Goal: Task Accomplishment & Management: Manage account settings

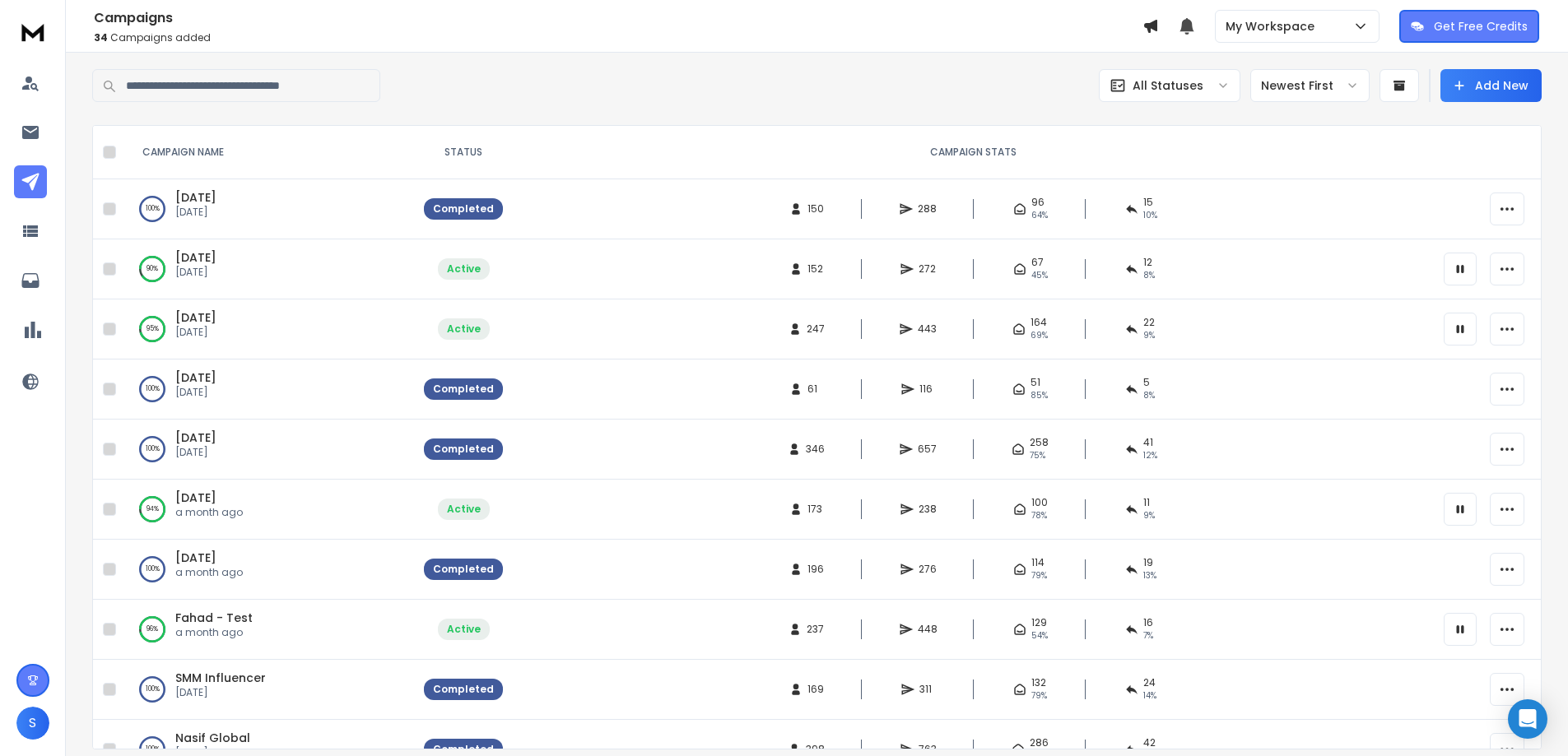
click at [442, 88] on div at bounding box center [455, 85] width 725 height 33
click at [29, 130] on icon at bounding box center [30, 132] width 16 height 13
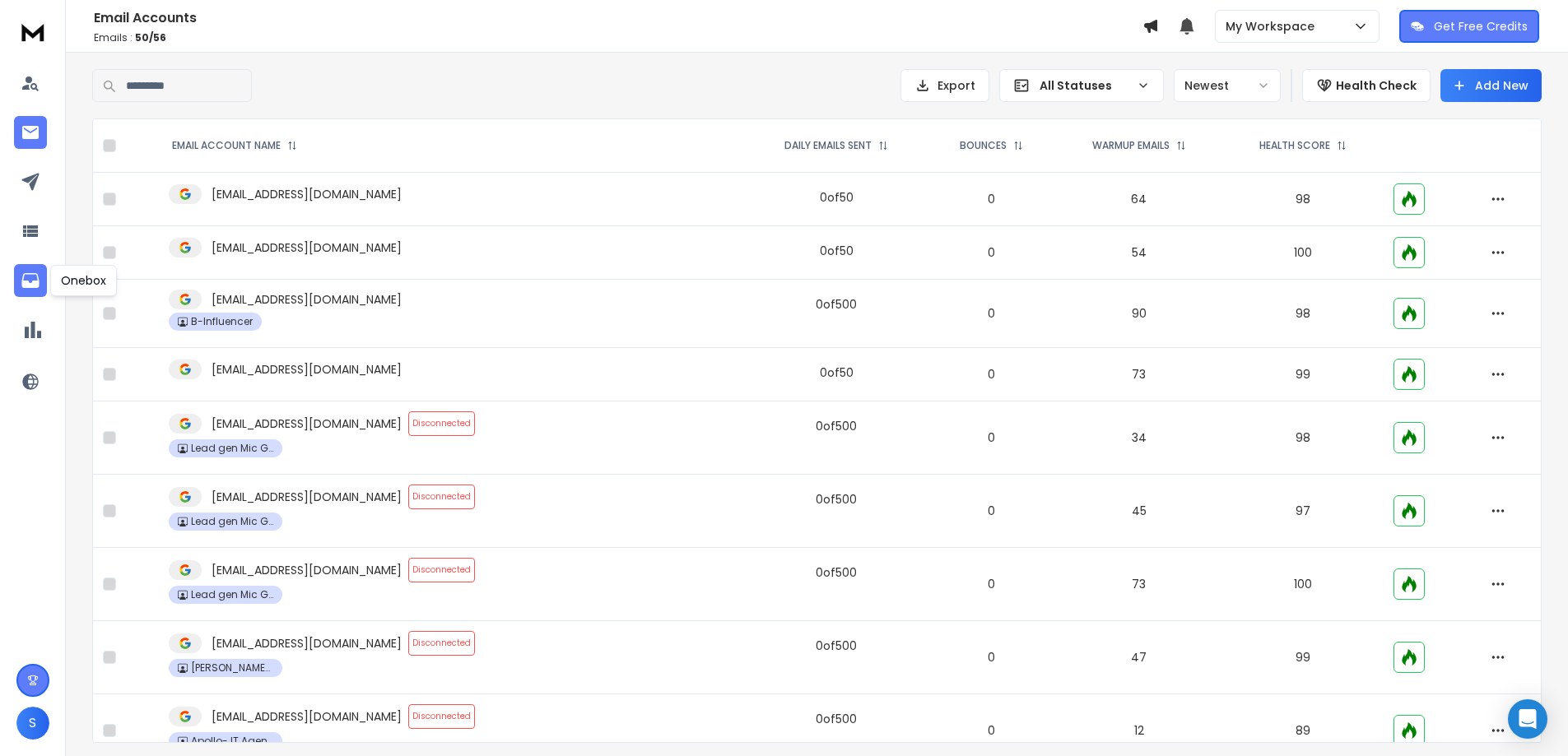
click at [34, 283] on icon at bounding box center [30, 280] width 17 height 15
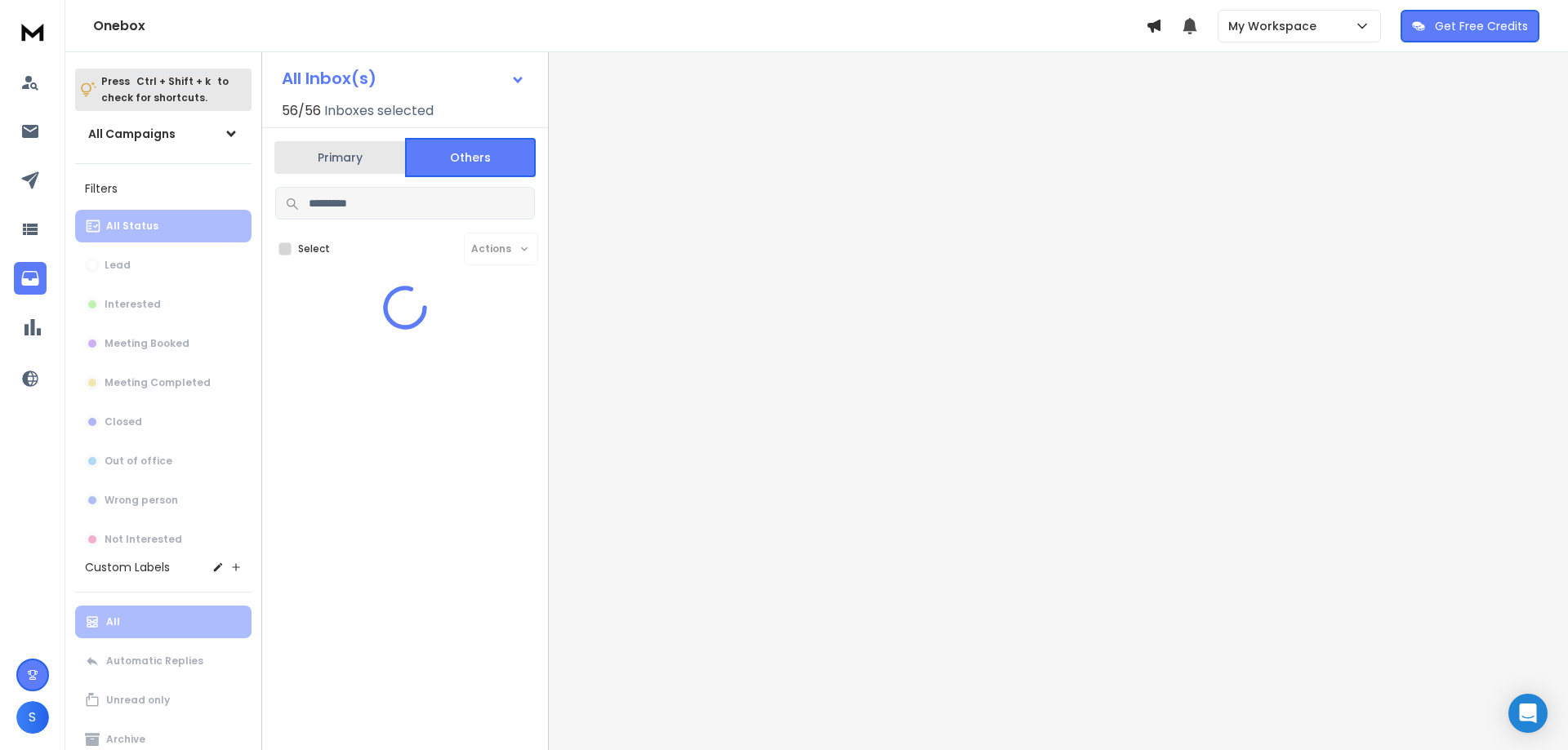
click at [458, 156] on button "Others" at bounding box center [470, 157] width 131 height 39
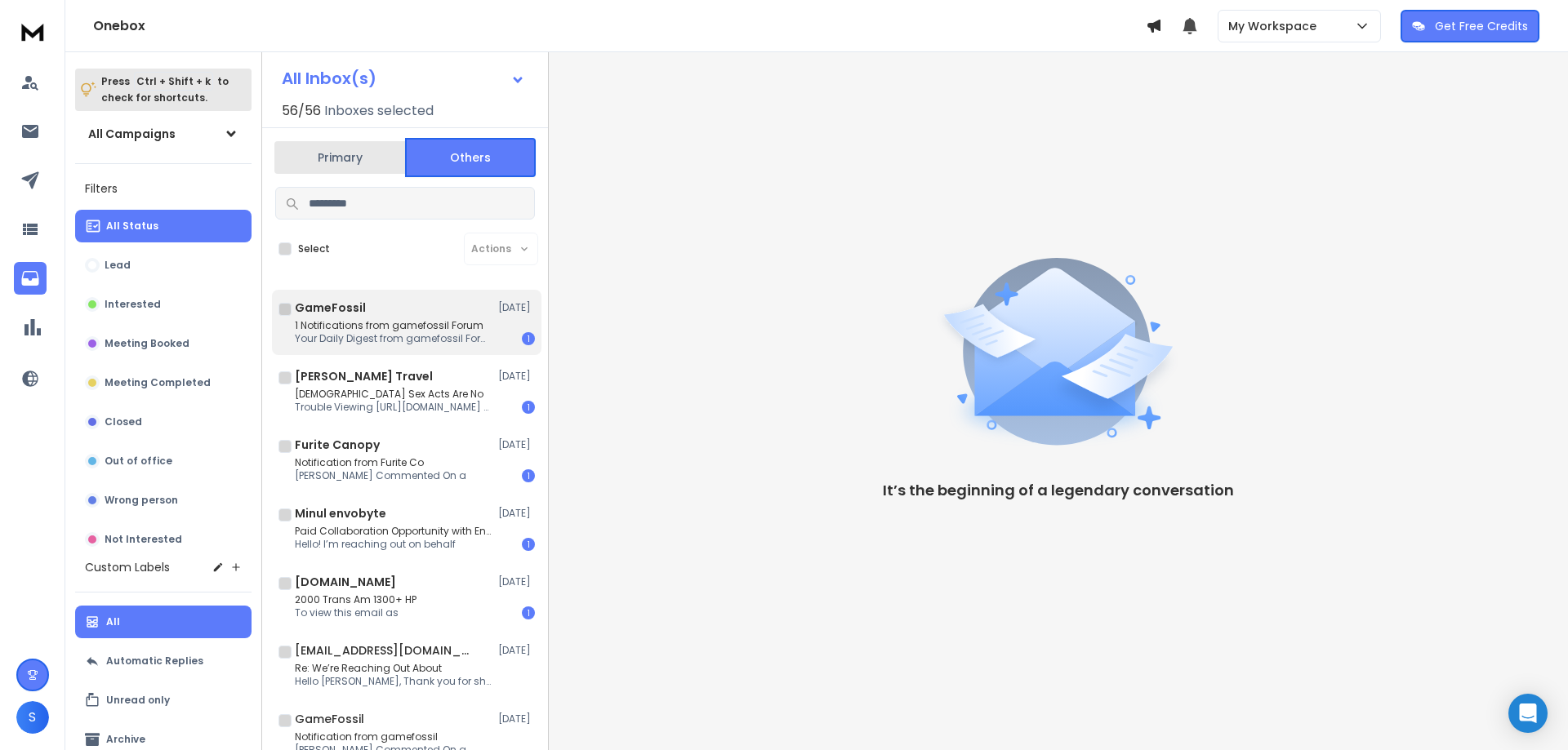
scroll to position [490, 0]
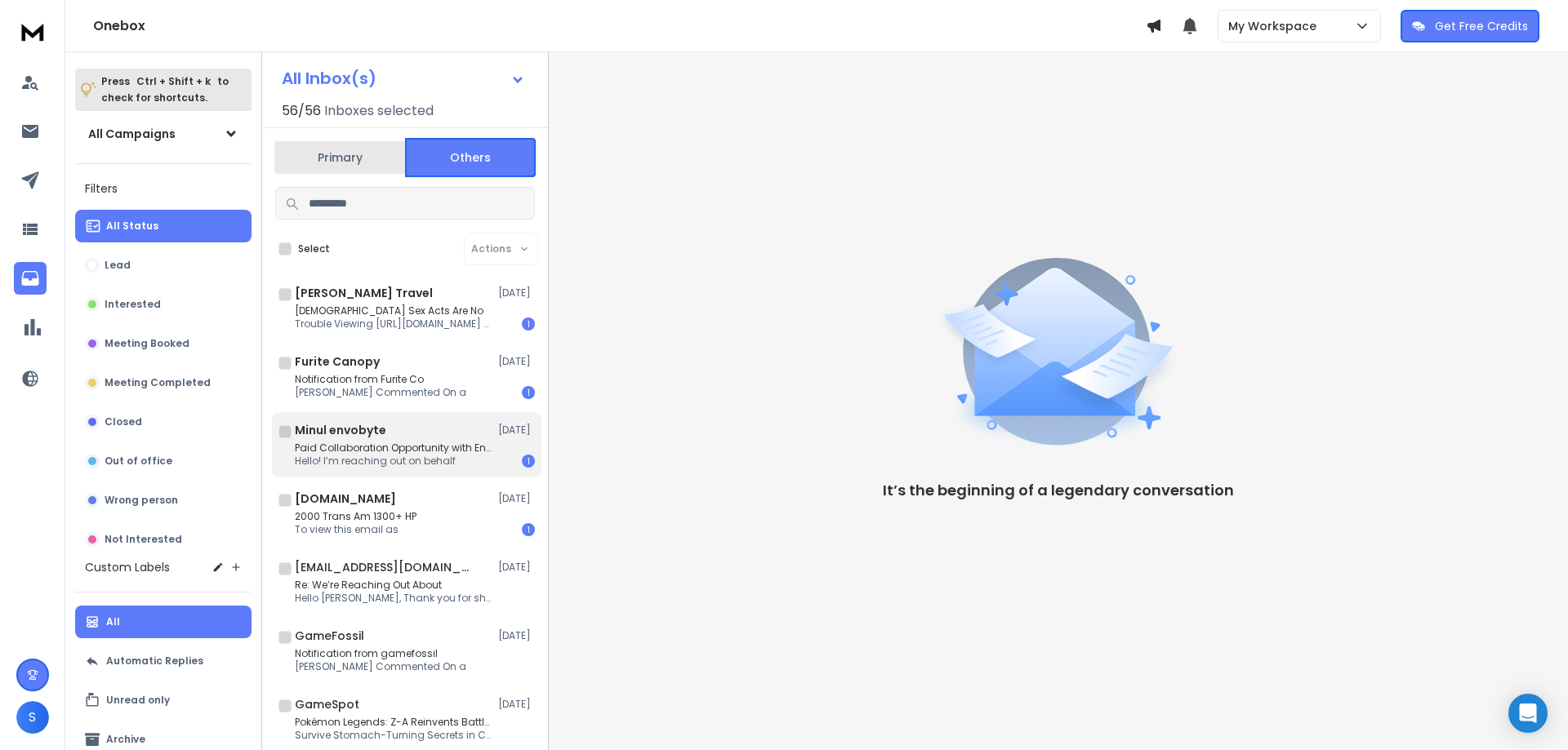
click at [355, 452] on p "Paid Collaboration Opportunity with Envobyte" at bounding box center [392, 449] width 196 height 13
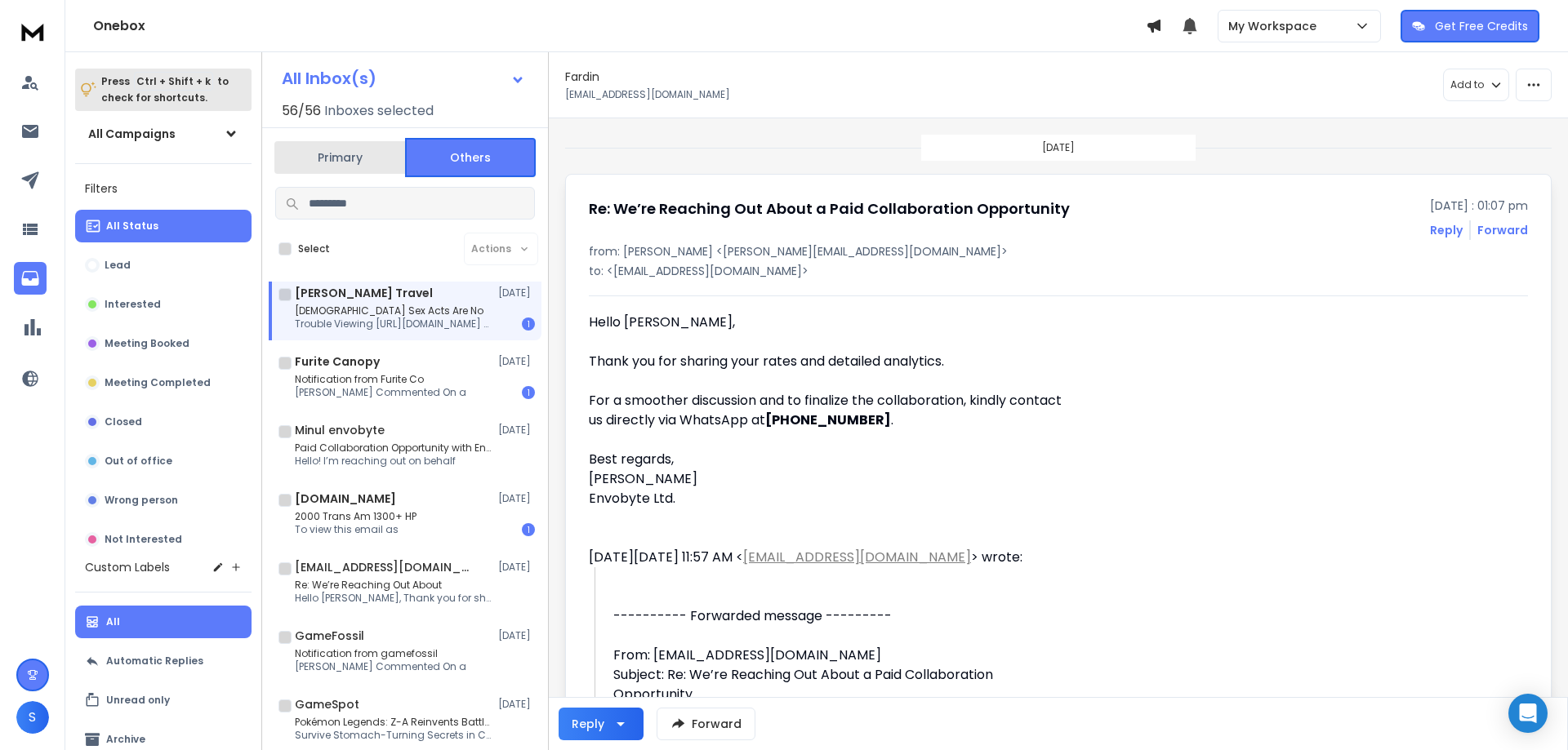
click at [333, 478] on div "The Seattle Times 08:09 AM States to send more troops 1 [PERSON_NAME] 04:38 AM …" at bounding box center [405, 559] width 286 height 555
click at [339, 468] on div "Minul envobyte [DATE] Paid Collaboration Opportunity with Envobyte Hello! I’m r…" at bounding box center [407, 445] width 270 height 66
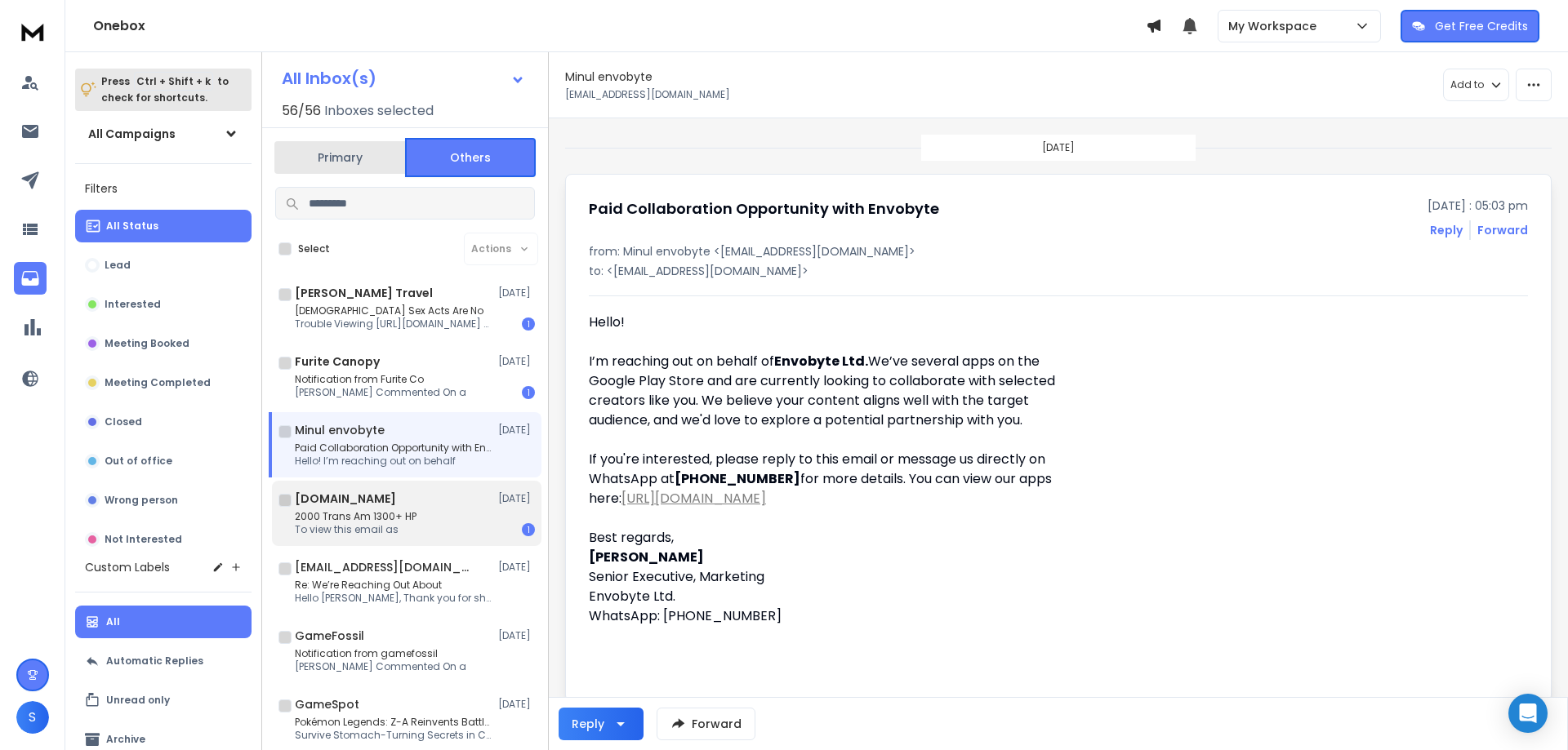
click at [391, 486] on div "[DOMAIN_NAME] [DATE] Trans Am 1300+ HP To view this email as 1" at bounding box center [407, 514] width 270 height 66
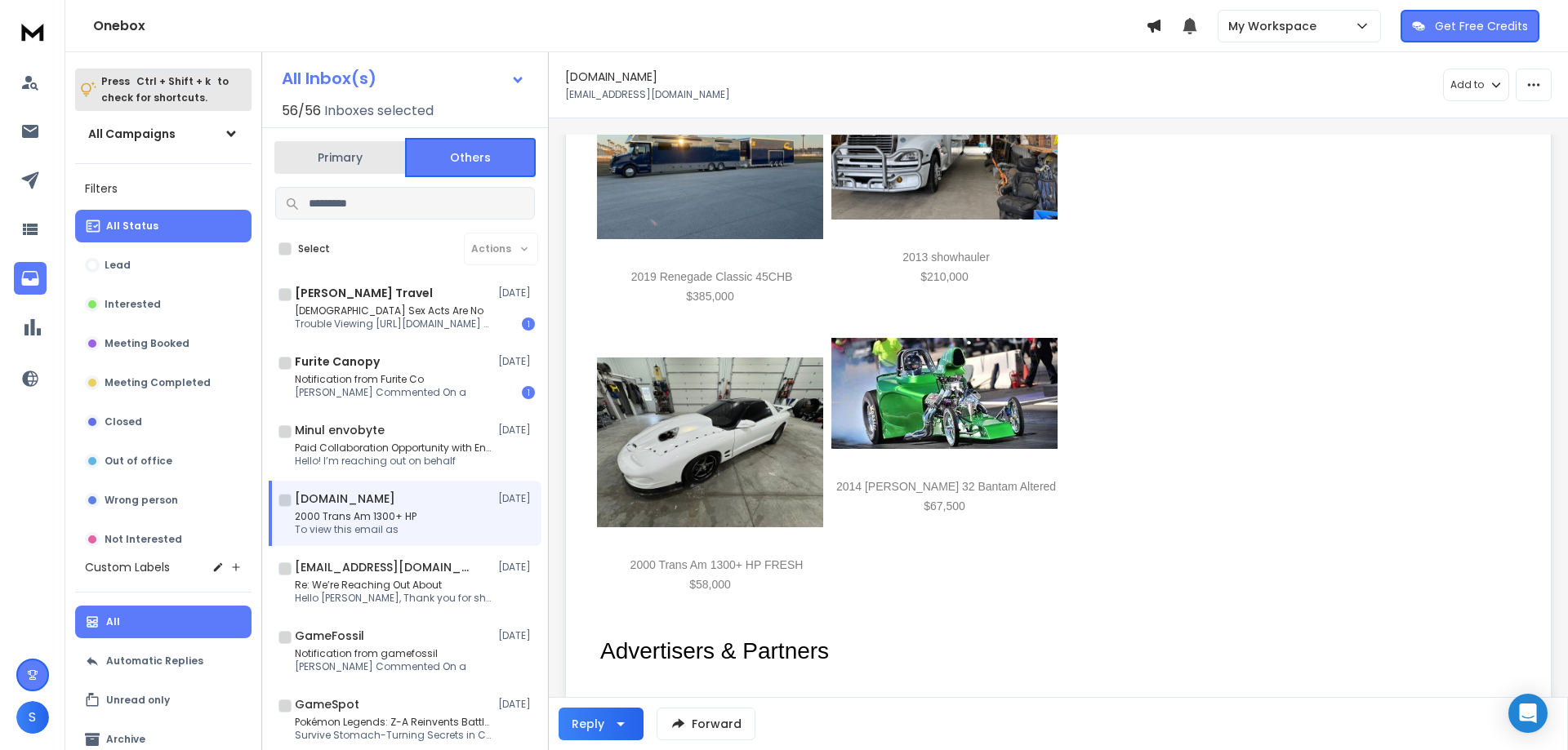
scroll to position [2612, 0]
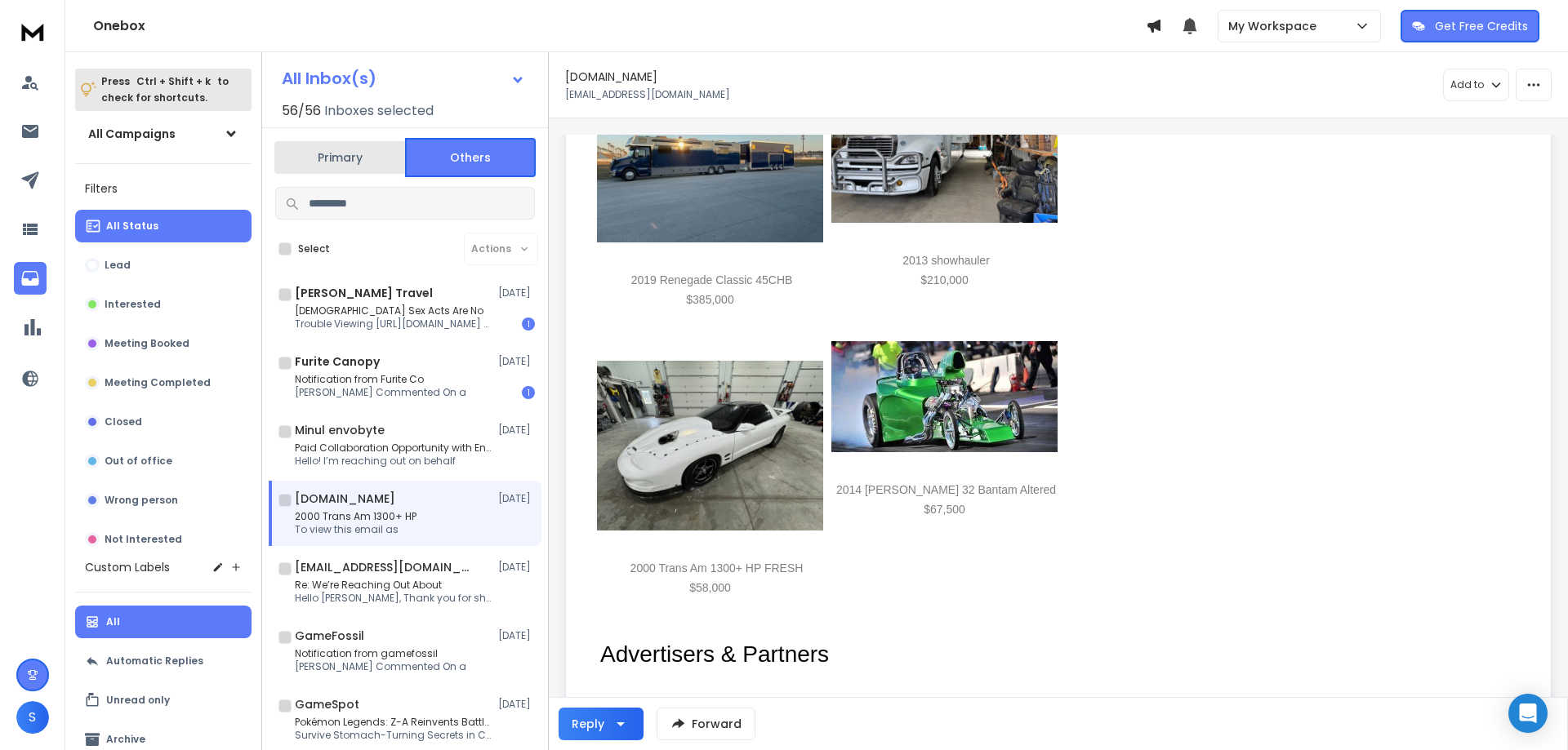
click at [1220, 329] on div "2000 Trans Am 1300+ HP FRESH, Plus [PERSON_NAME] is Out at [PERSON_NAME] Racing…" at bounding box center [1058, 172] width 939 height 5175
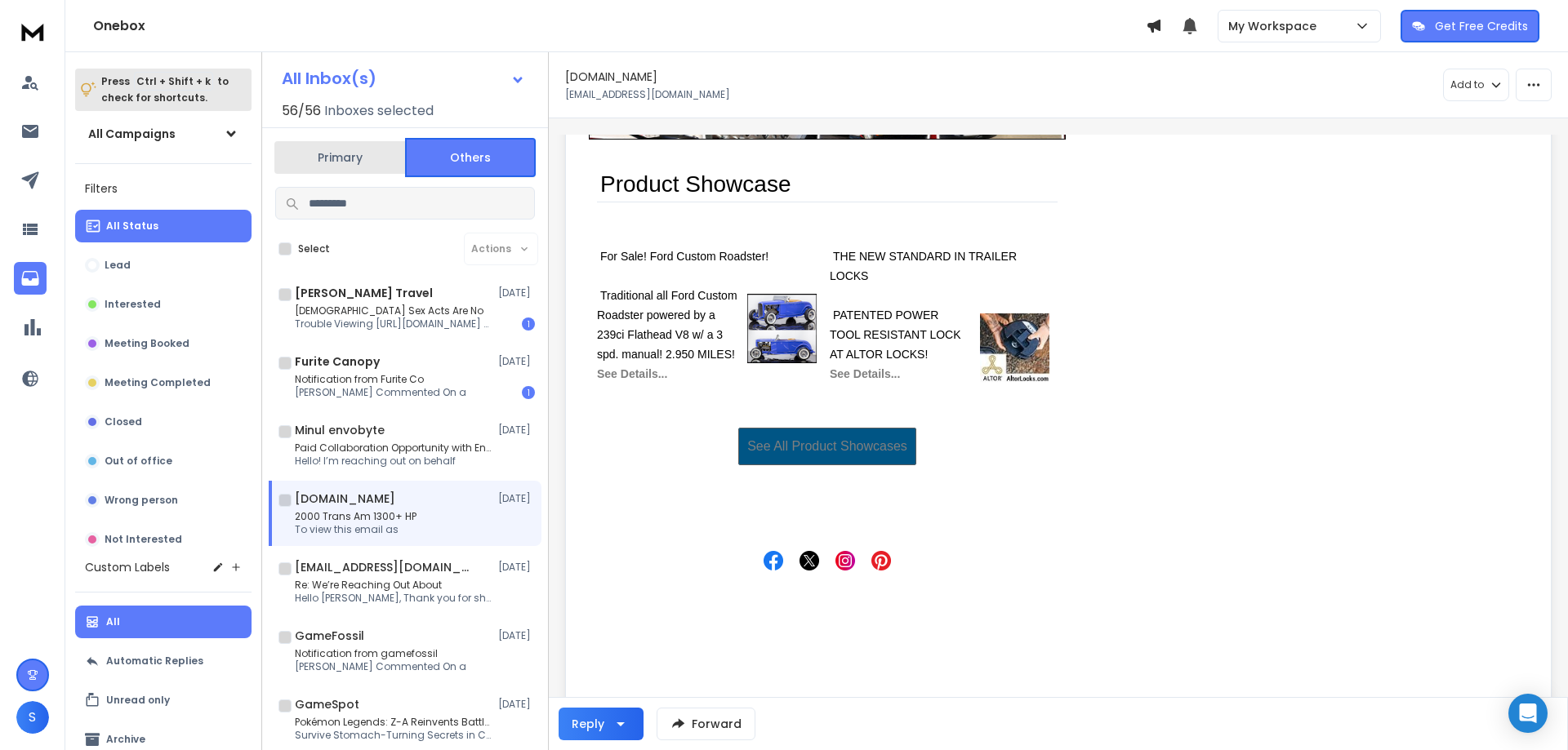
scroll to position [4343, 0]
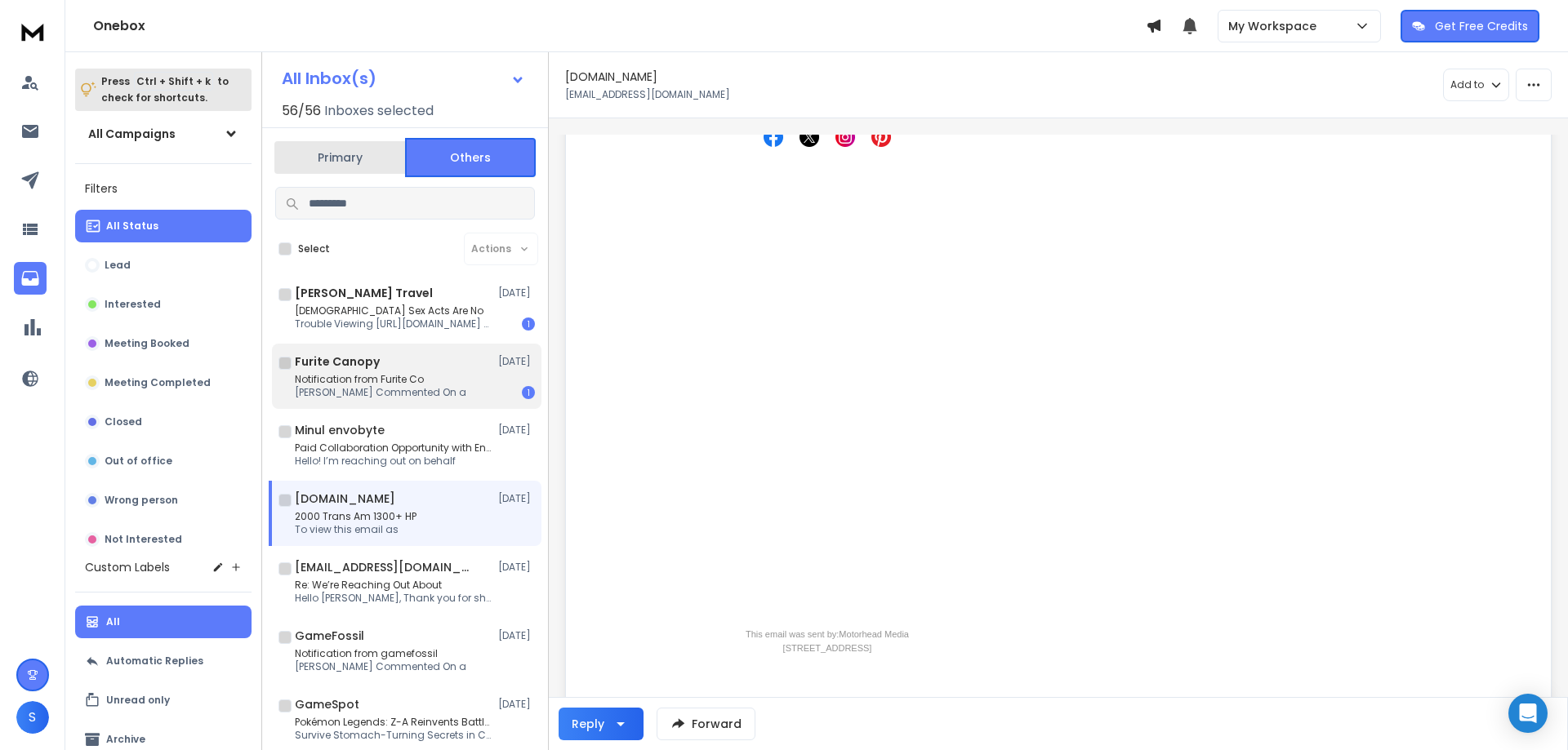
click at [385, 388] on p "[PERSON_NAME] Commented On a" at bounding box center [380, 392] width 171 height 13
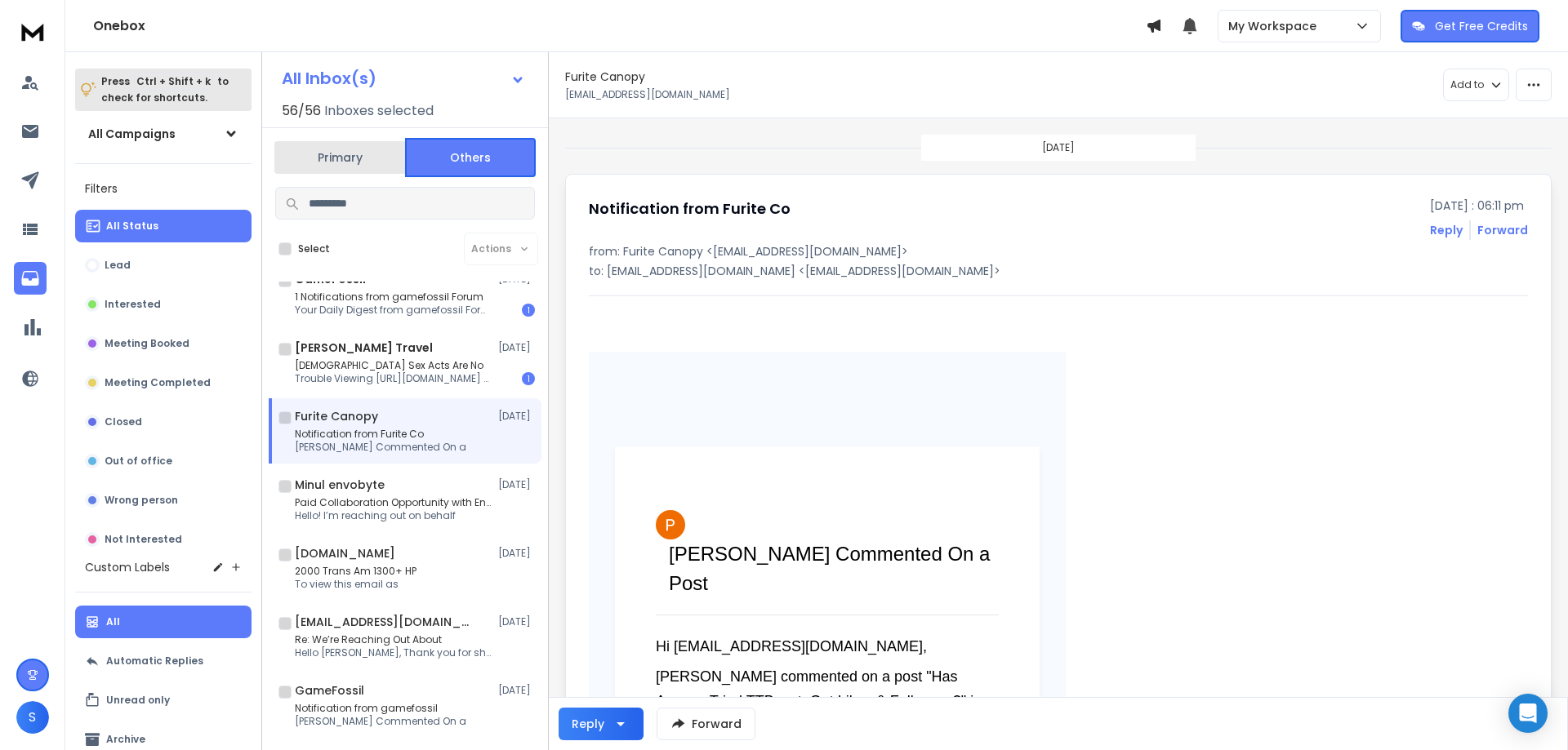
scroll to position [408, 0]
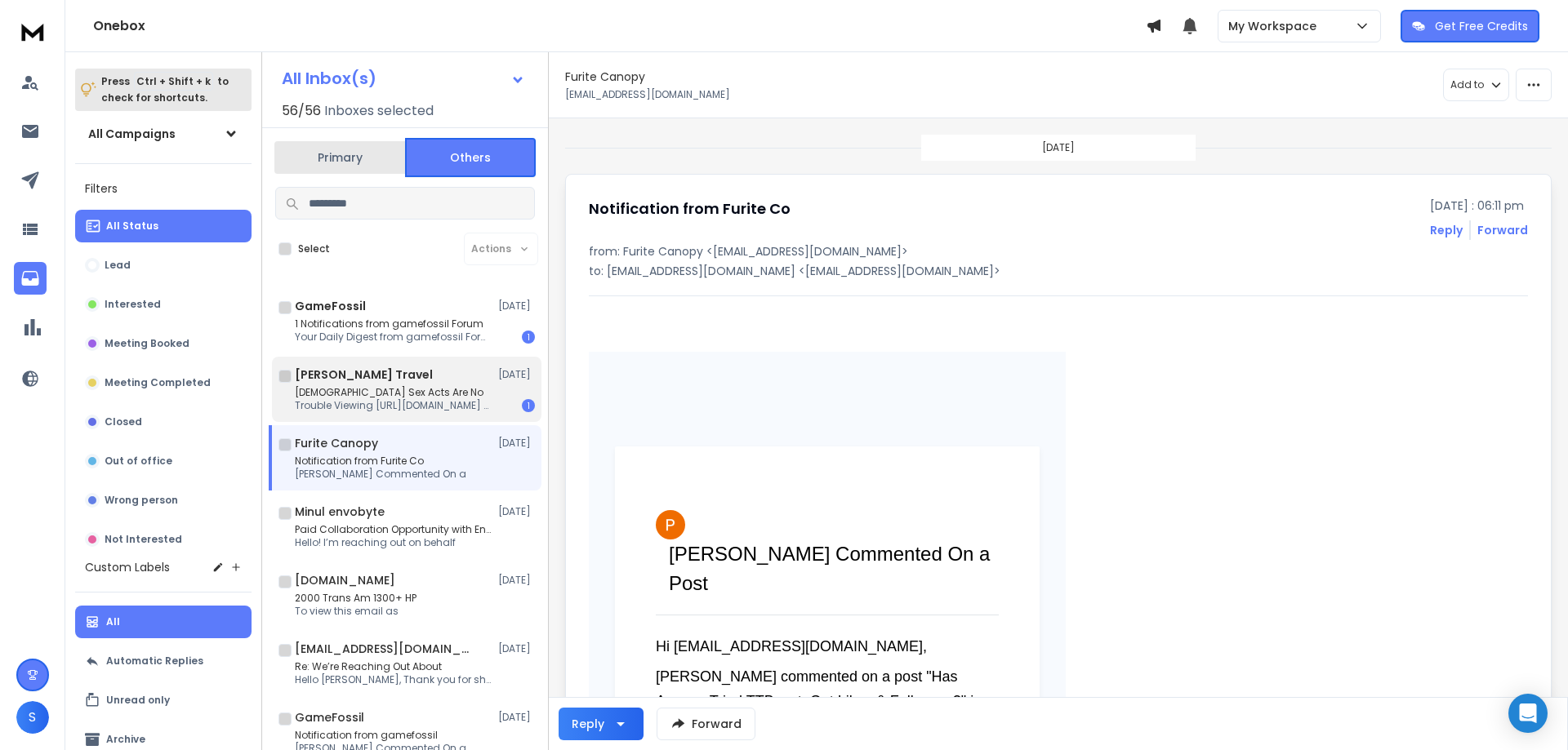
click at [373, 394] on p "[DEMOGRAPHIC_DATA] Sex Acts Are No" at bounding box center [392, 392] width 196 height 13
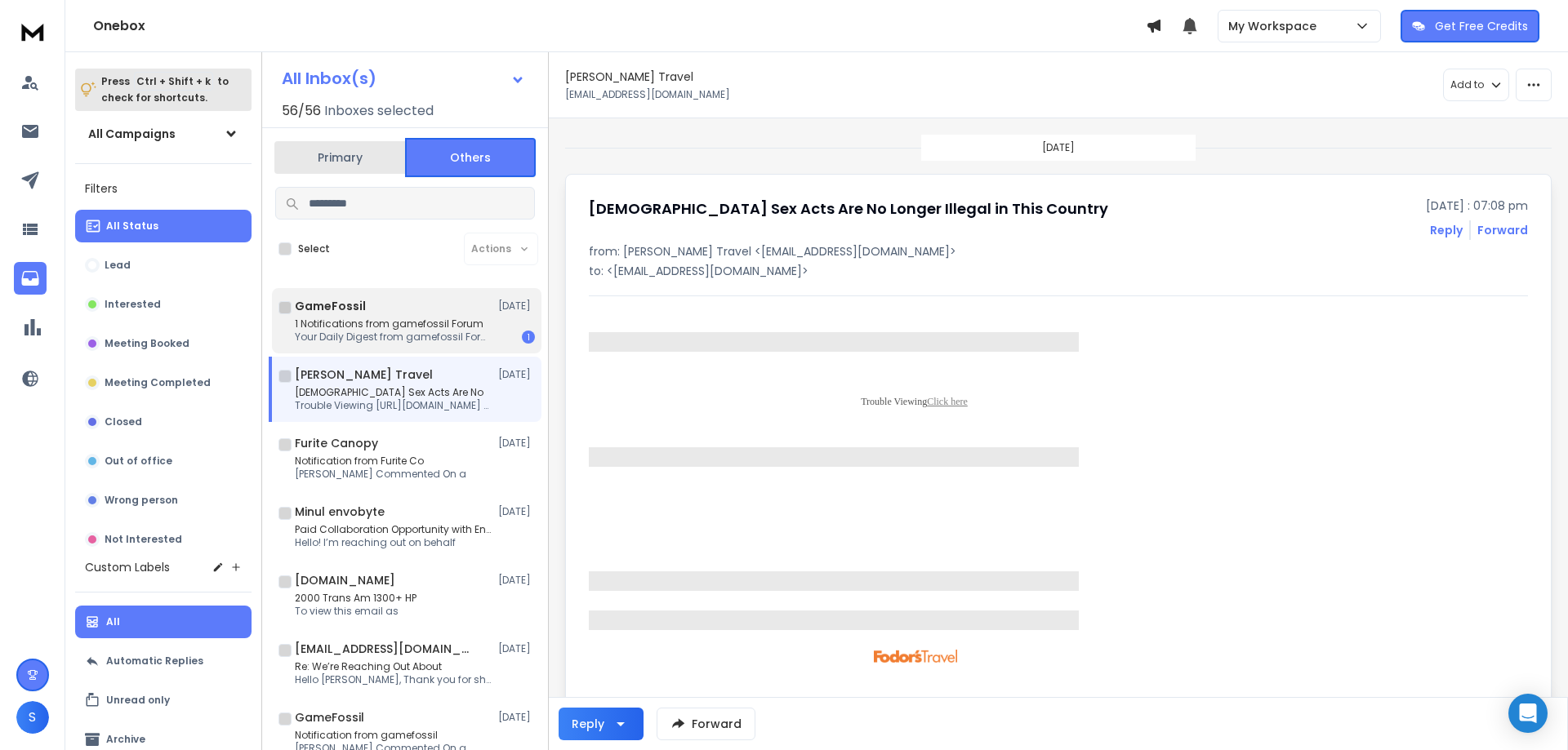
click at [446, 324] on p "1 Notifications from gamefossil Forum" at bounding box center [392, 324] width 196 height 13
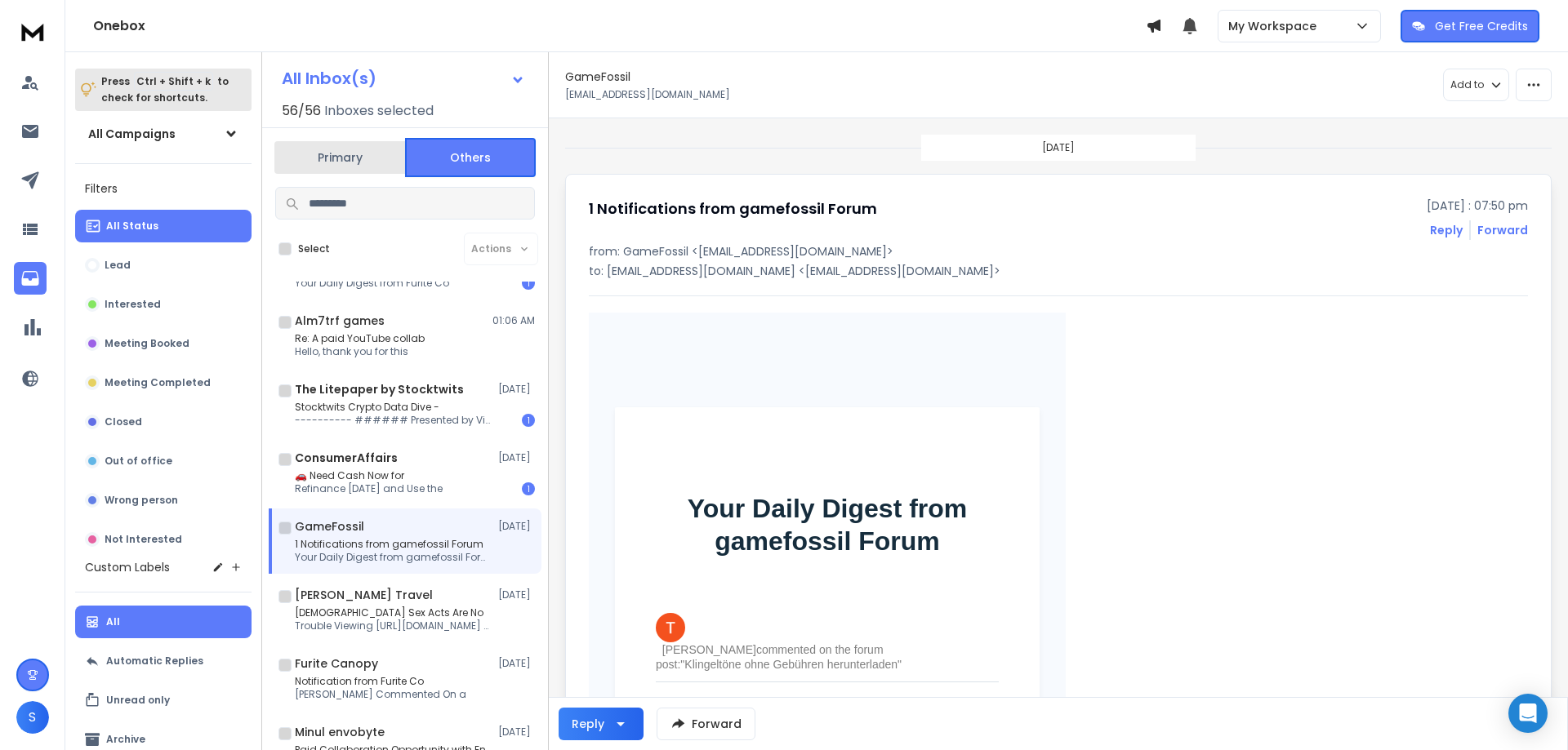
scroll to position [163, 0]
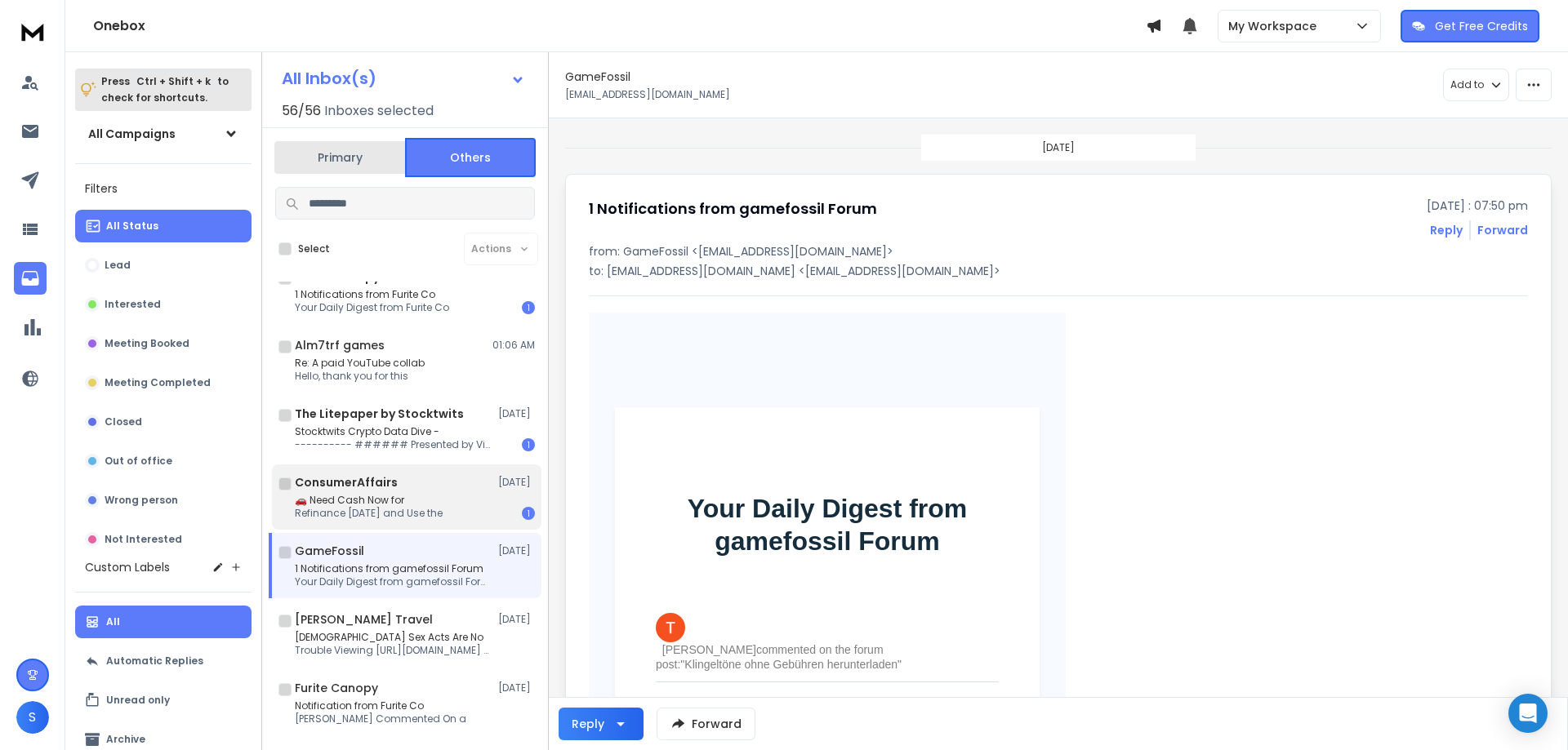
click at [414, 481] on div "ConsumerAffairs [DATE]" at bounding box center [415, 482] width 240 height 16
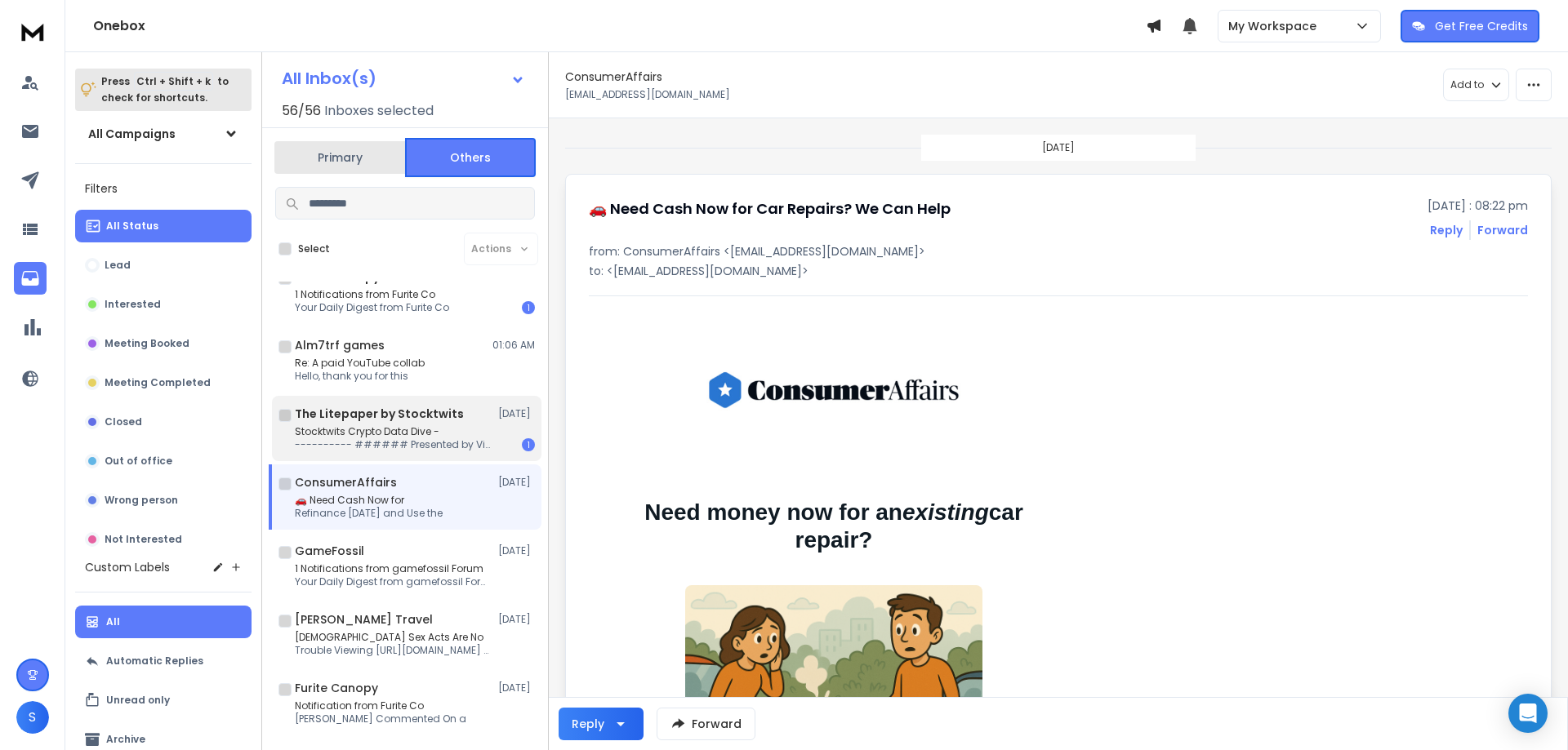
click at [372, 423] on div "The Litepaper by Stocktwits [DATE] Stocktwits Crypto Data Dive - ---------- ###…" at bounding box center [415, 428] width 240 height 46
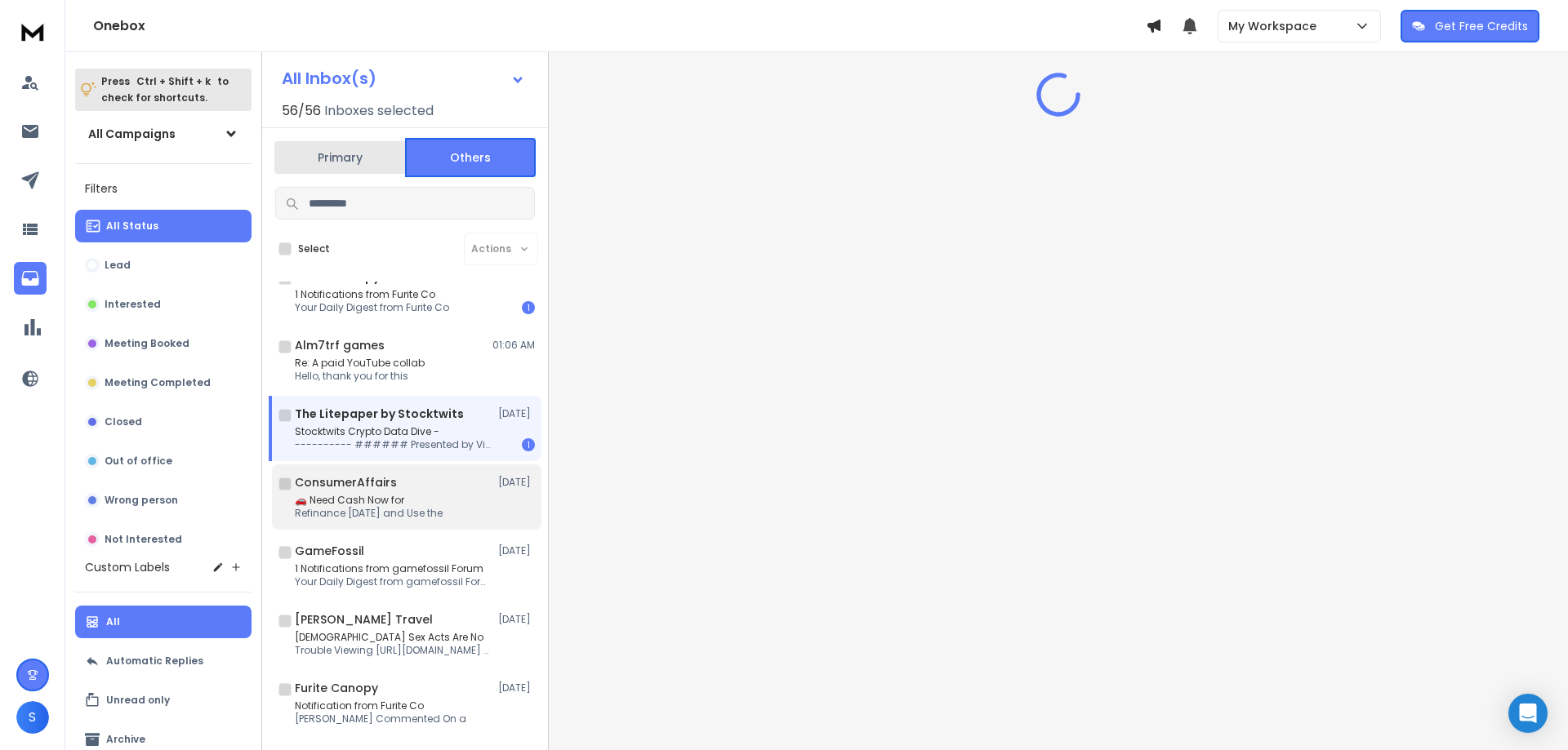
click at [378, 479] on h1 "ConsumerAffairs" at bounding box center [346, 482] width 102 height 16
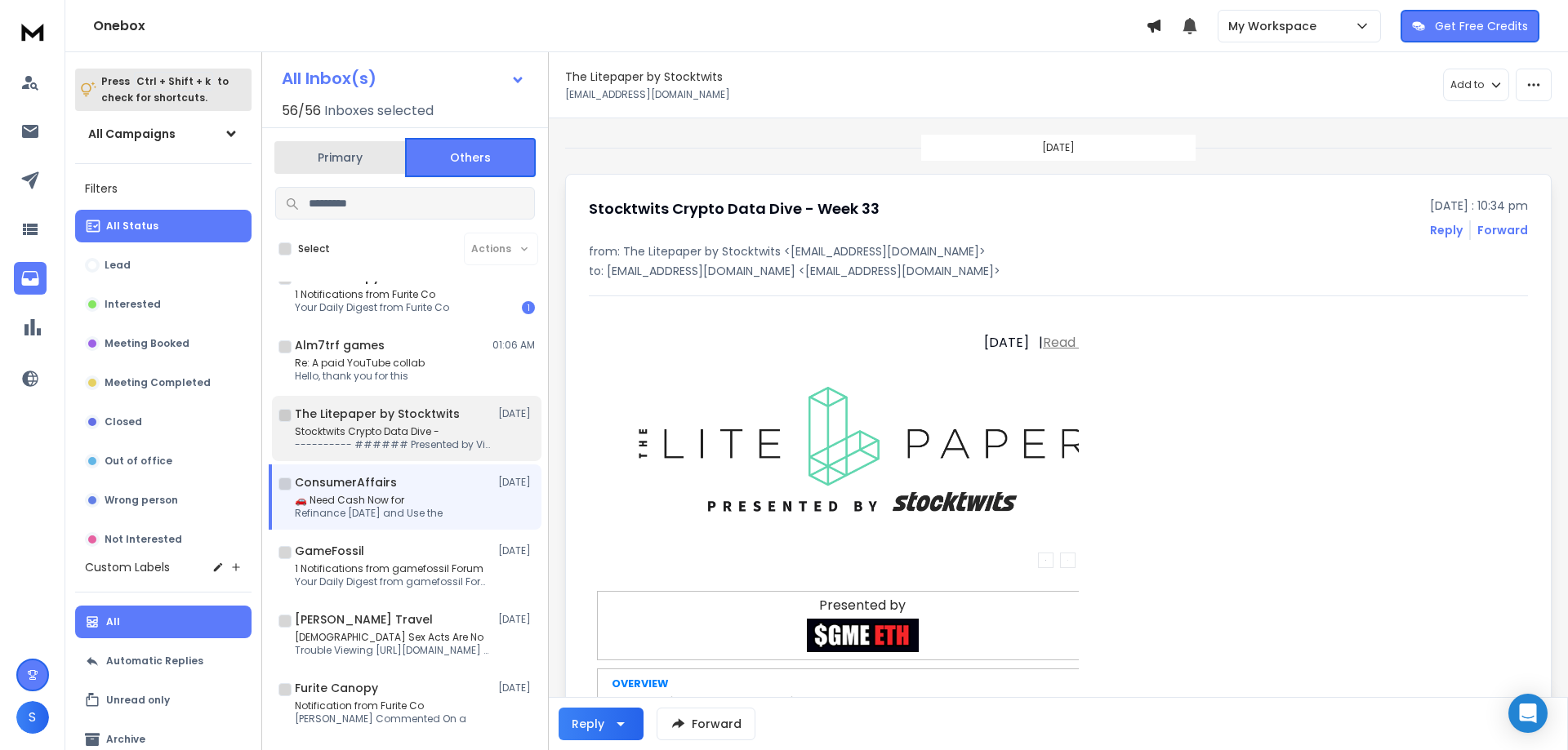
click at [443, 449] on p "---------- ###### Presented by View" at bounding box center [392, 445] width 196 height 13
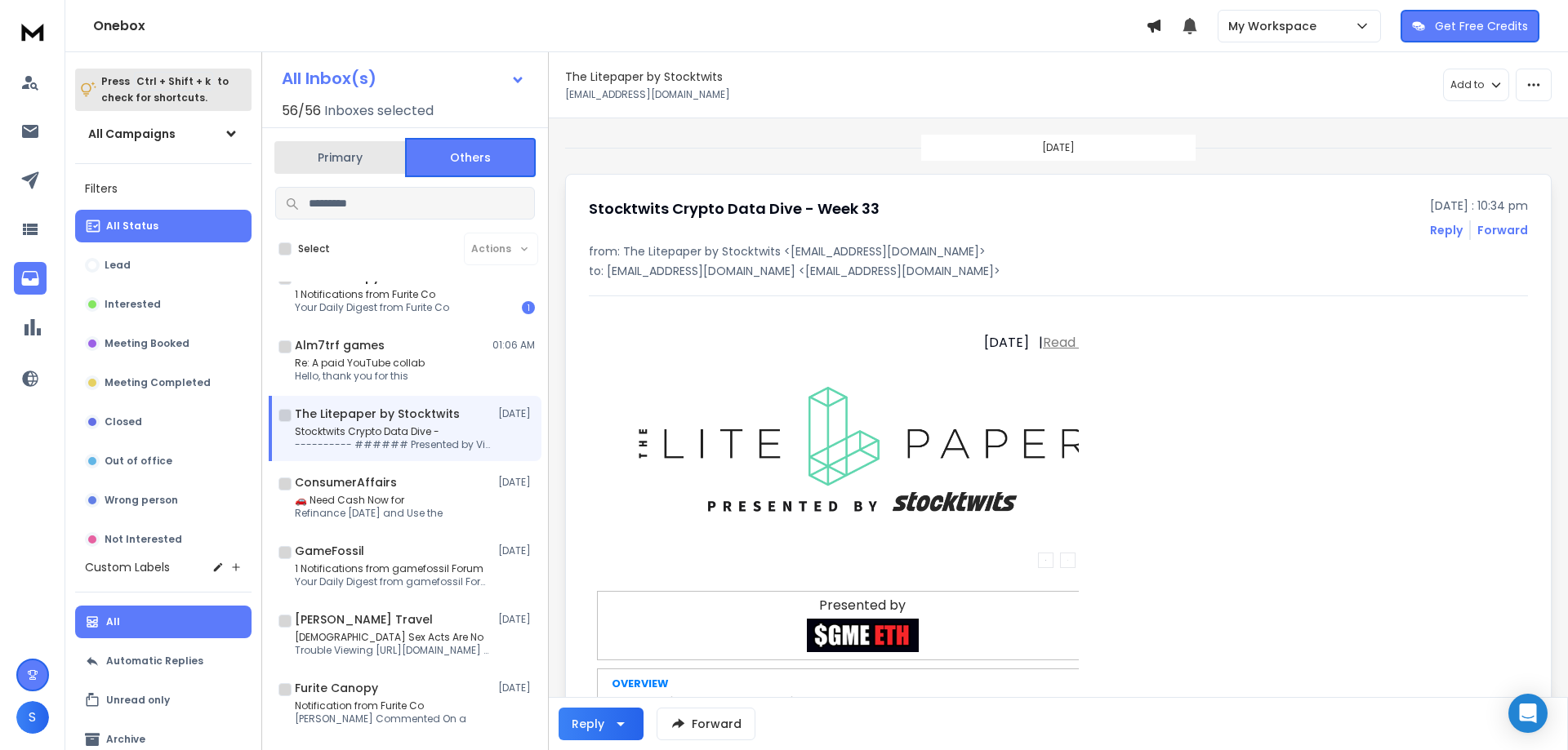
click at [352, 437] on p "Stocktwits Crypto Data Dive -" at bounding box center [392, 432] width 196 height 13
click at [351, 494] on p "🚗 Need Cash Now for" at bounding box center [369, 501] width 148 height 13
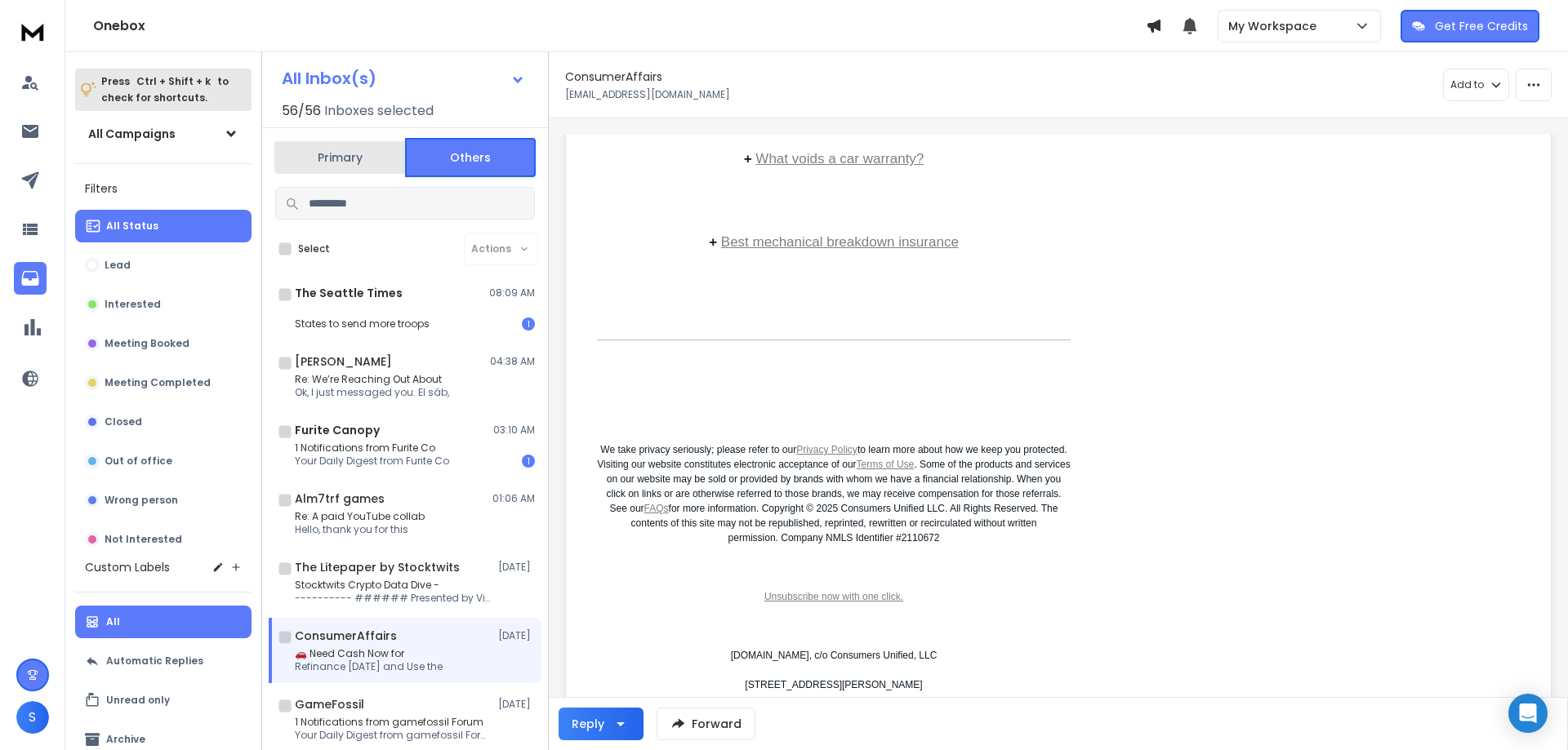
scroll to position [0, 0]
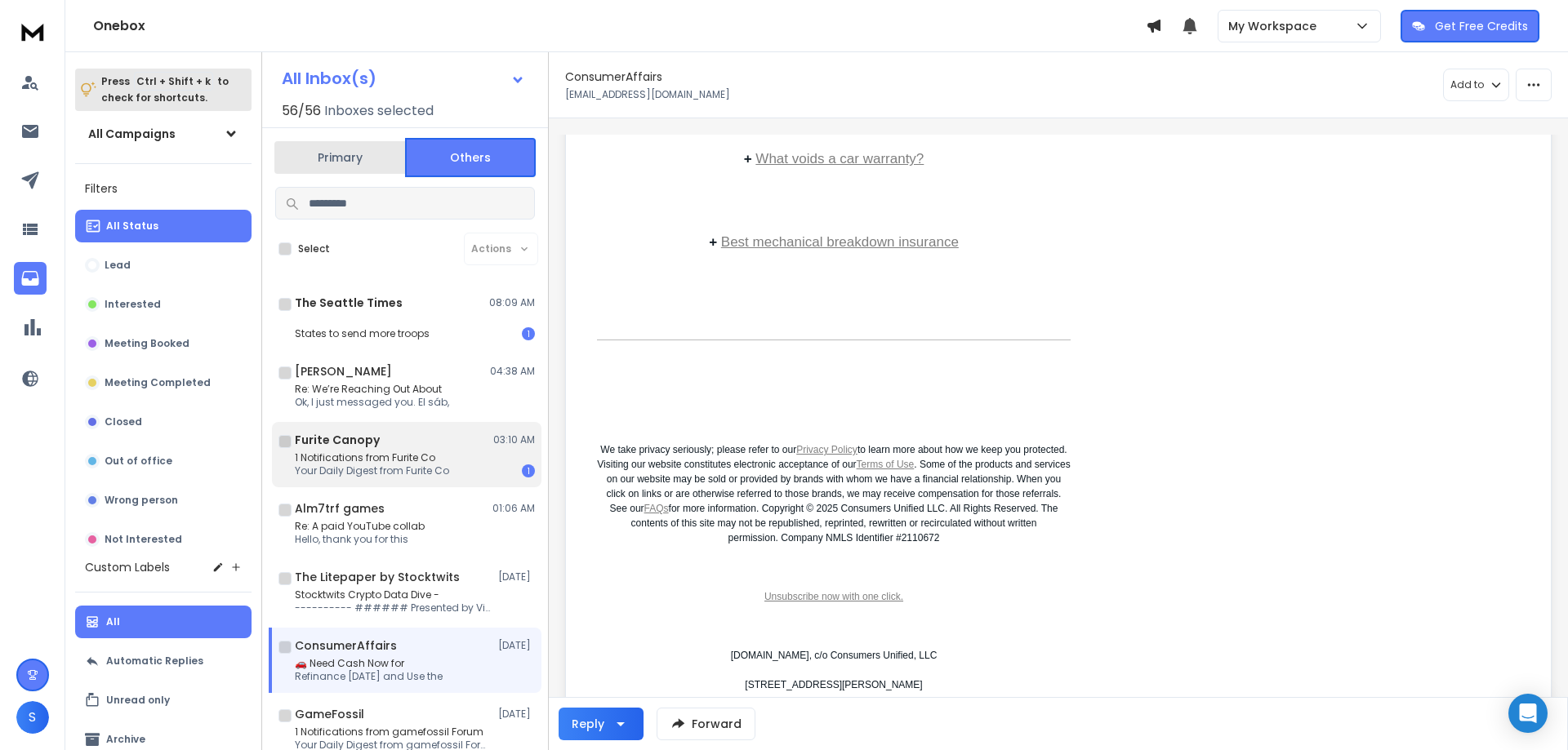
click at [360, 463] on p "1 Notifications from Furite Co" at bounding box center [372, 458] width 155 height 13
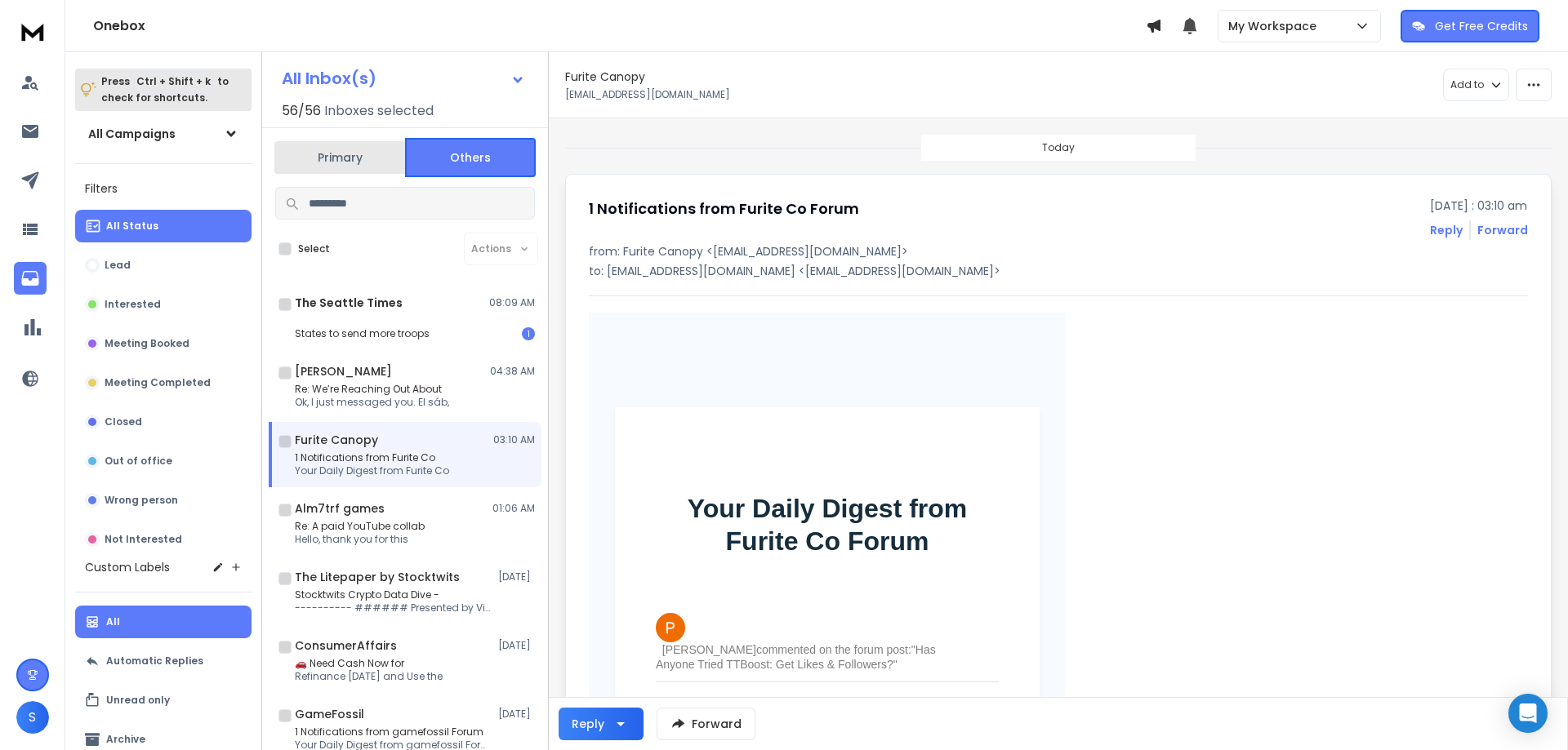
click at [425, 351] on div "The Seattle Times 08:09 AM States to send more troops 1 [PERSON_NAME] 04:38 AM …" at bounding box center [405, 559] width 286 height 555
click at [422, 346] on div "The Seattle Times 08:09 AM States to send more troops 1" at bounding box center [407, 317] width 270 height 66
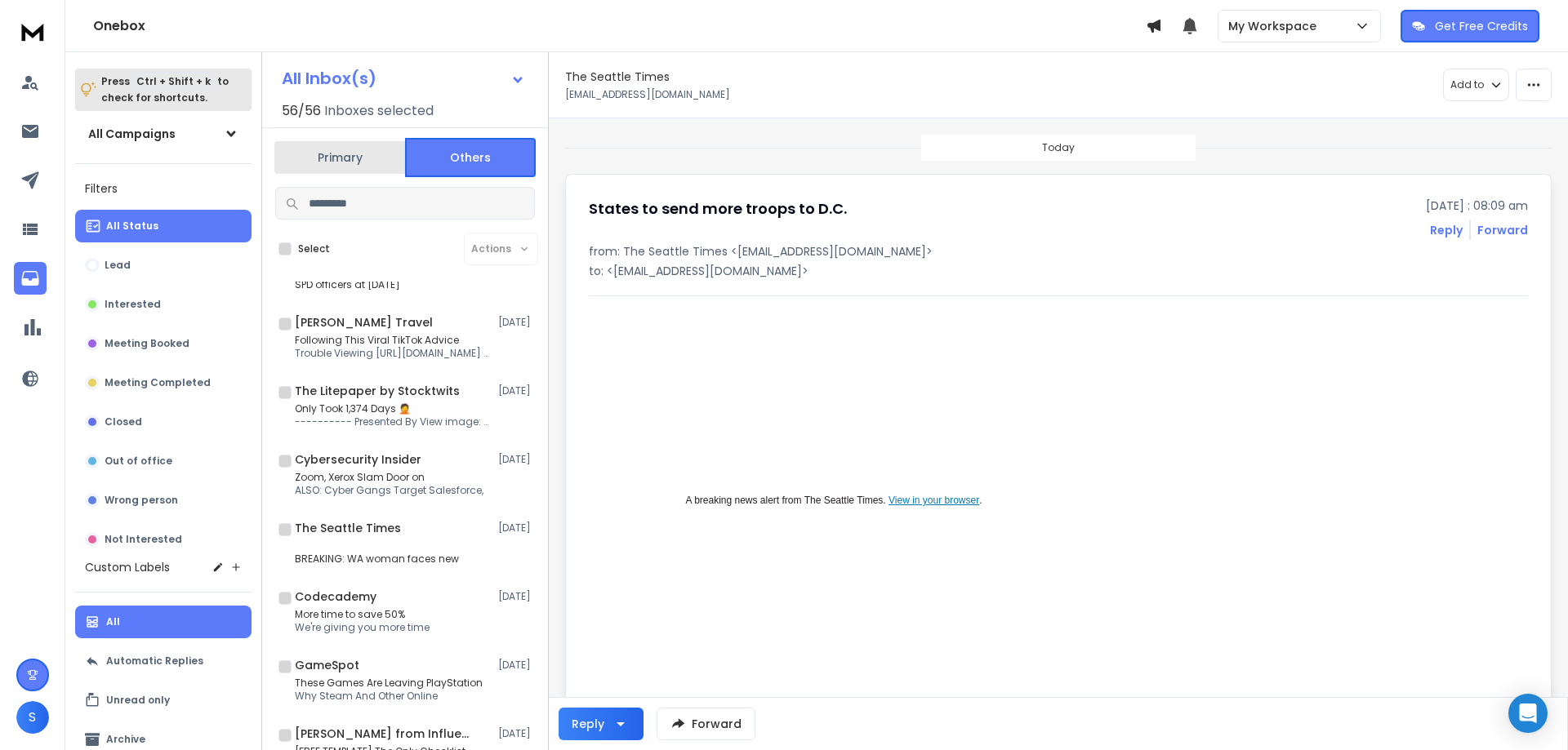
scroll to position [2204, 0]
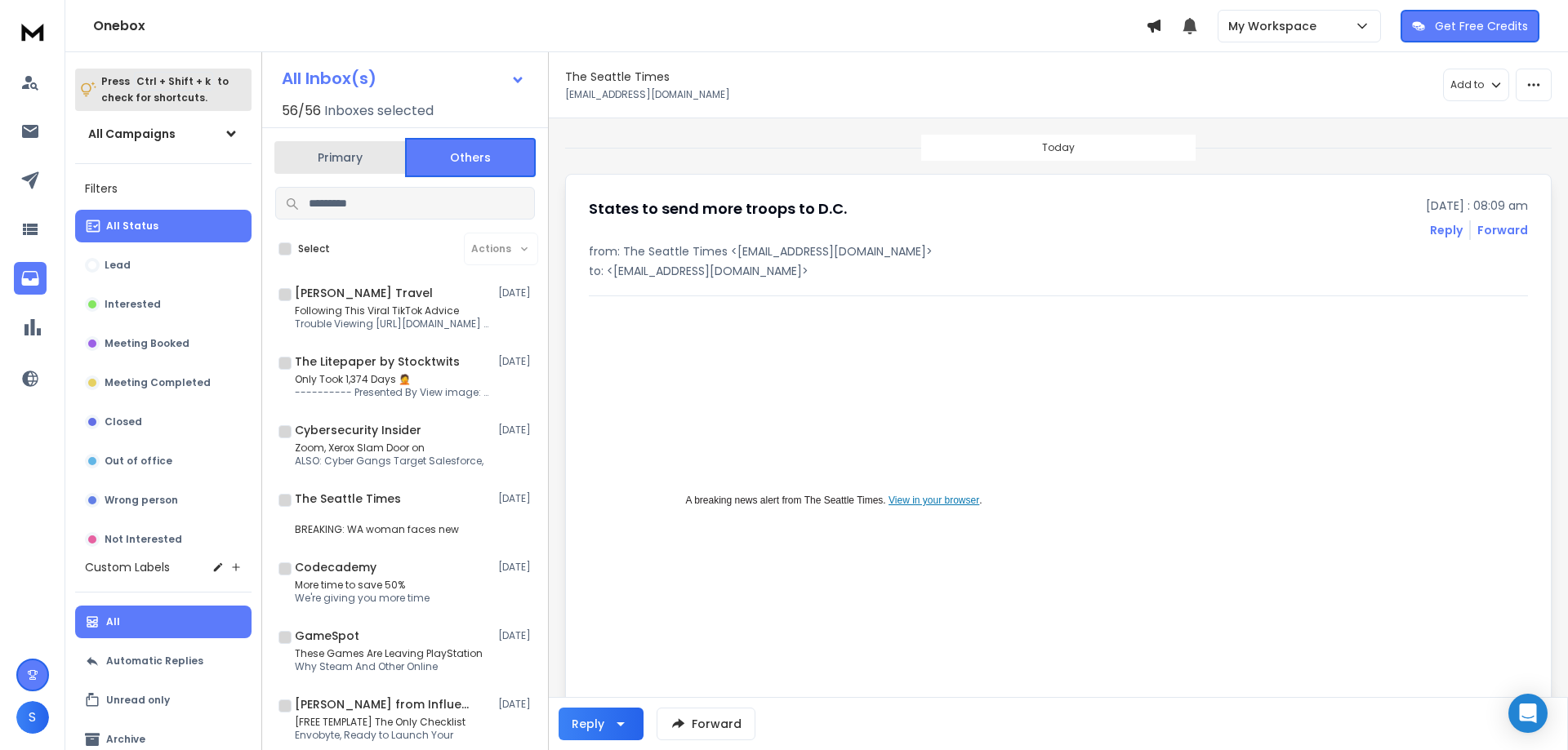
click at [126, 226] on p "All Status" at bounding box center [132, 227] width 52 height 13
click at [288, 169] on button "Primary" at bounding box center [340, 157] width 131 height 36
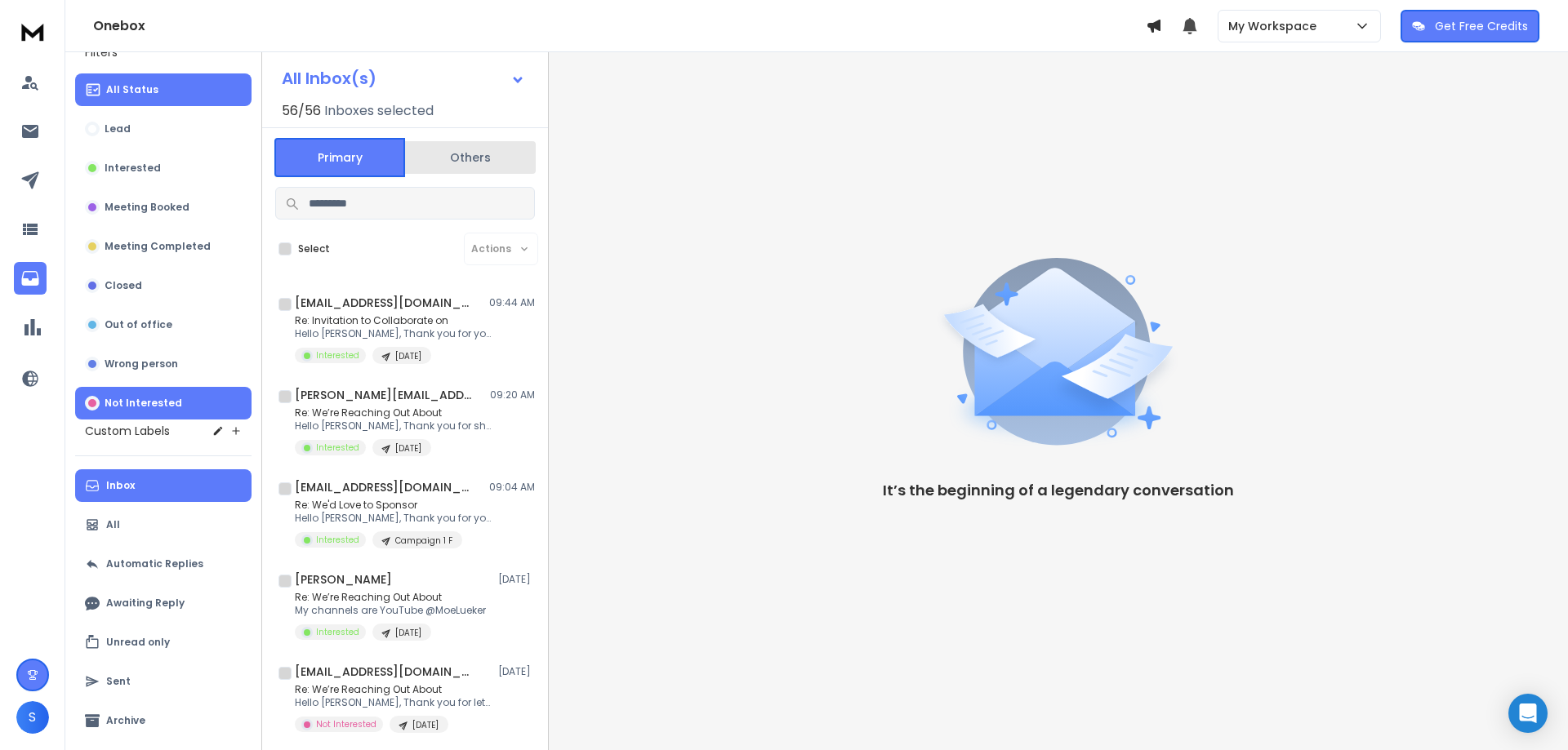
scroll to position [149, 0]
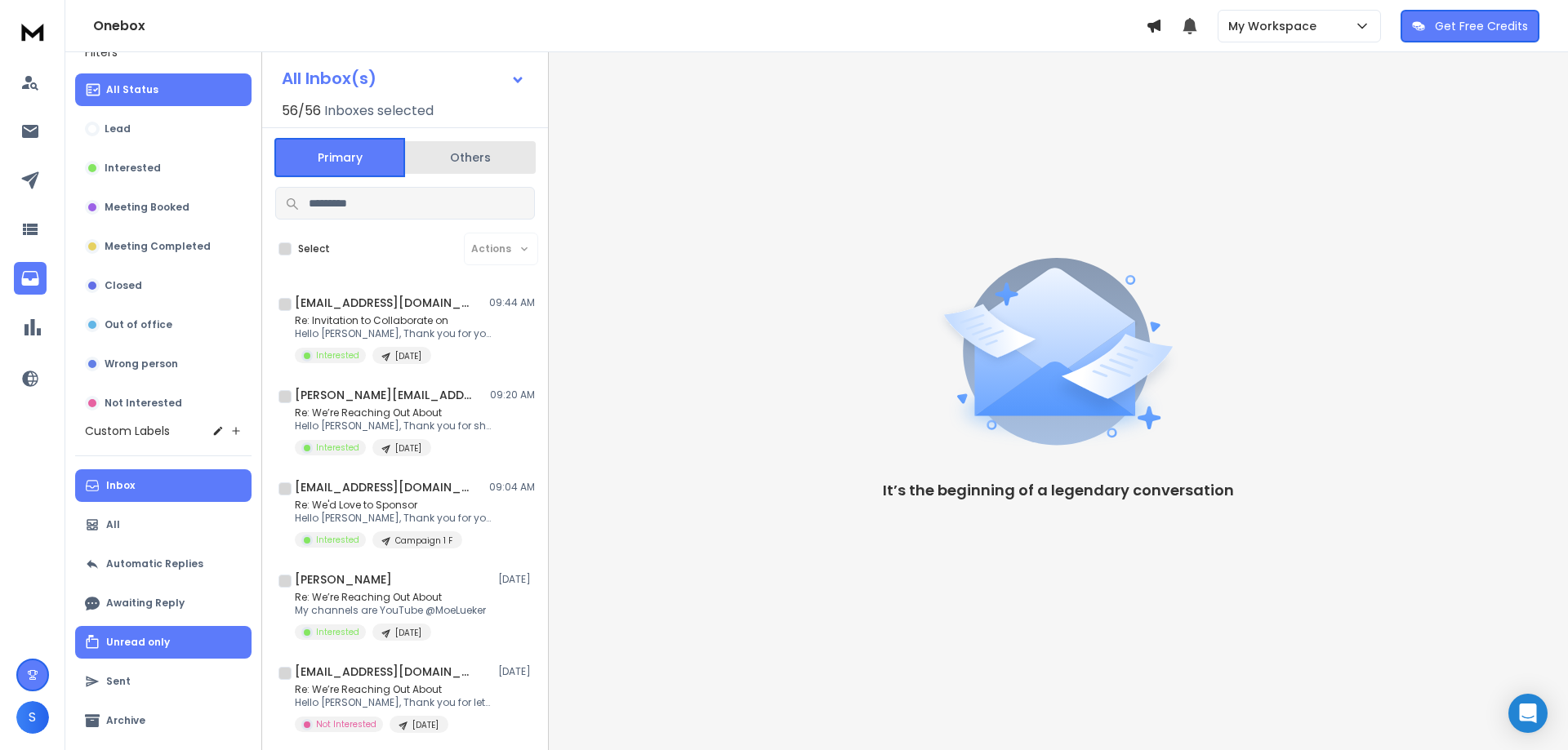
click at [173, 626] on button "Unread only" at bounding box center [163, 642] width 176 height 33
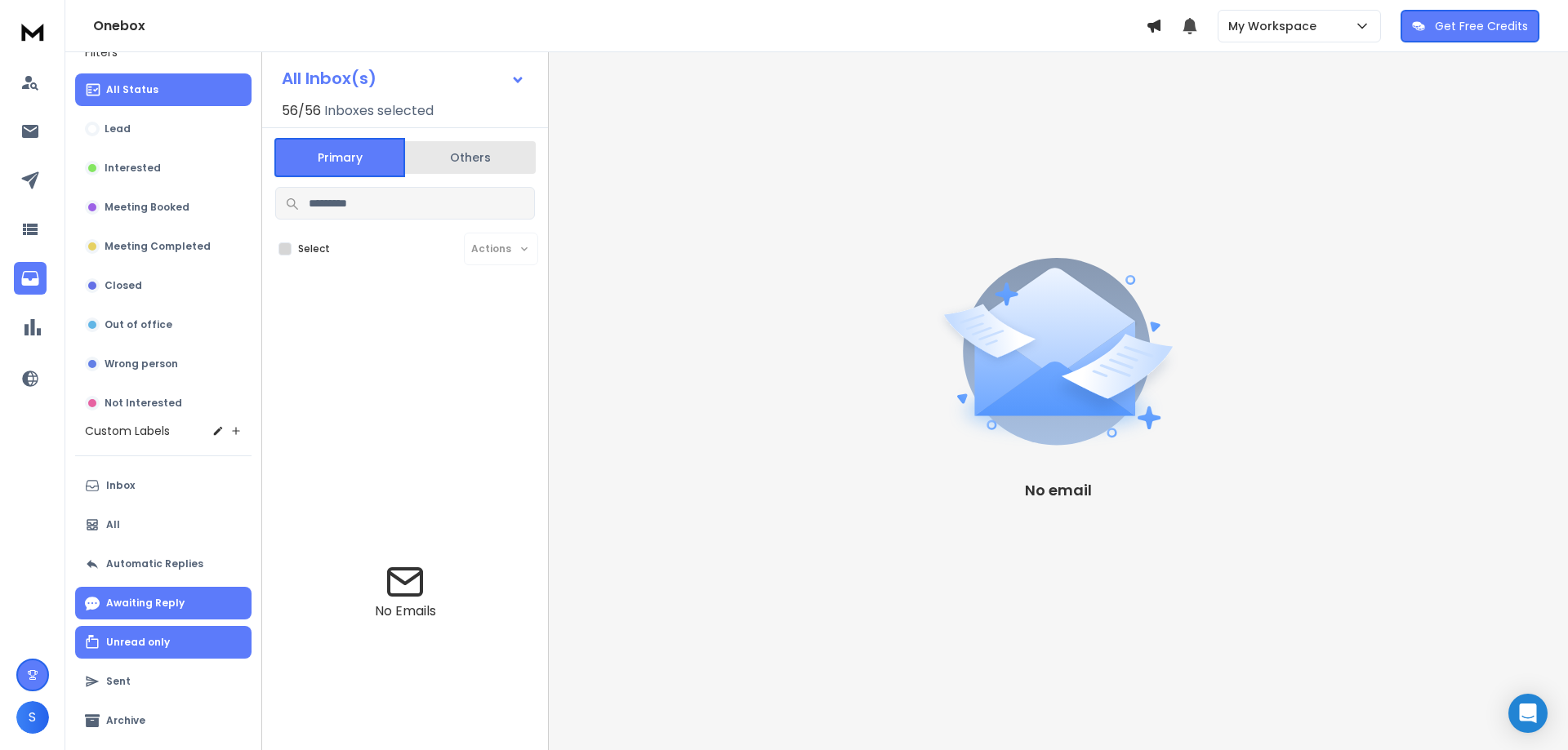
click at [161, 598] on div "Awaiting Reply" at bounding box center [135, 603] width 99 height 20
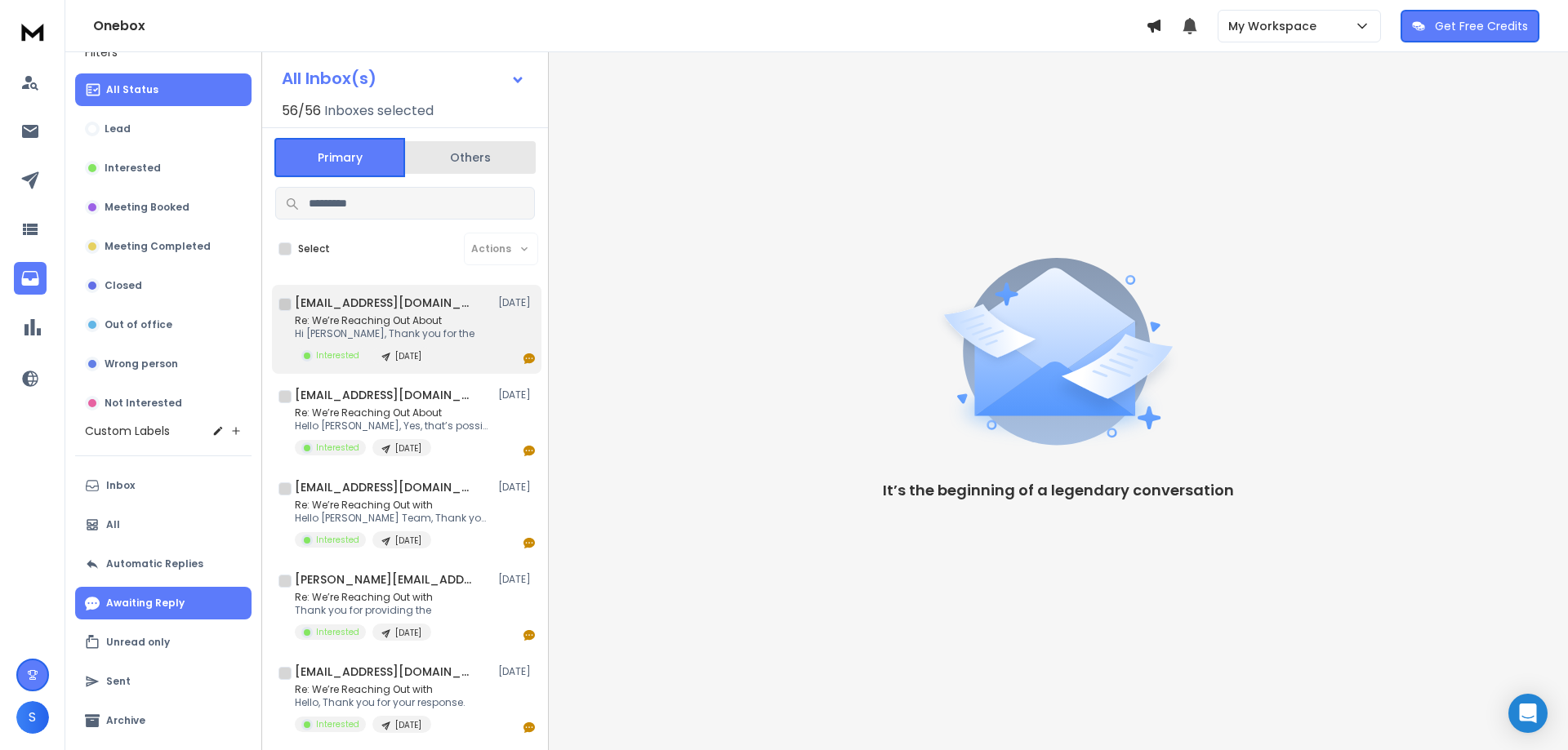
click at [404, 302] on h1 "[EMAIL_ADDRESS][DOMAIN_NAME]" at bounding box center [385, 302] width 180 height 16
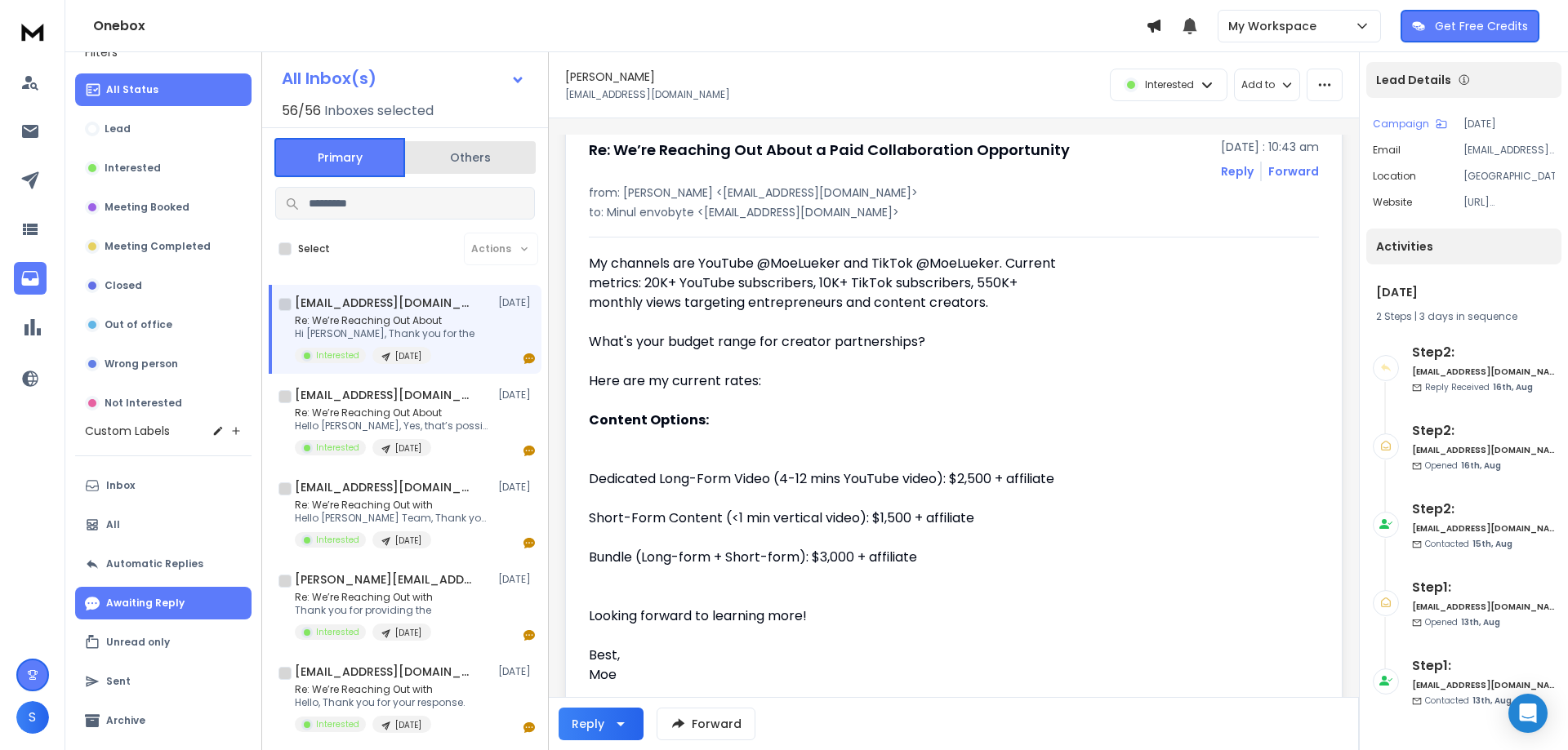
scroll to position [81, 0]
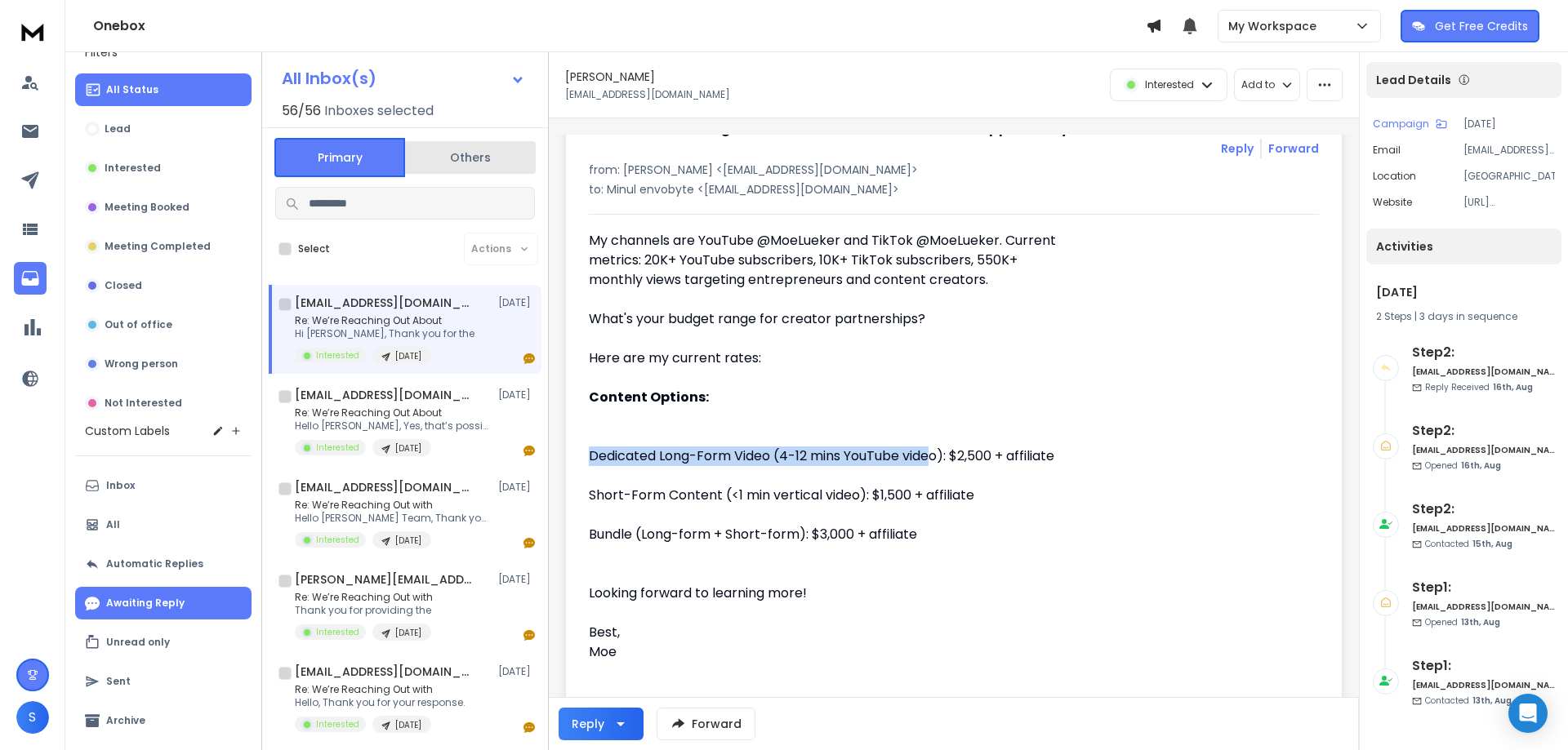
drag, startPoint x: 1050, startPoint y: 481, endPoint x: 933, endPoint y: 460, distance: 118.9
click at [933, 460] on ul "Dedicated Long-Form Video (4-12 mins YouTube video): $2,500 + affiliate Short-F…" at bounding box center [827, 495] width 477 height 137
click at [838, 456] on li "Dedicated Long-Form Video (4-12 mins YouTube video): $2,500 + affiliate" at bounding box center [827, 456] width 477 height 20
click at [1473, 205] on p "[URL][DOMAIN_NAME]" at bounding box center [1510, 202] width 92 height 13
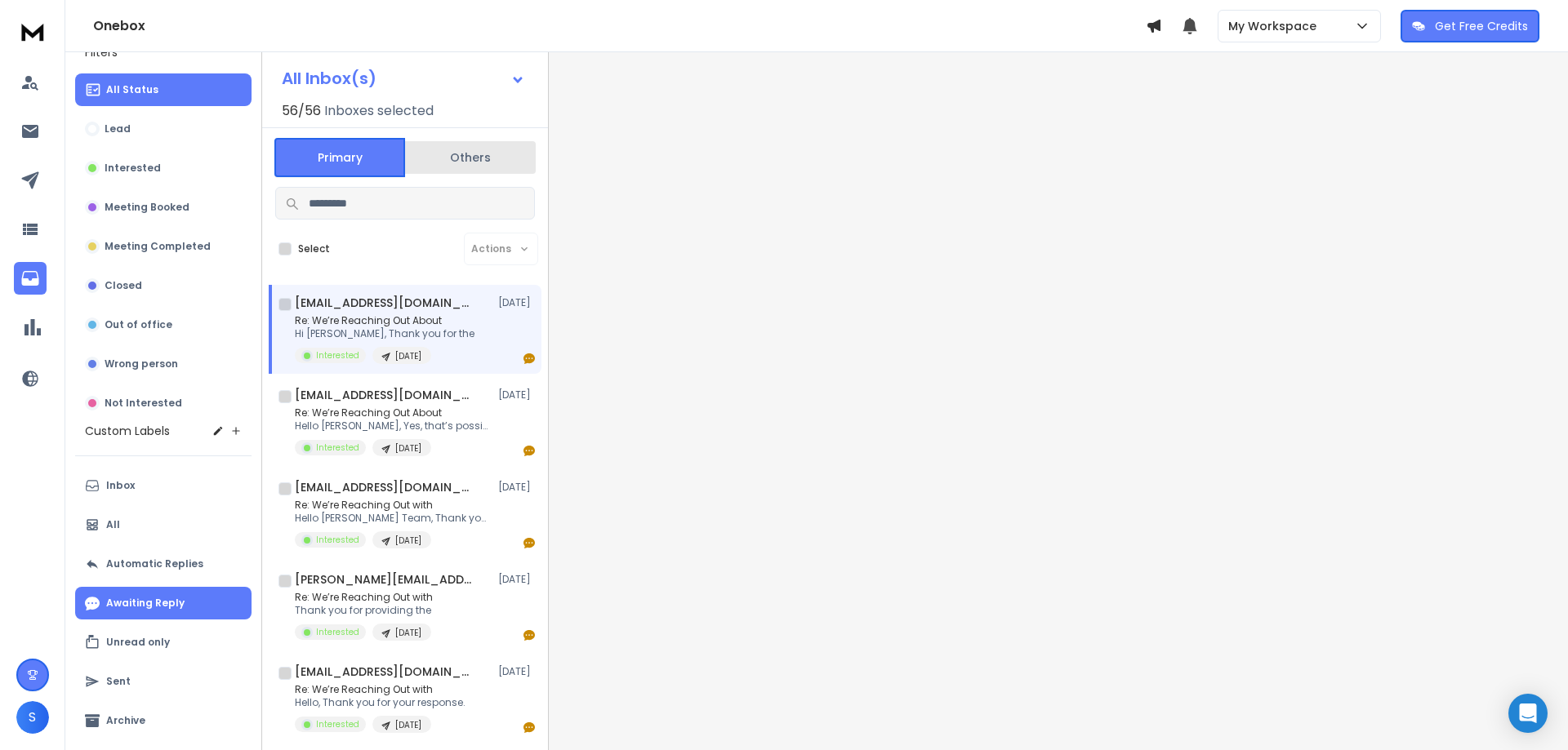
scroll to position [0, 0]
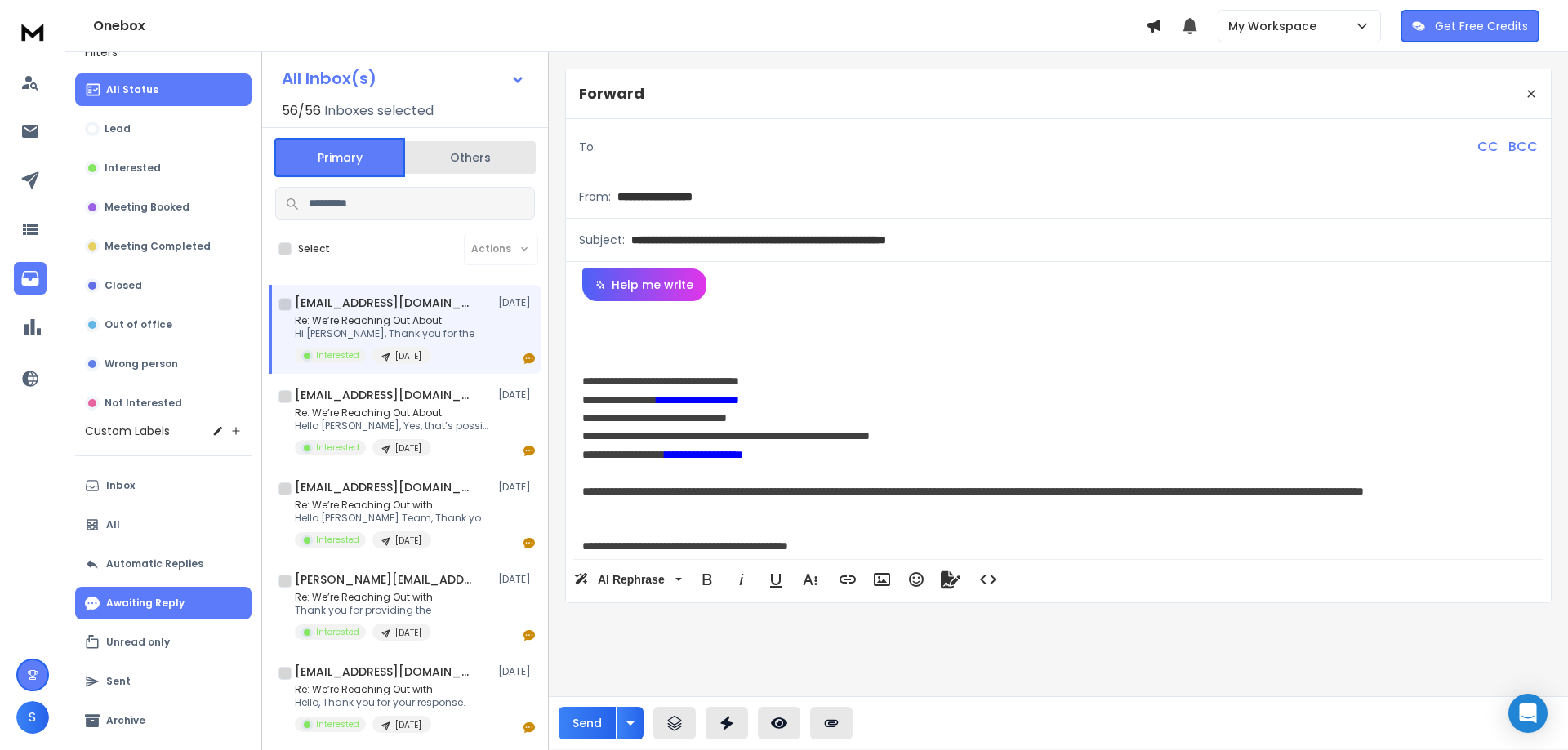
click at [1519, 92] on div "Forward" at bounding box center [1058, 94] width 985 height 49
click at [1530, 92] on icon at bounding box center [1531, 94] width 13 height 13
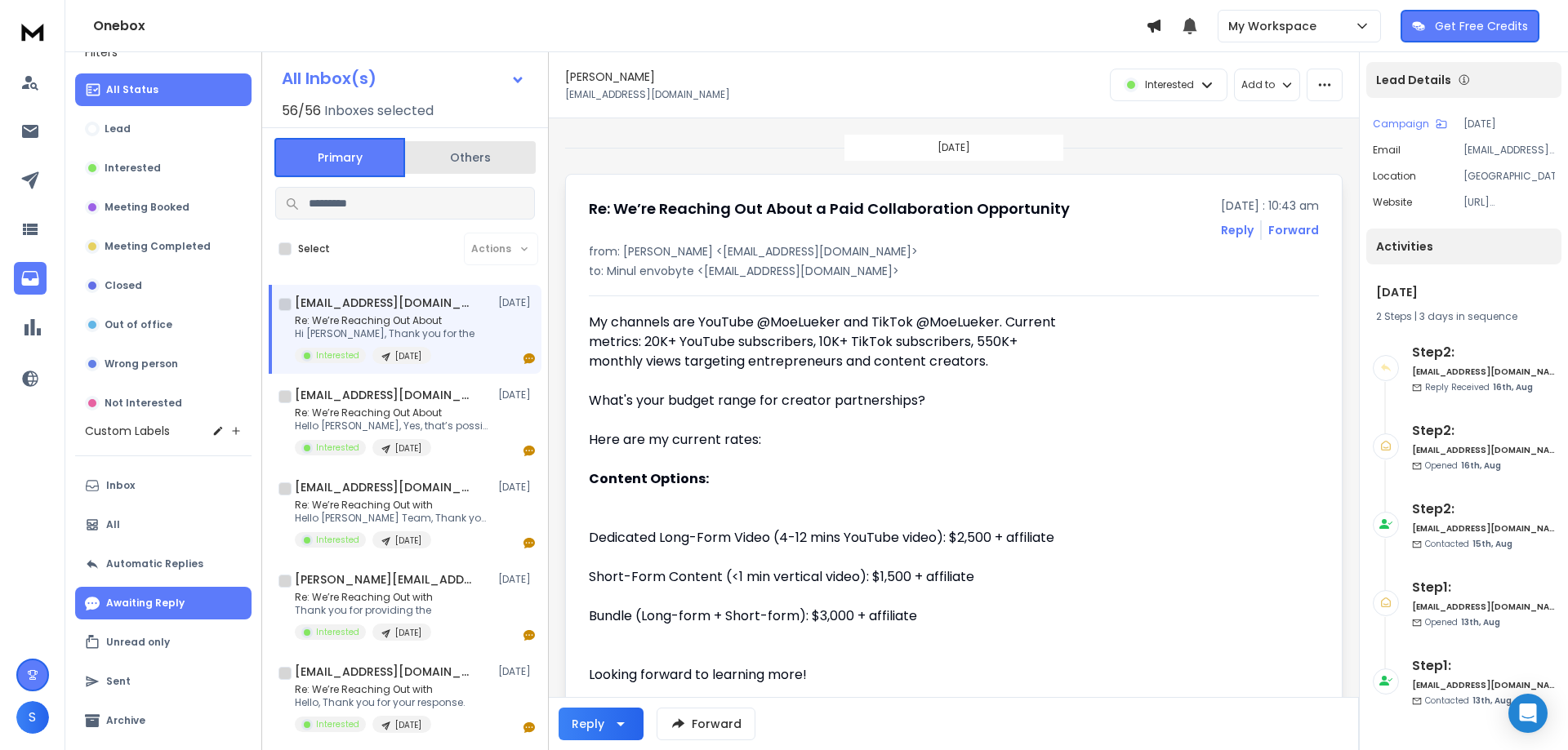
type input "*"
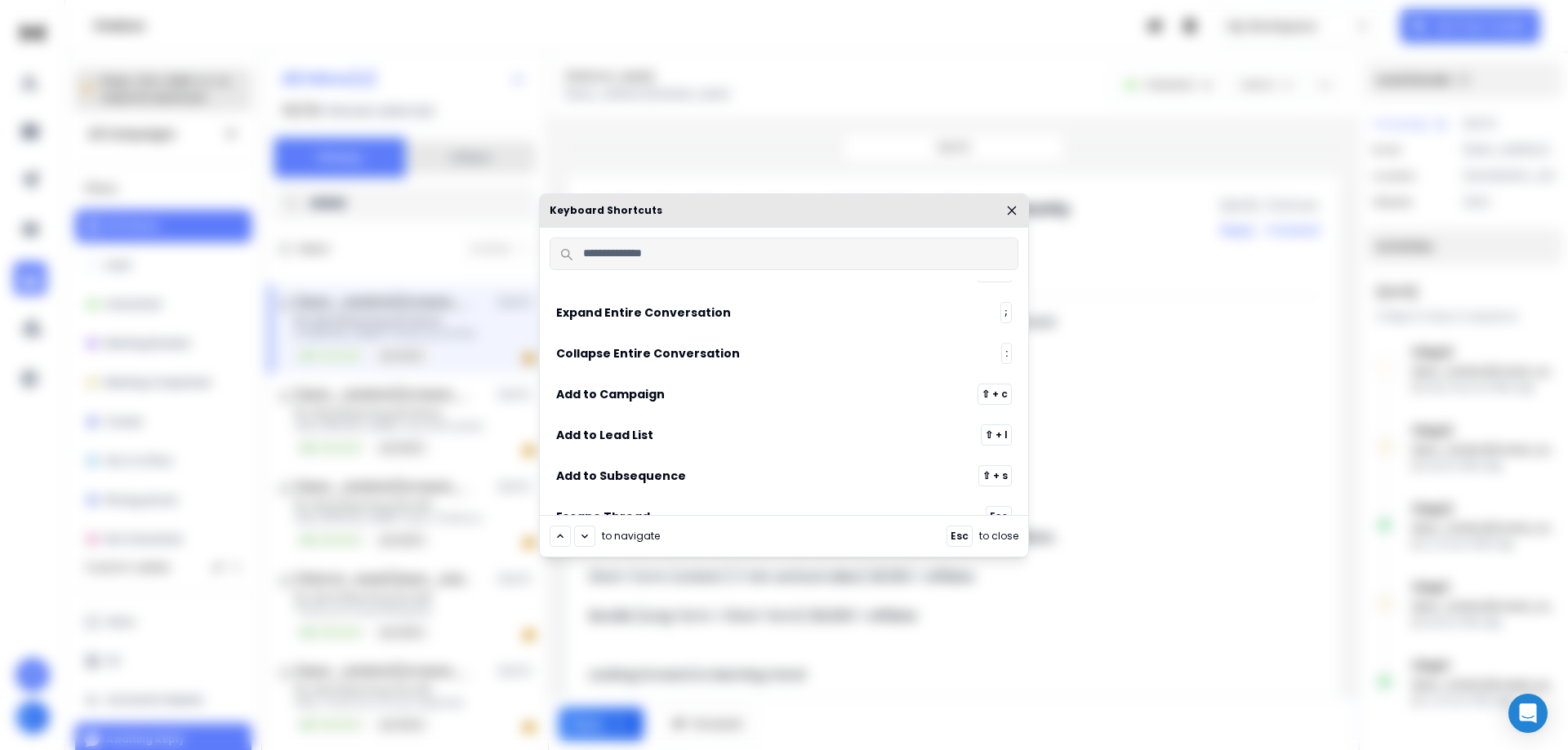
scroll to position [811, 0]
click at [1011, 212] on icon at bounding box center [1013, 211] width 9 height 9
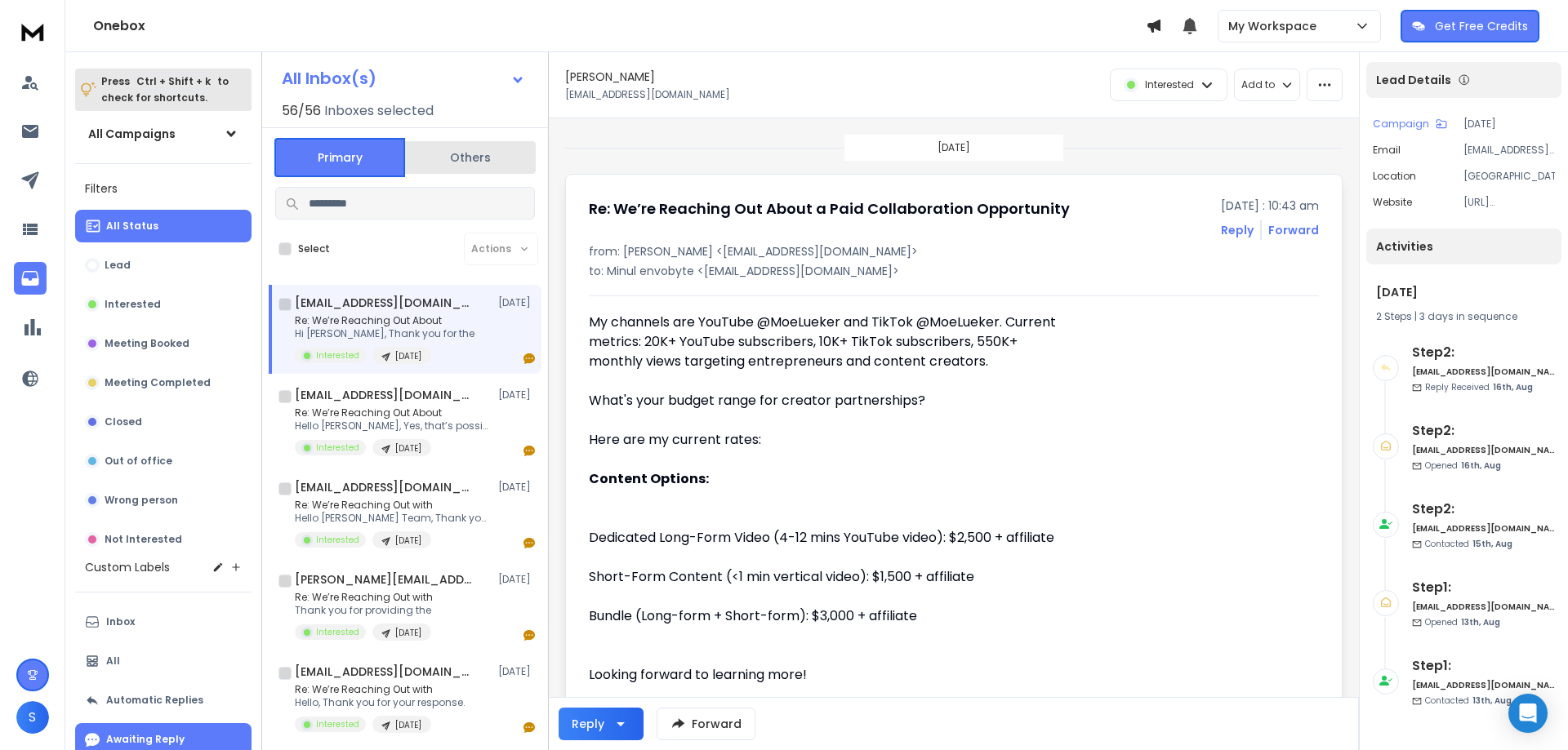
click at [887, 82] on div "[PERSON_NAME] [PERSON_NAME] [EMAIL_ADDRESS][DOMAIN_NAME]" at bounding box center [757, 84] width 384 height 33
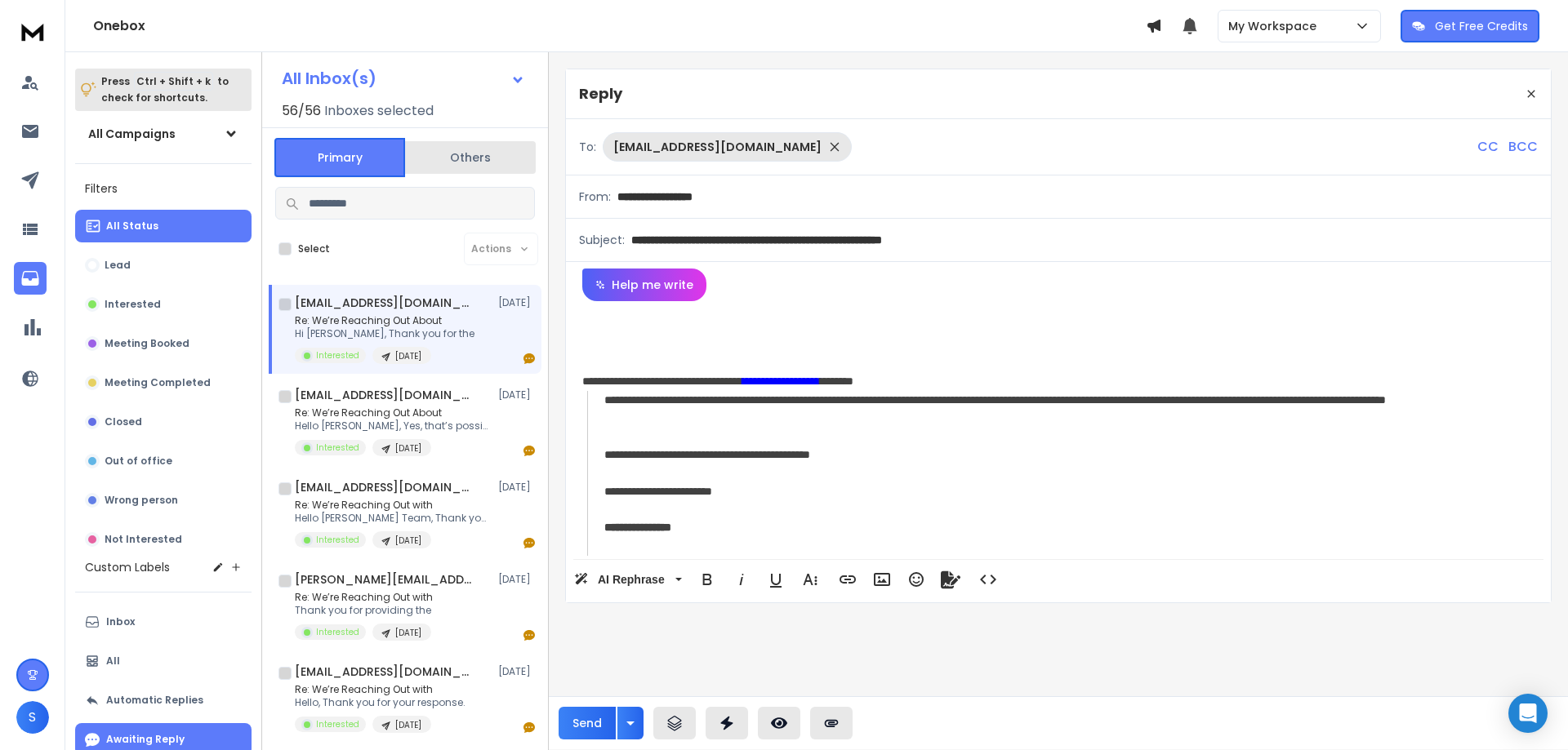
click at [1528, 95] on icon at bounding box center [1531, 94] width 13 height 13
click at [1528, 93] on icon at bounding box center [1531, 94] width 13 height 13
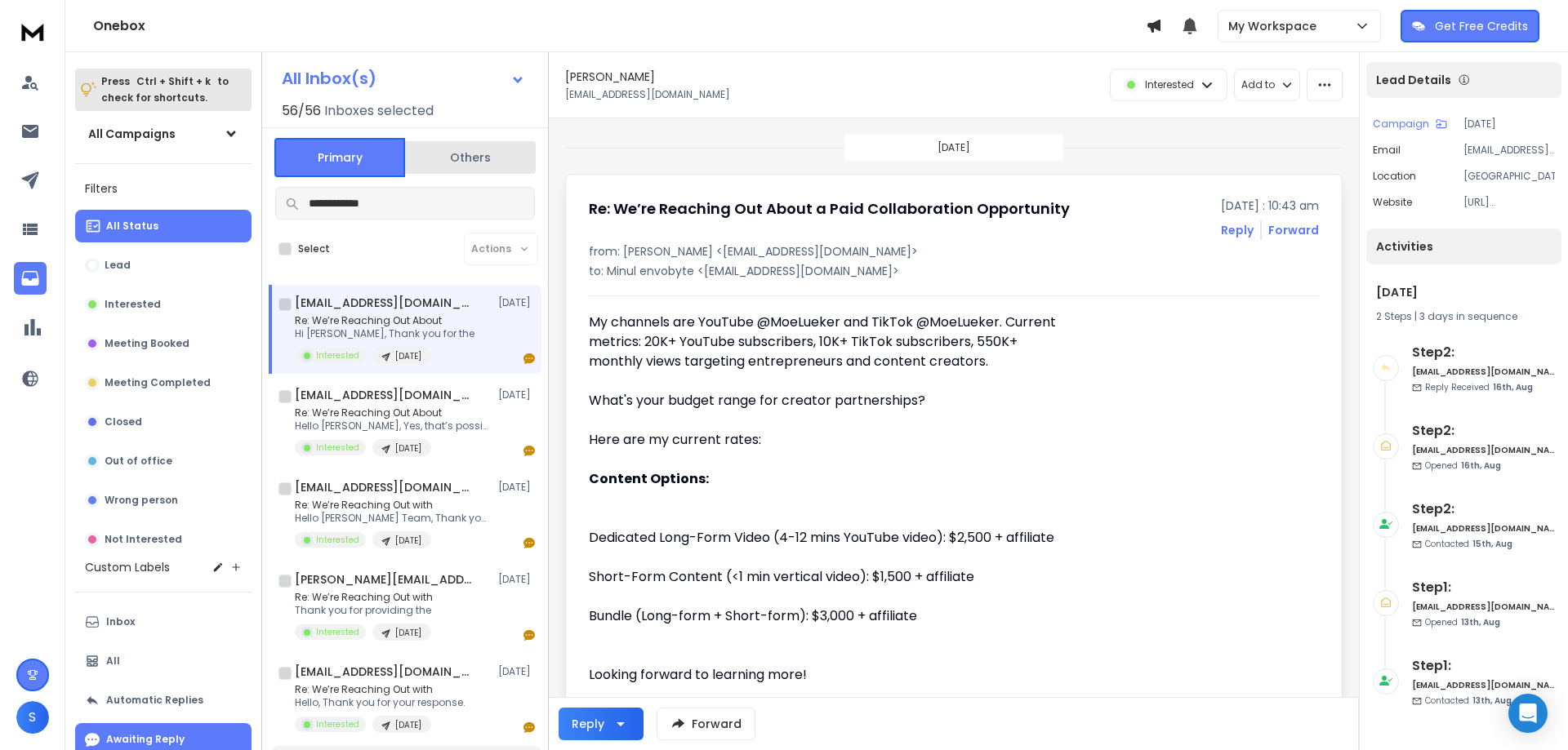
type input "**********"
click at [268, 201] on div "**********" at bounding box center [405, 508] width 286 height 656
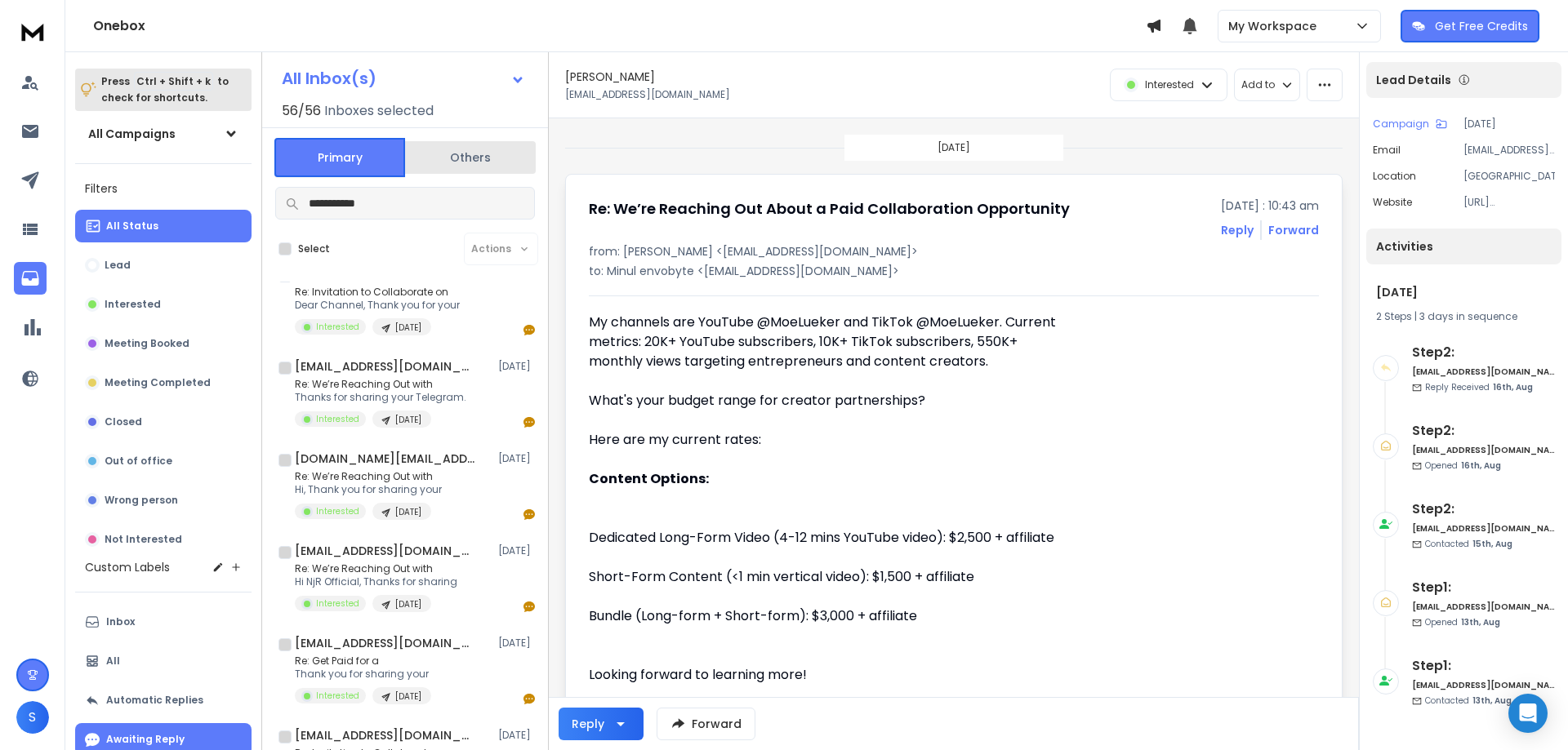
scroll to position [0, 0]
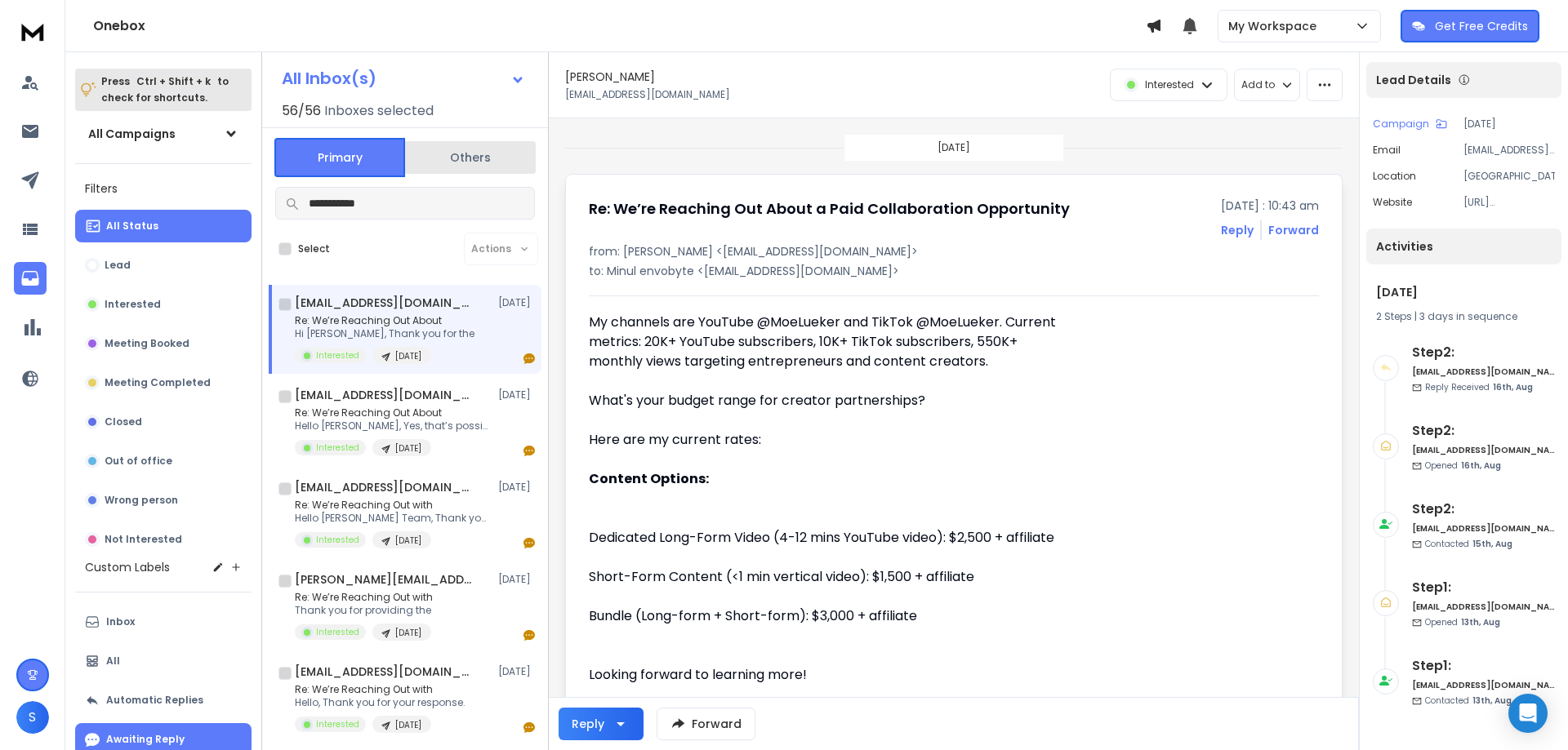
drag, startPoint x: 392, startPoint y: 199, endPoint x: 274, endPoint y: 200, distance: 118.0
click at [274, 200] on div "**********" at bounding box center [405, 200] width 273 height 39
click at [479, 156] on button "Others" at bounding box center [470, 157] width 131 height 36
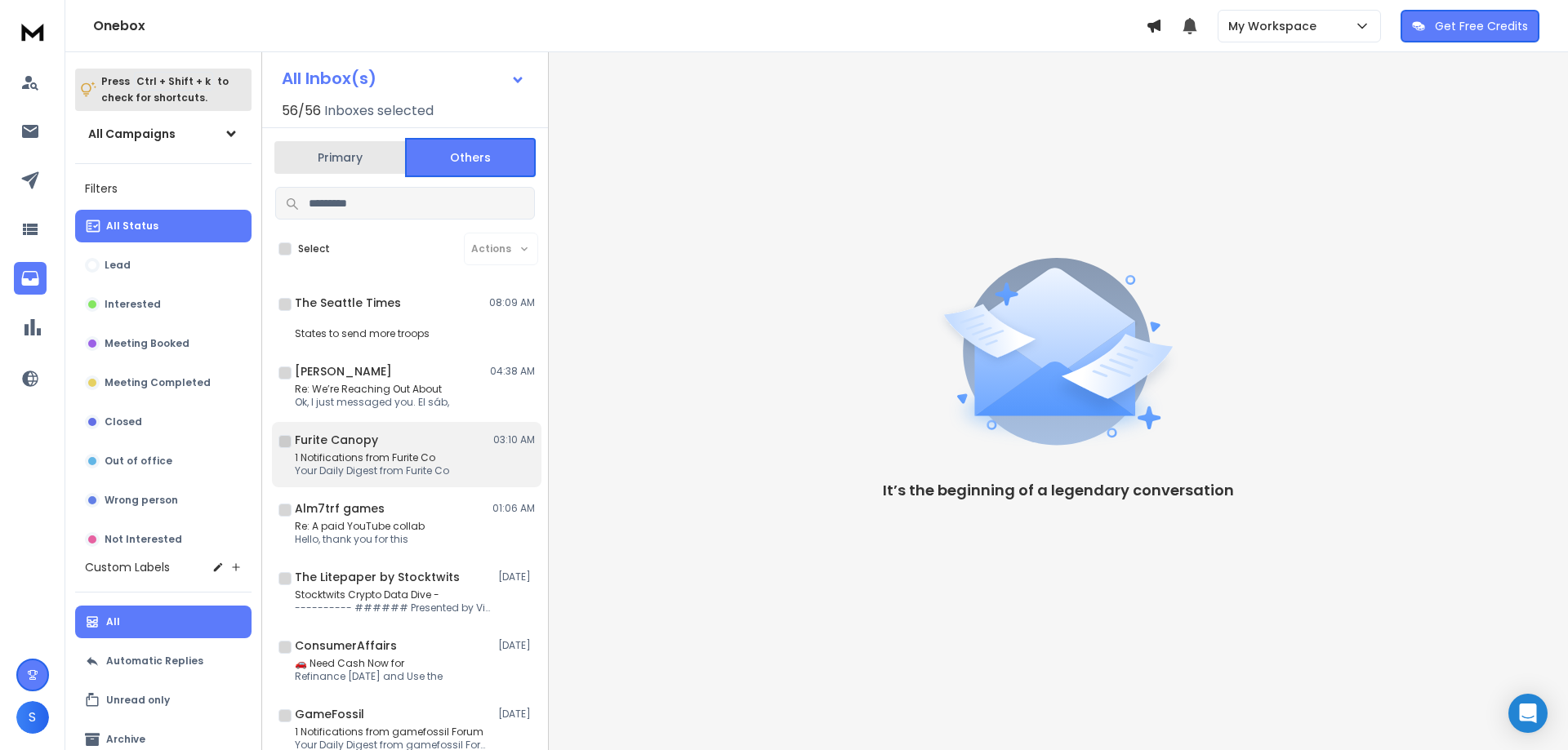
click at [415, 447] on div "Furite Canopy 03:10 AM" at bounding box center [415, 439] width 240 height 16
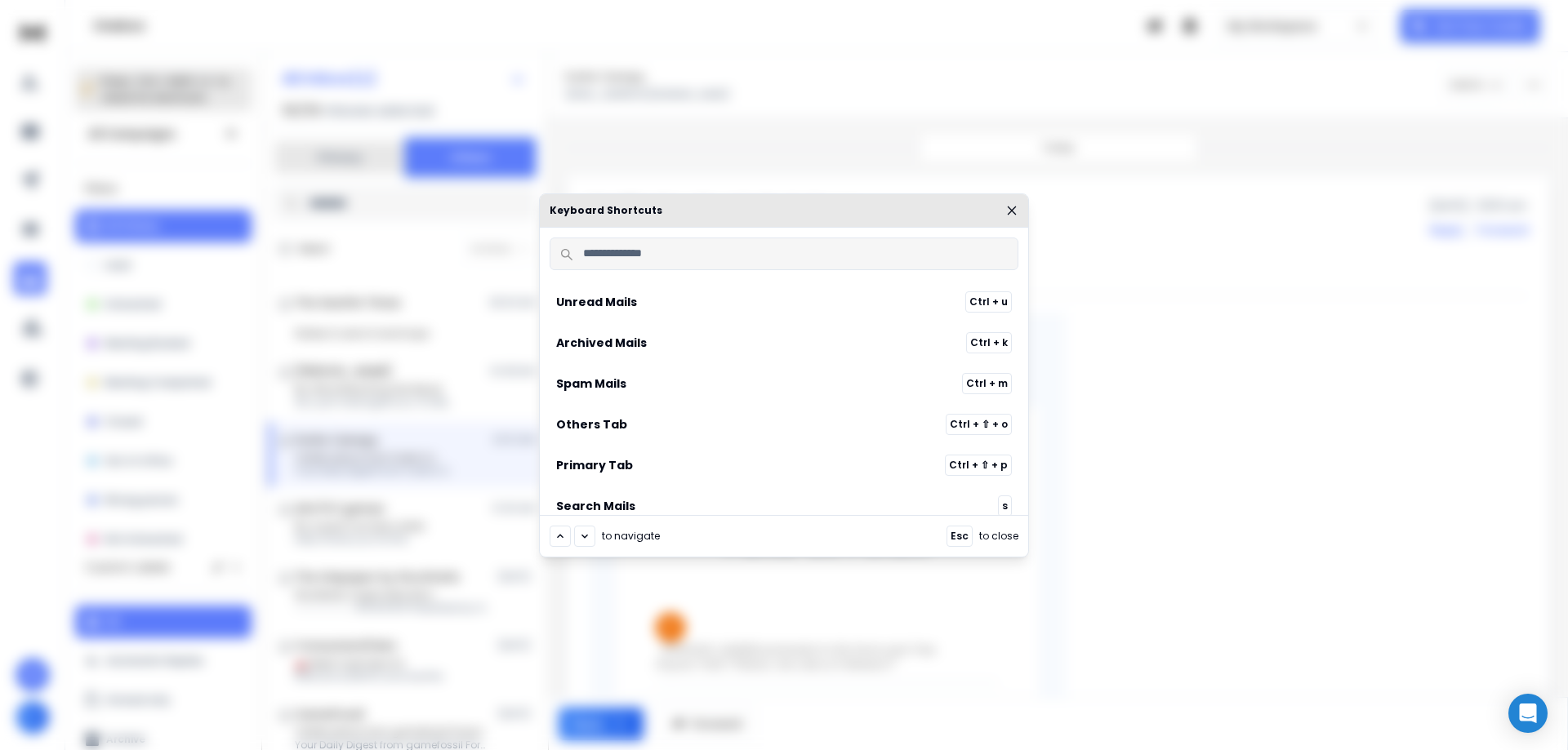
scroll to position [327, 0]
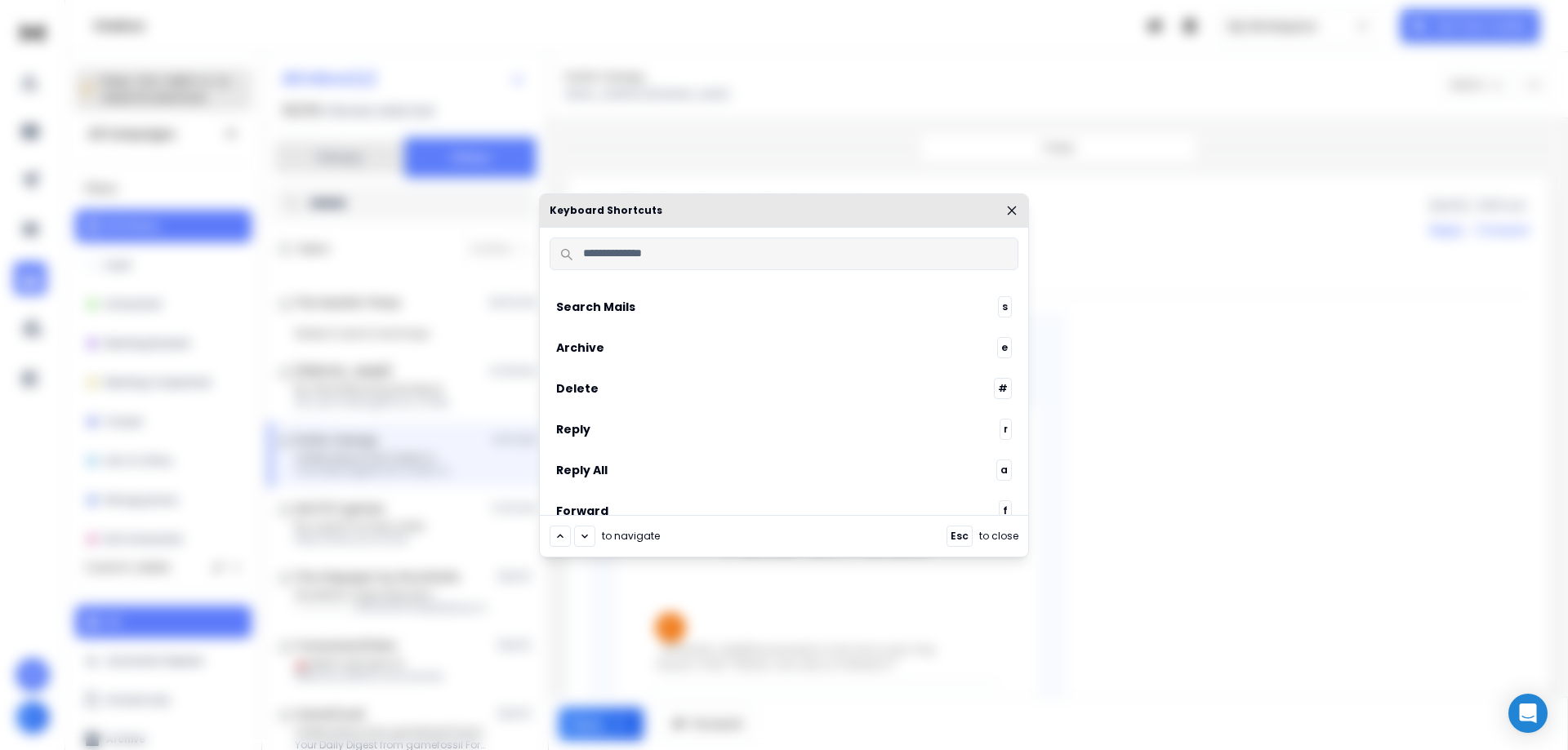
click at [1016, 213] on icon at bounding box center [1012, 211] width 13 height 13
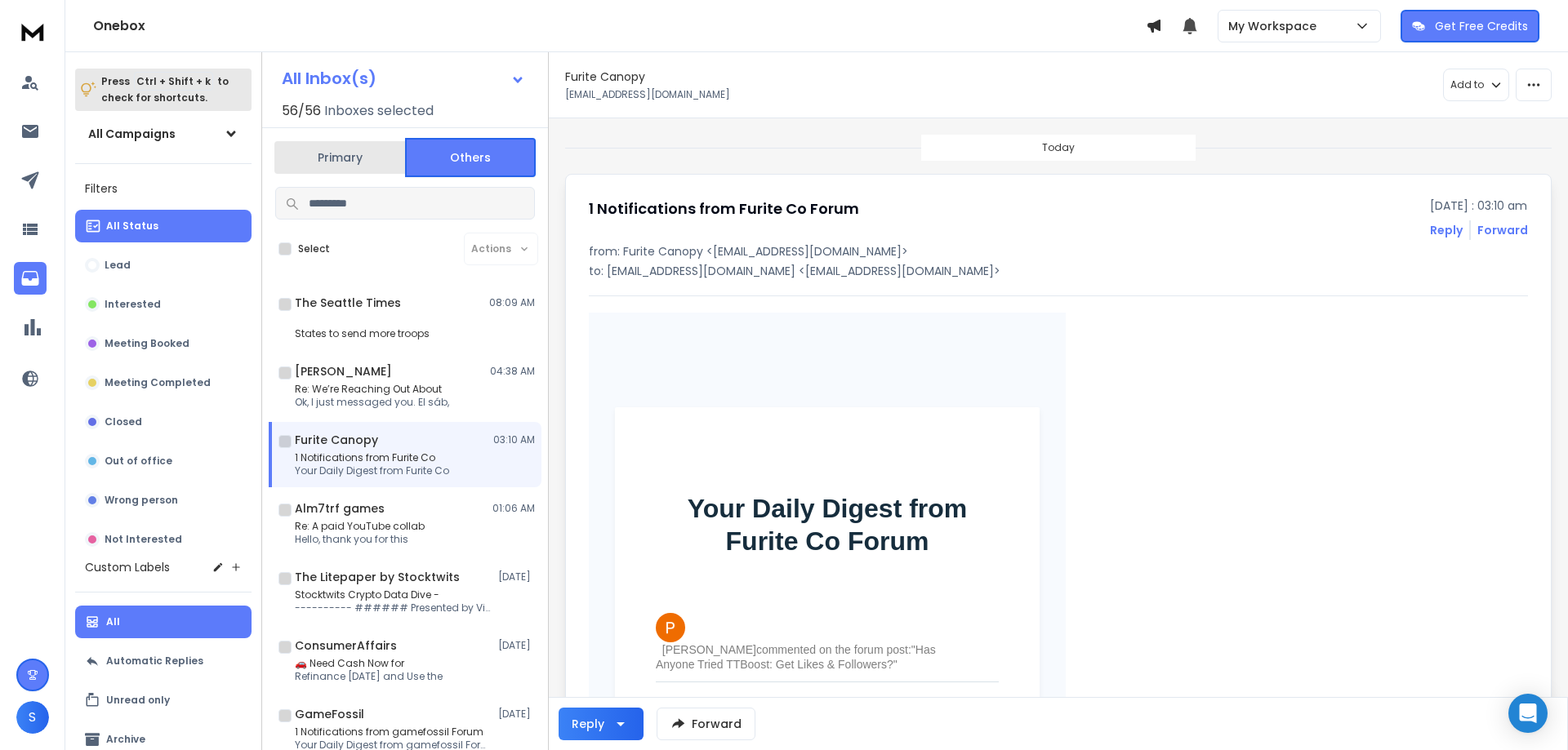
click at [959, 277] on p "to: [EMAIL_ADDRESS][DOMAIN_NAME] <[EMAIL_ADDRESS][DOMAIN_NAME]>" at bounding box center [1058, 271] width 939 height 16
click at [438, 452] on p "1 Notifications from Furite Co" at bounding box center [372, 458] width 155 height 13
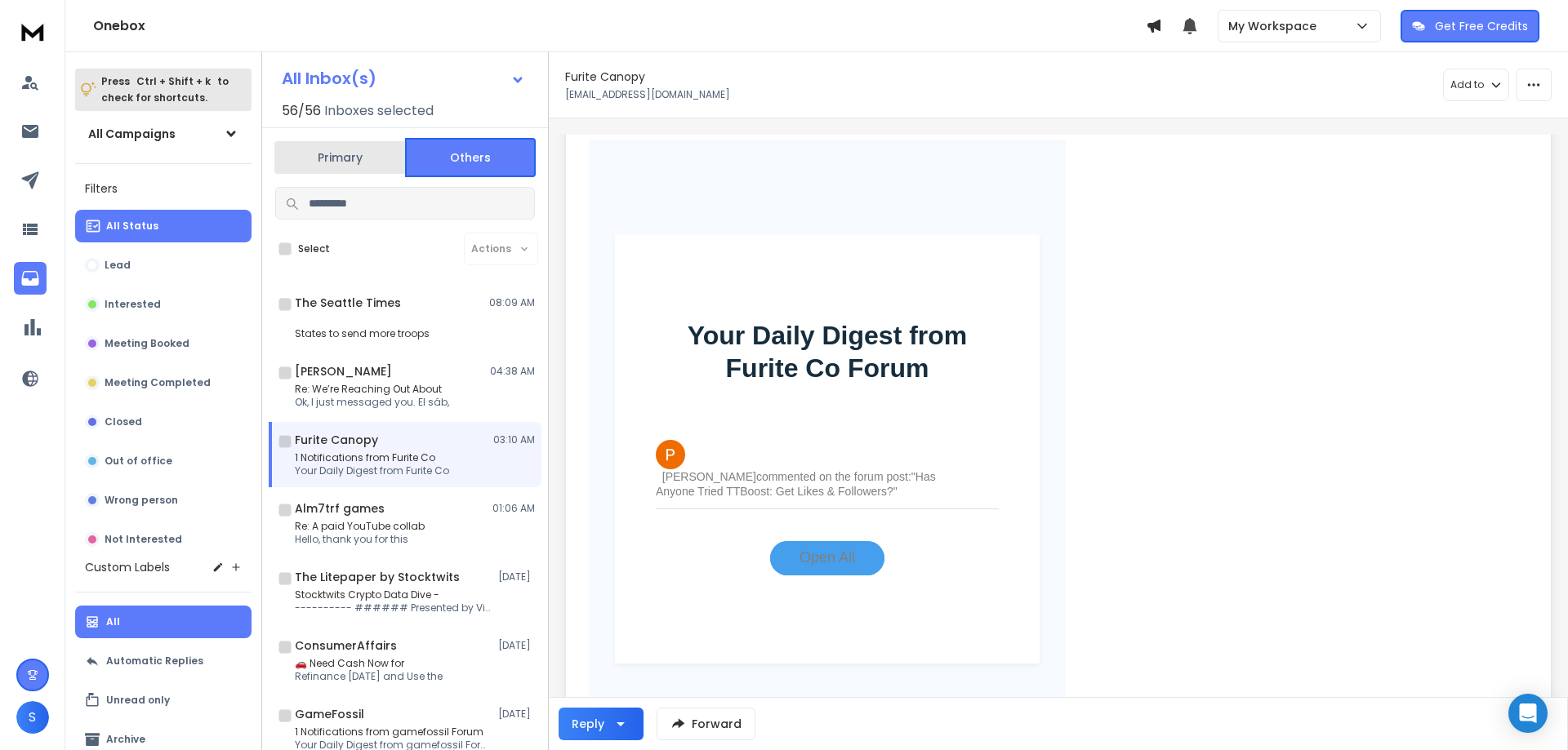
scroll to position [245, 0]
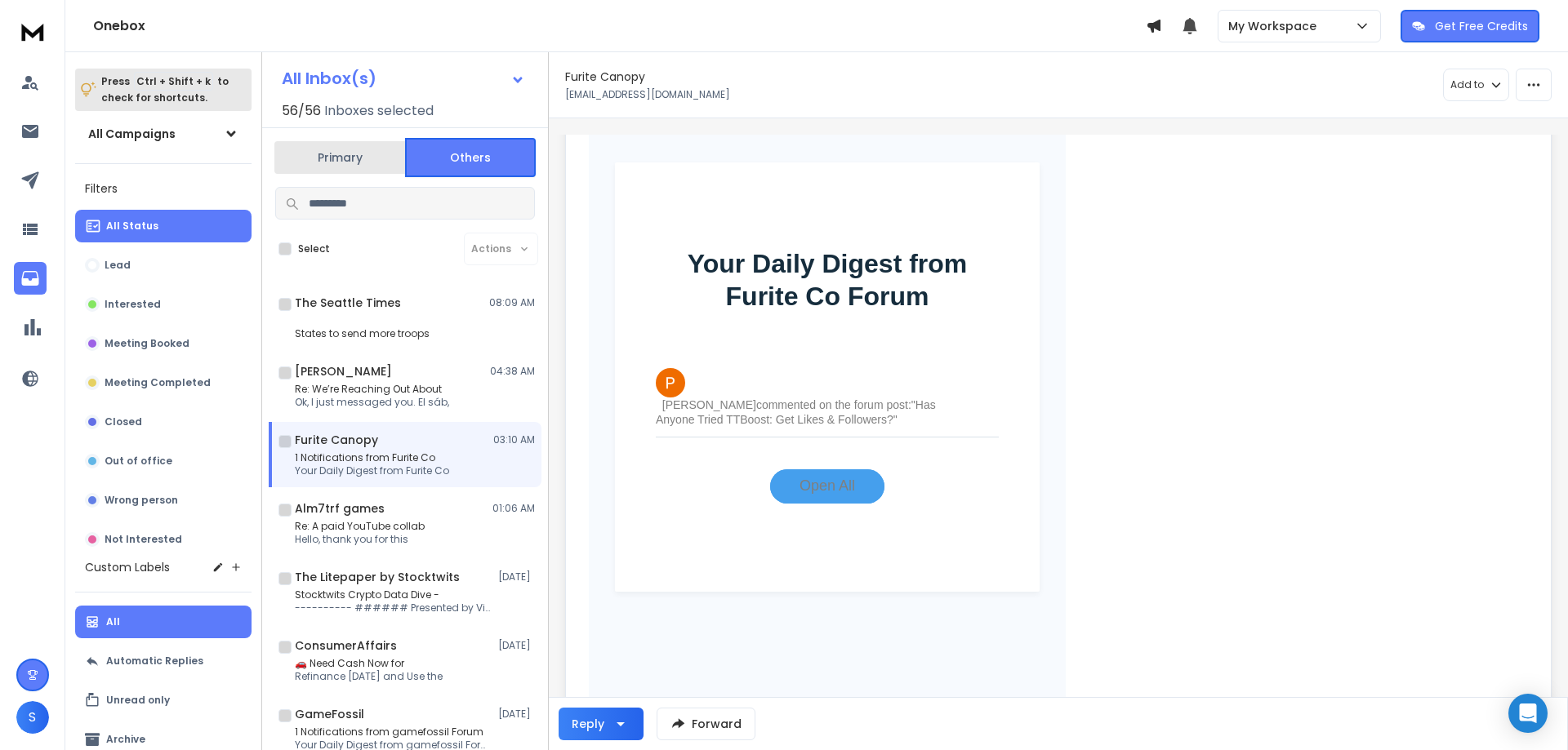
click at [815, 477] on link "Open All" at bounding box center [827, 486] width 114 height 35
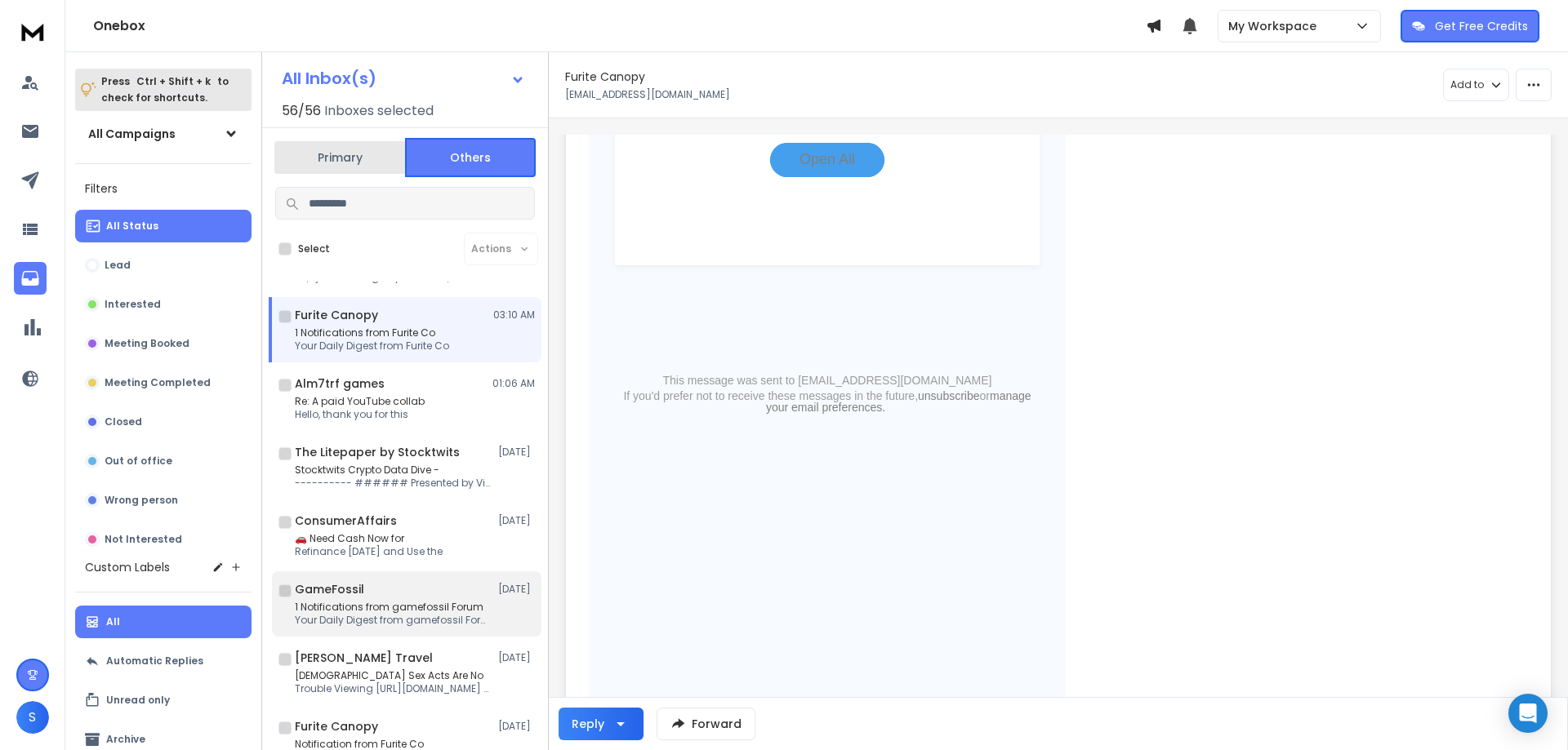
scroll to position [327, 0]
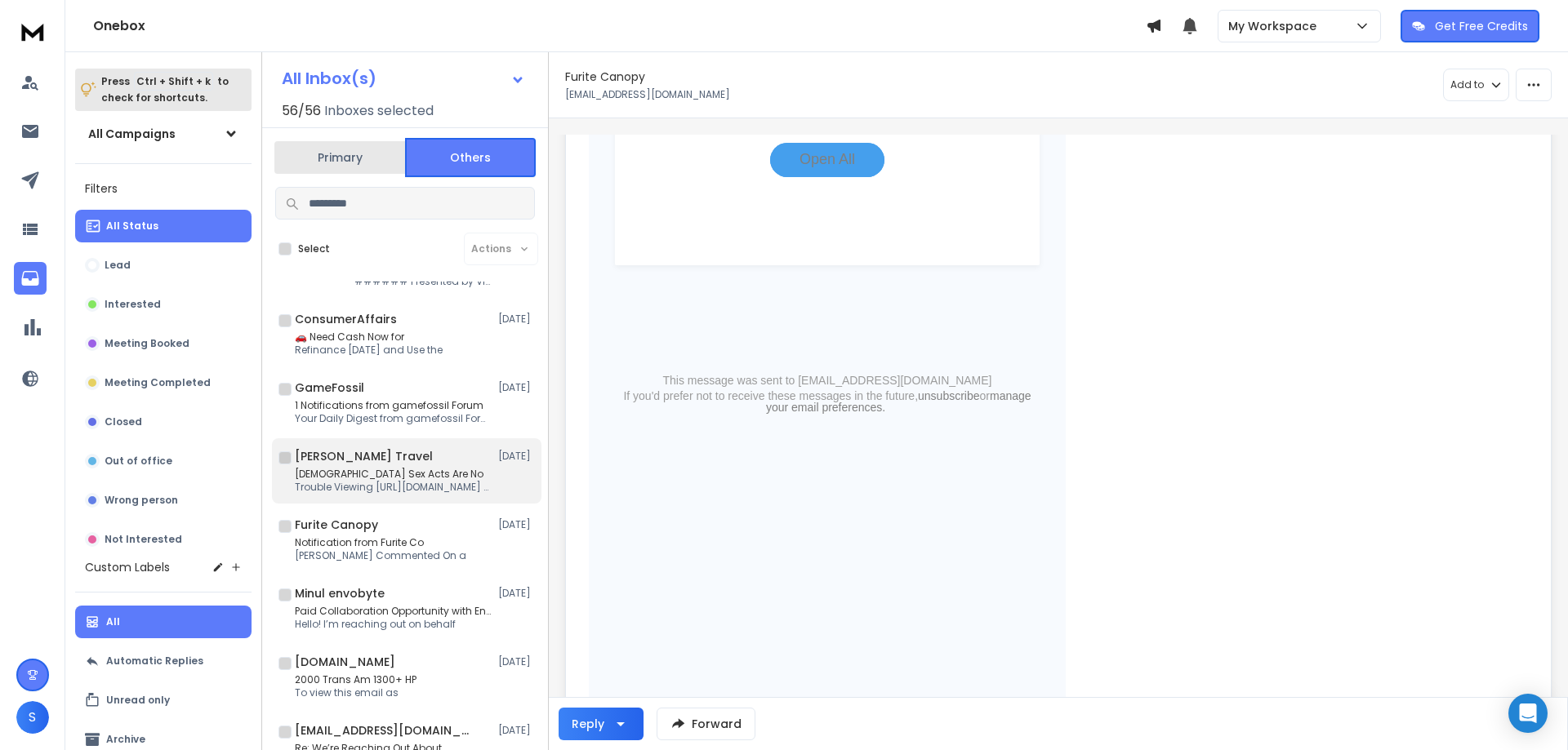
click at [381, 464] on div "[PERSON_NAME] Travel [DATE] [DEMOGRAPHIC_DATA] Sex Acts Are No Trouble Viewing …" at bounding box center [415, 471] width 240 height 46
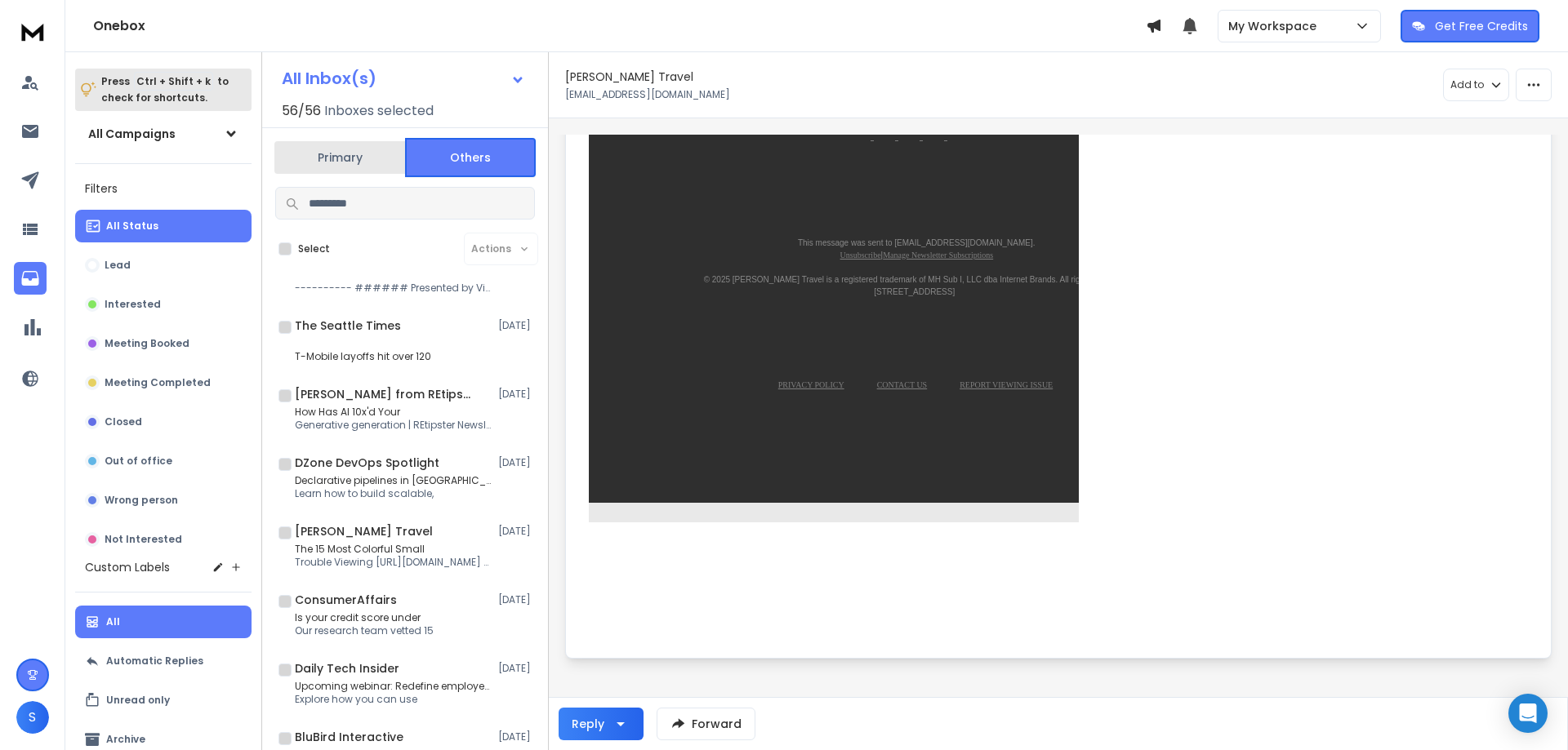
scroll to position [1225, 0]
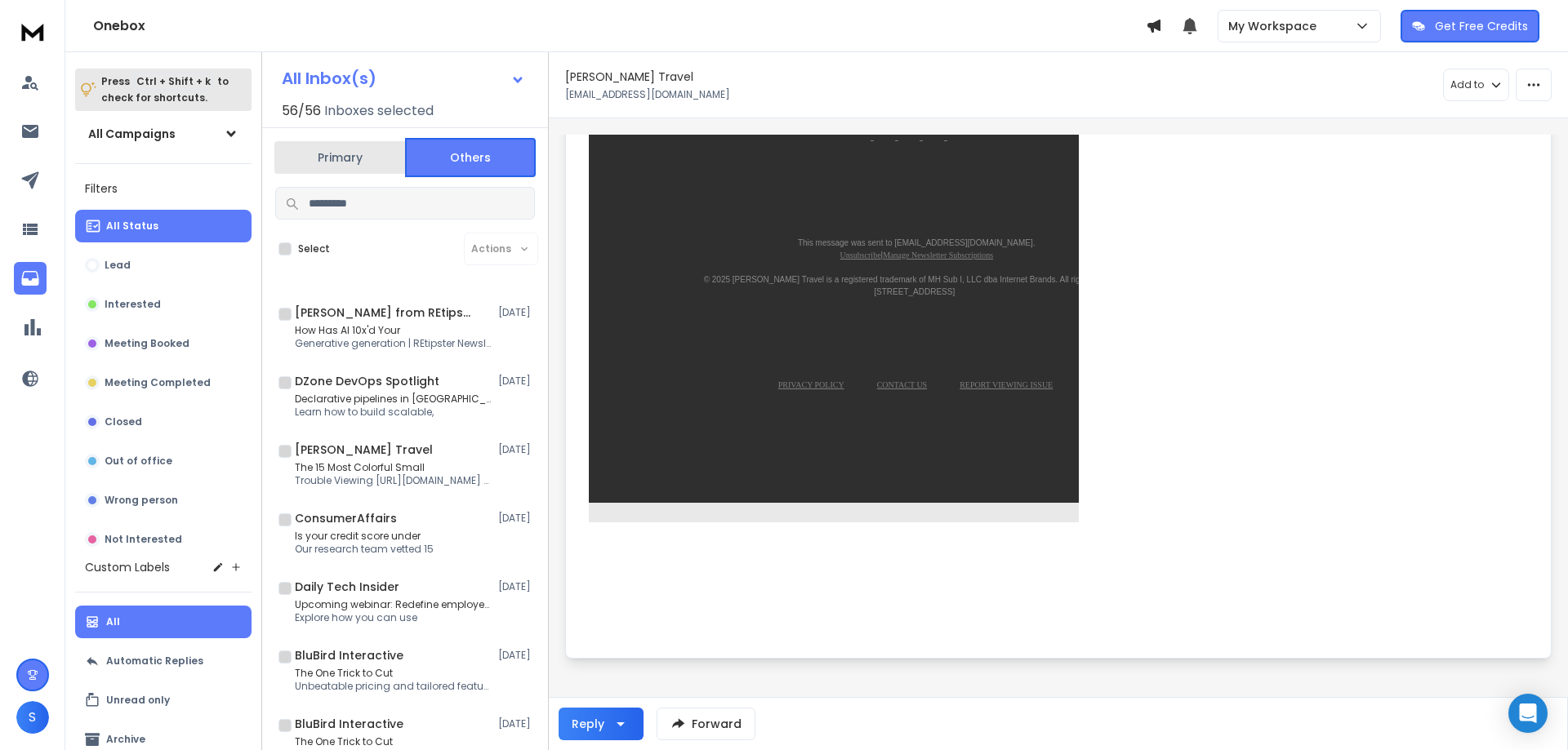
drag, startPoint x: 454, startPoint y: 359, endPoint x: 747, endPoint y: 529, distance: 338.7
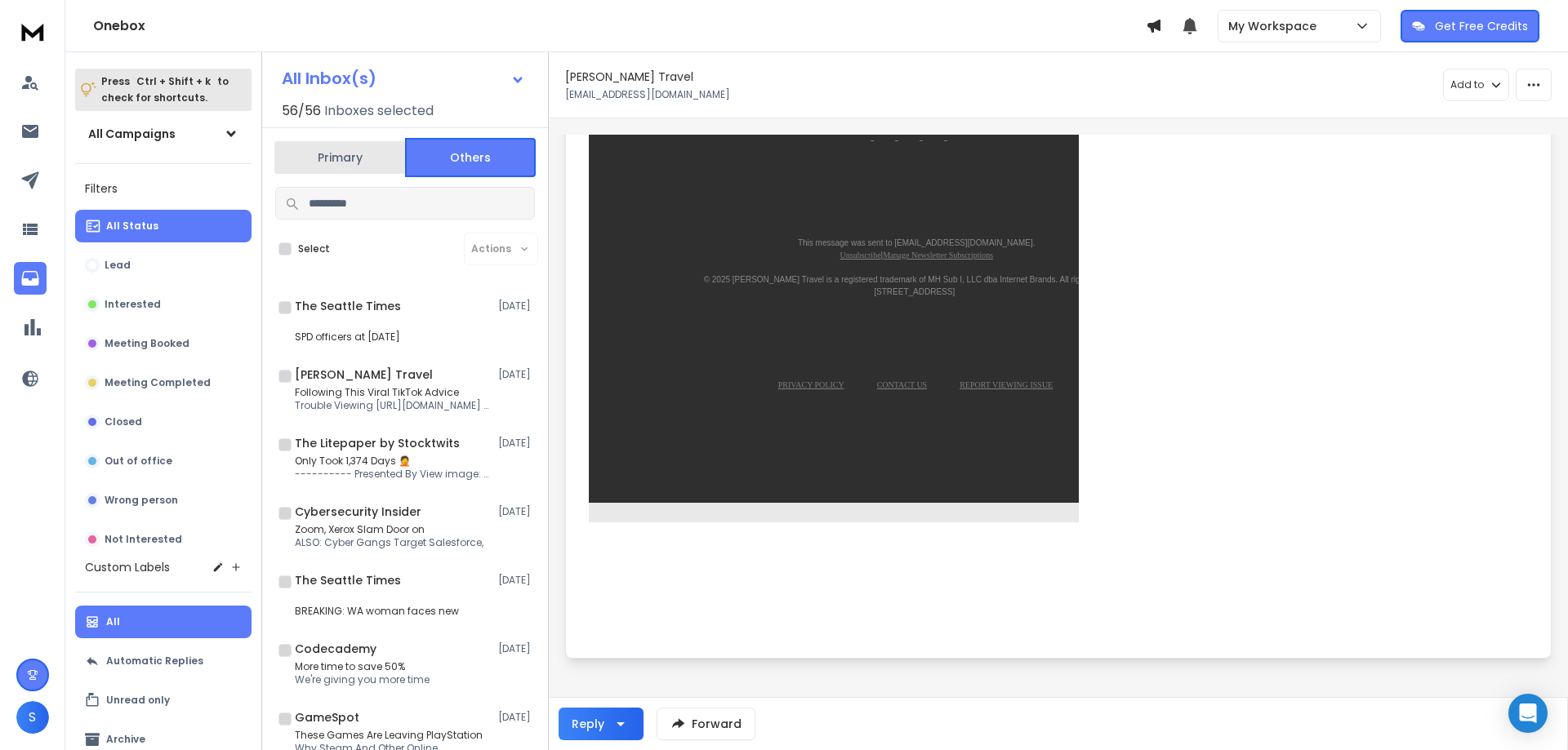
scroll to position [2286, 0]
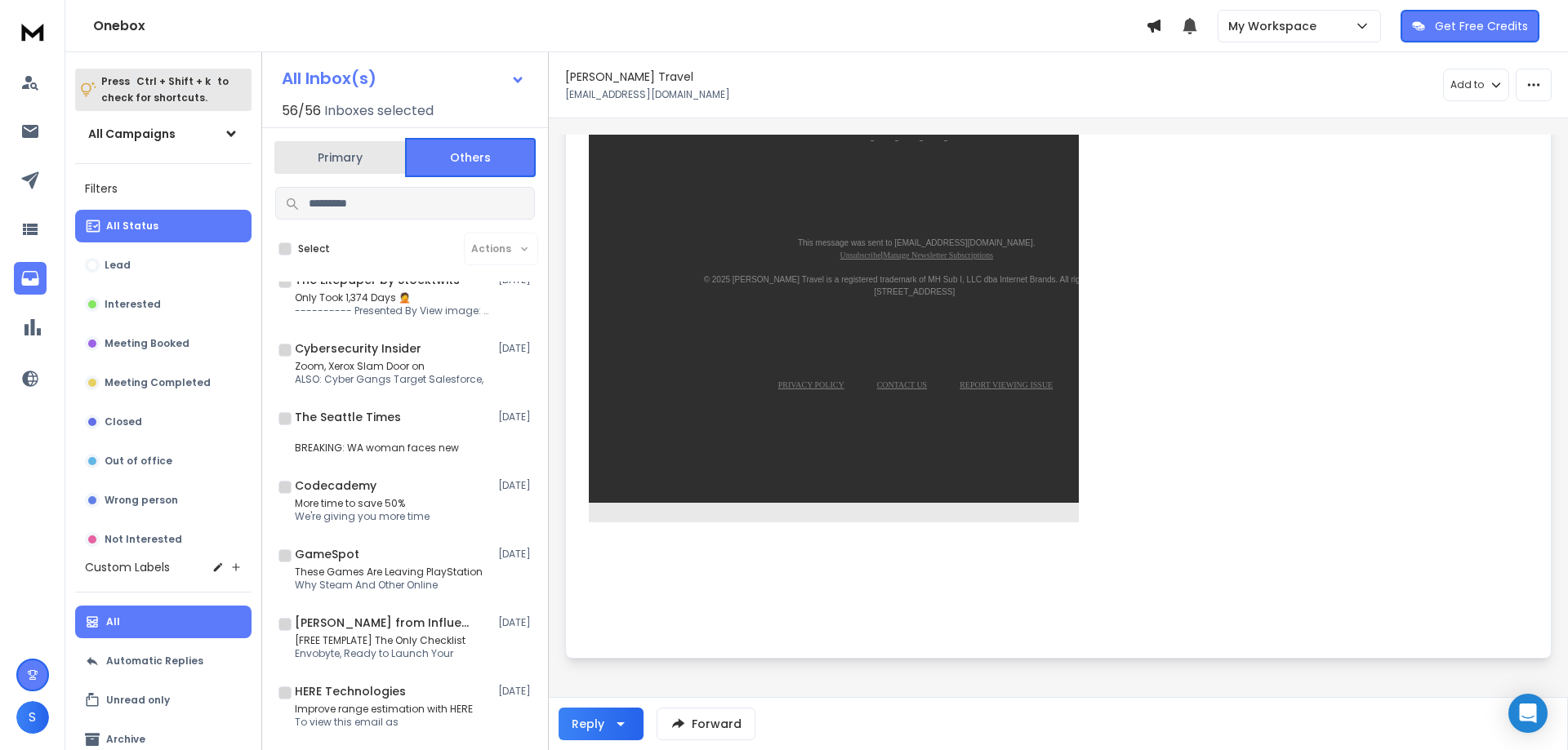
click at [209, 18] on h1 "Onebox" at bounding box center [619, 25] width 1053 height 20
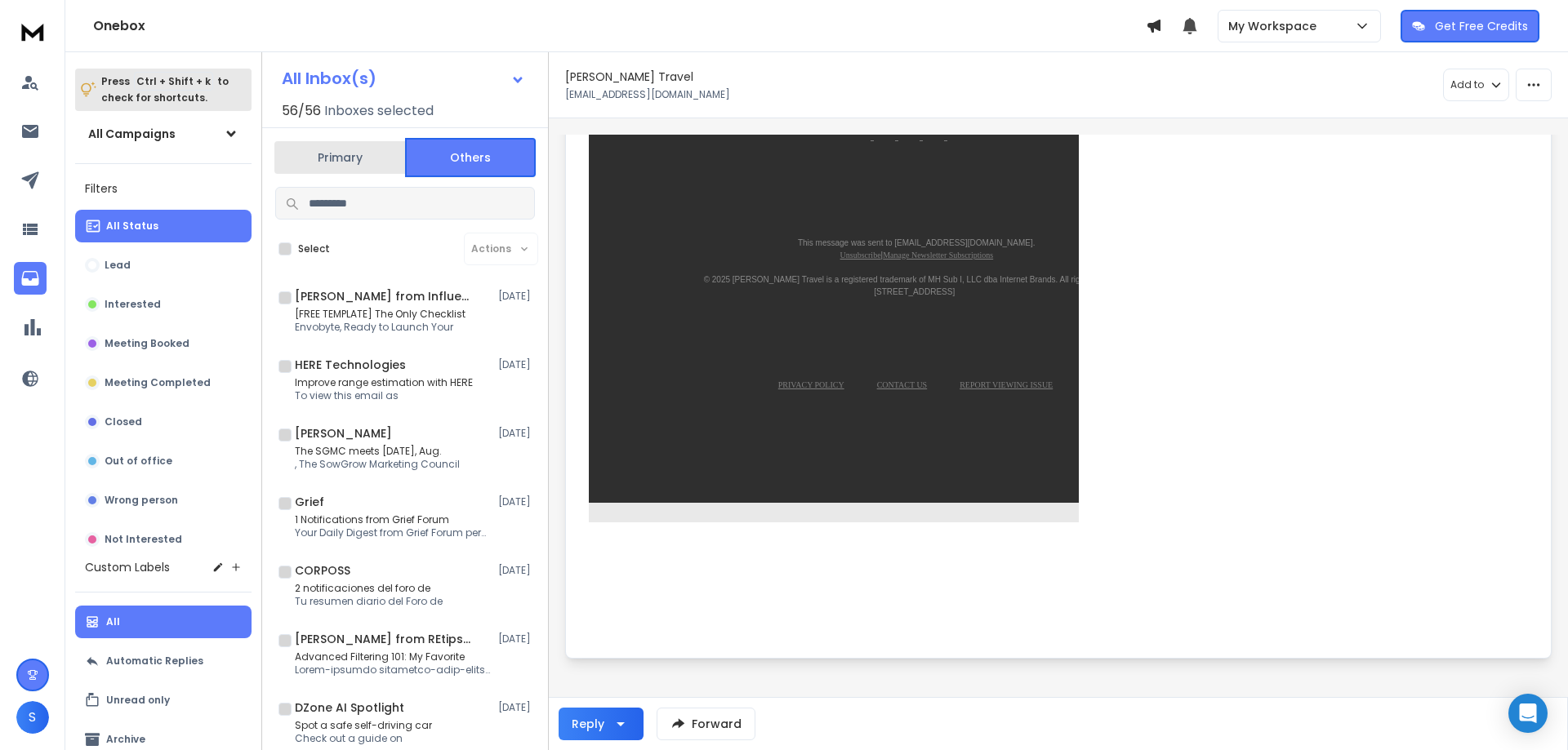
scroll to position [2694, 0]
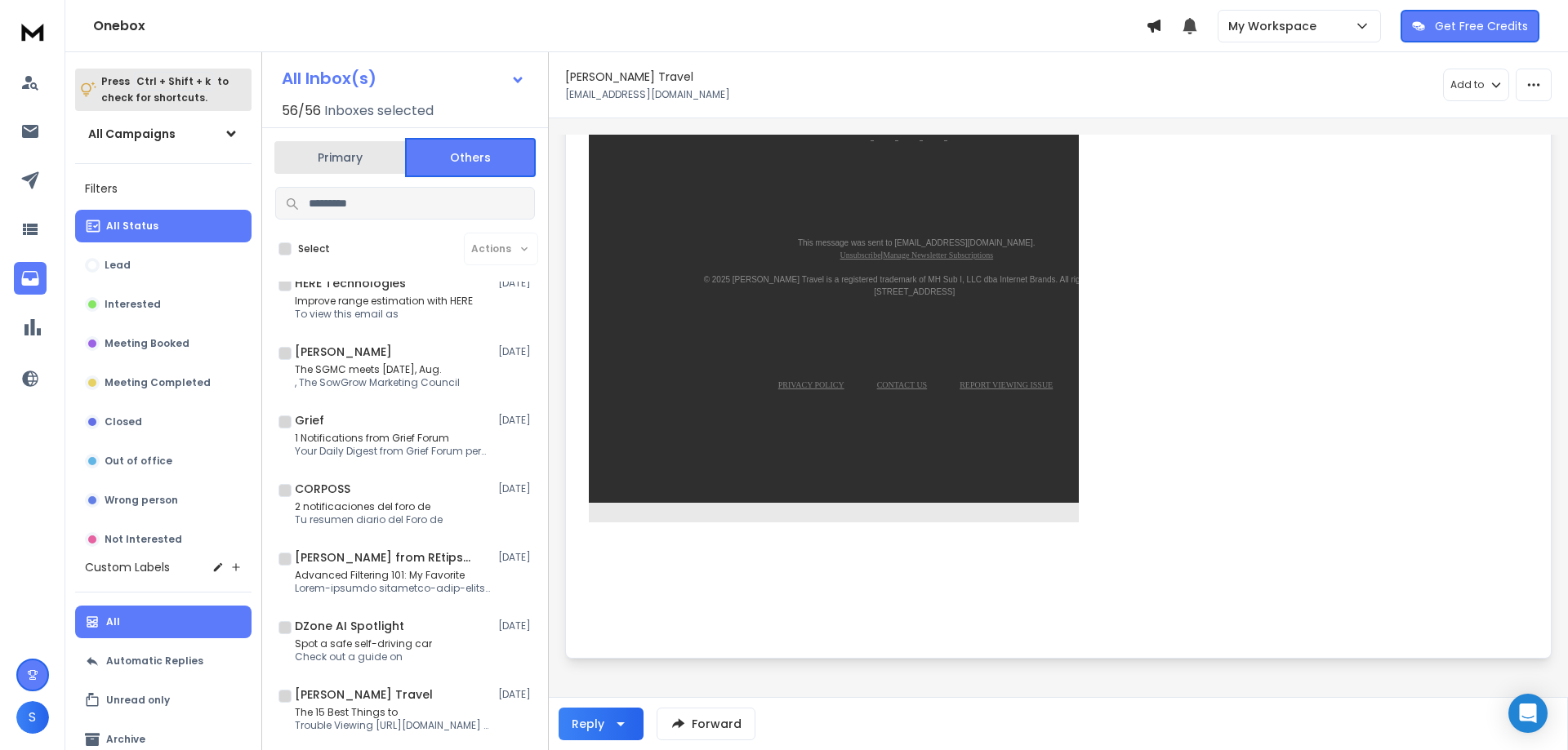
click at [270, 386] on div "[PERSON_NAME] [DATE] The SGMC meets [DATE], Aug. , The SowGrow Marketing Council" at bounding box center [405, 367] width 273 height 66
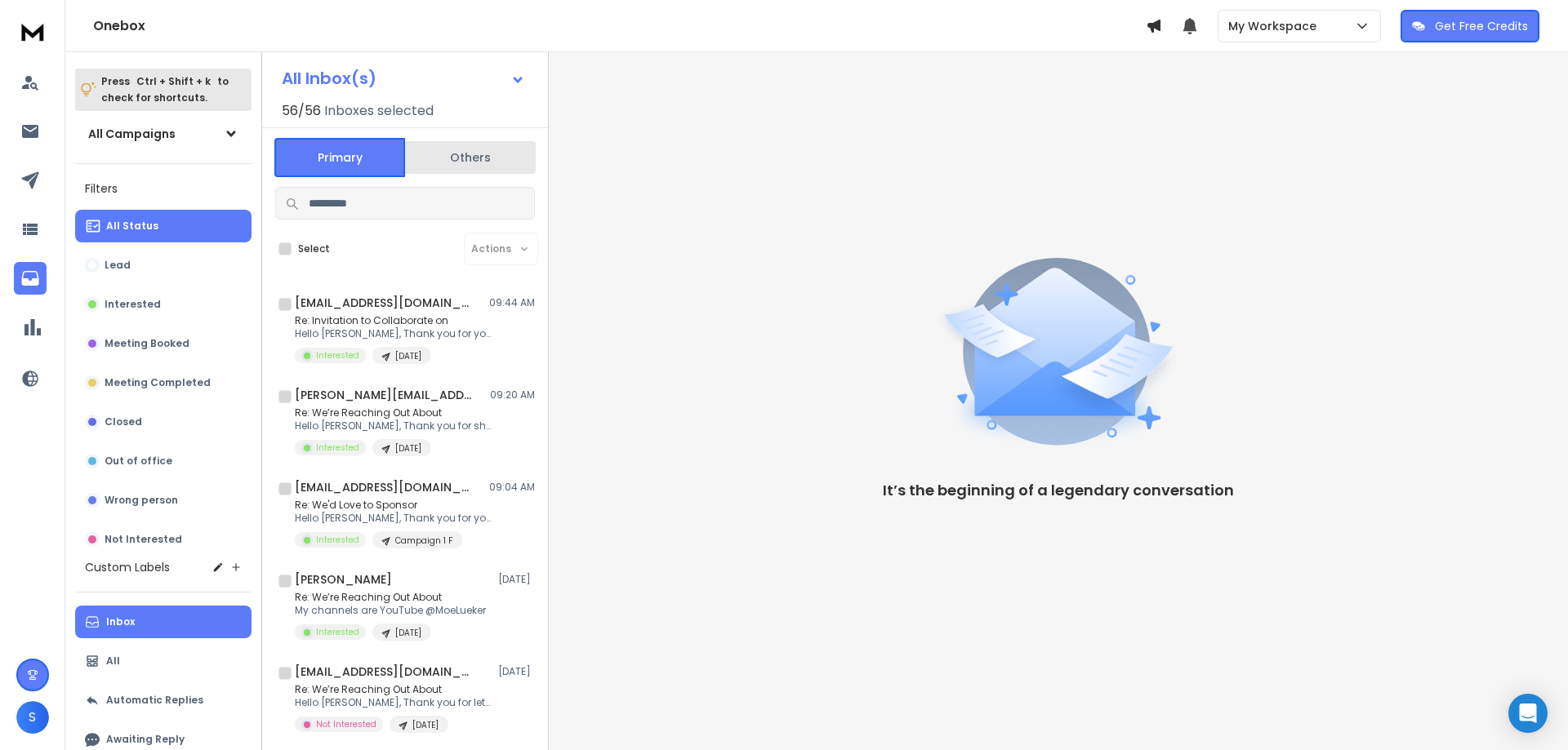
click at [755, 74] on div "It’s the beginning of a legendary conversation" at bounding box center [1058, 371] width 1019 height 638
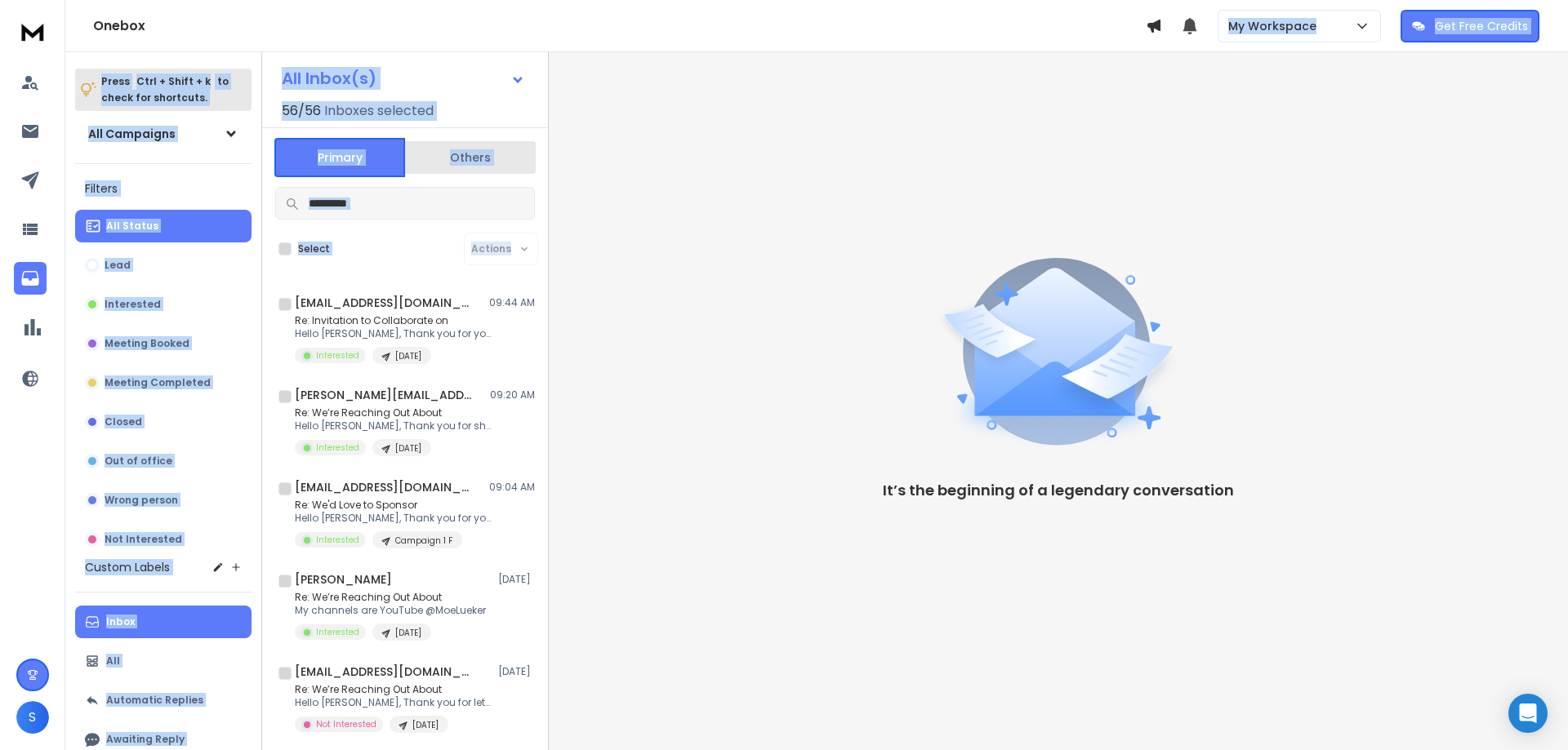
drag, startPoint x: 549, startPoint y: 51, endPoint x: 573, endPoint y: 208, distance: 158.8
click at [545, 235] on div "Onebox My Workspace Get Free Credits Press Ctrl + Shift + k to check for shortc…" at bounding box center [784, 401] width 1568 height 802
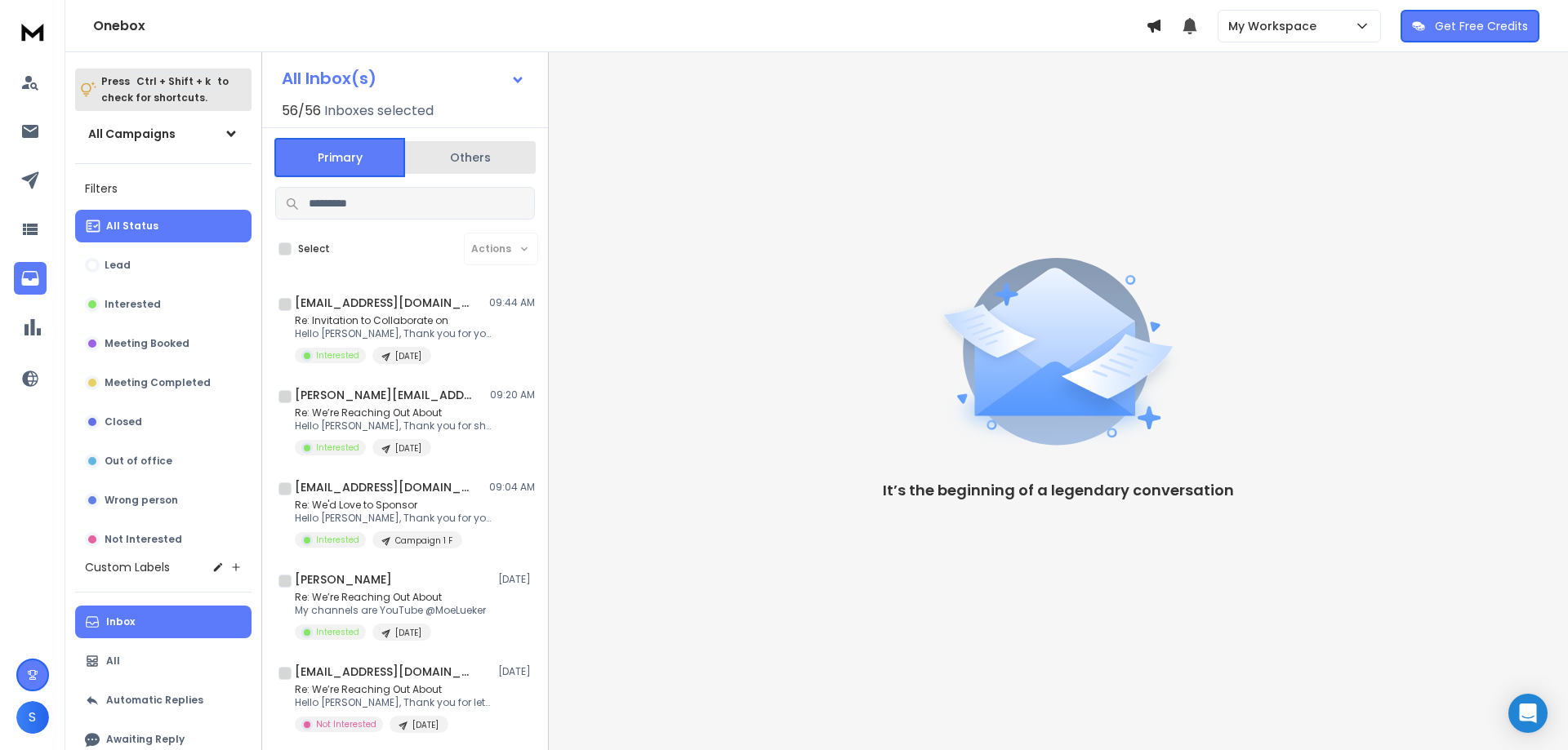
click at [663, 154] on div "It’s the beginning of a legendary conversation" at bounding box center [1058, 371] width 1019 height 638
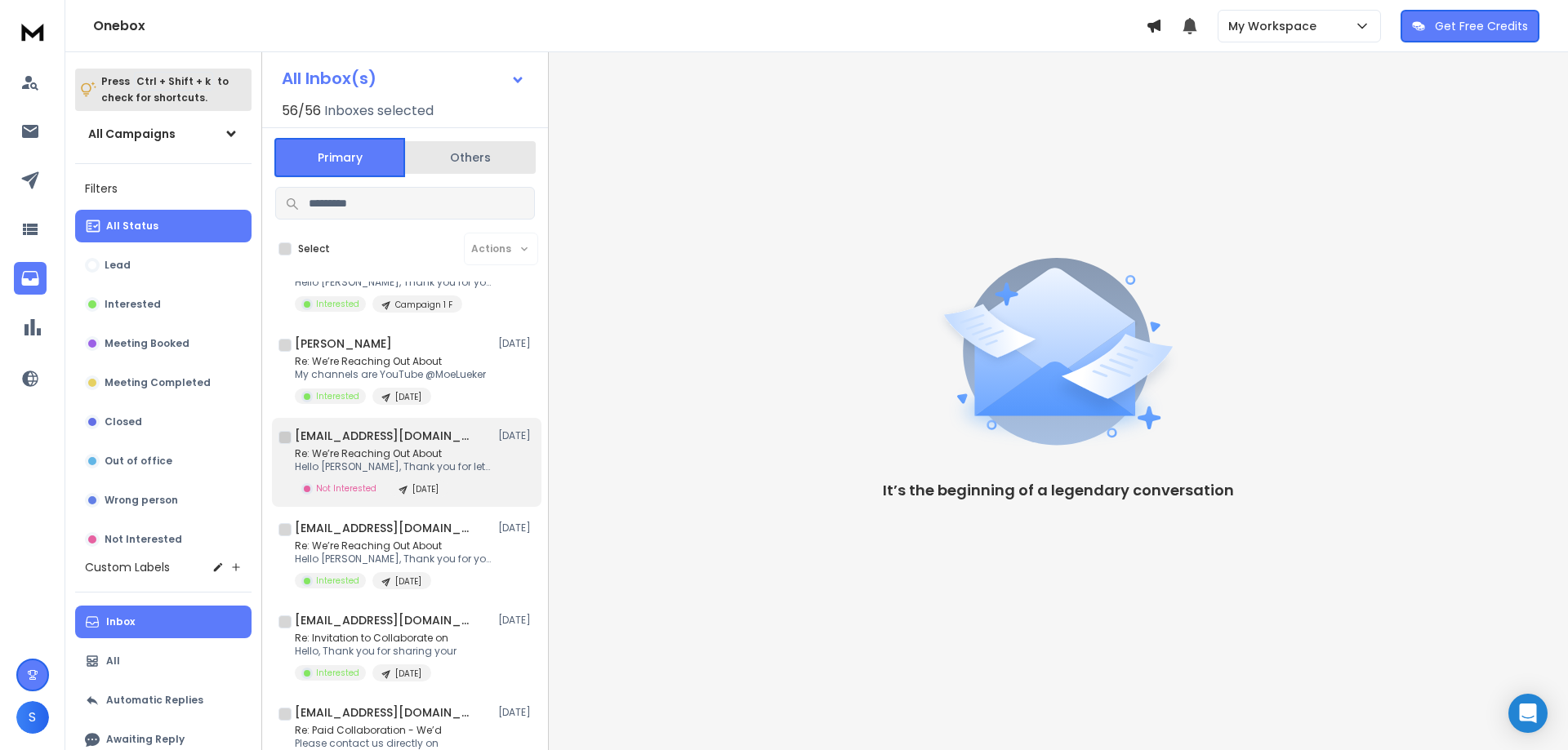
scroll to position [327, 0]
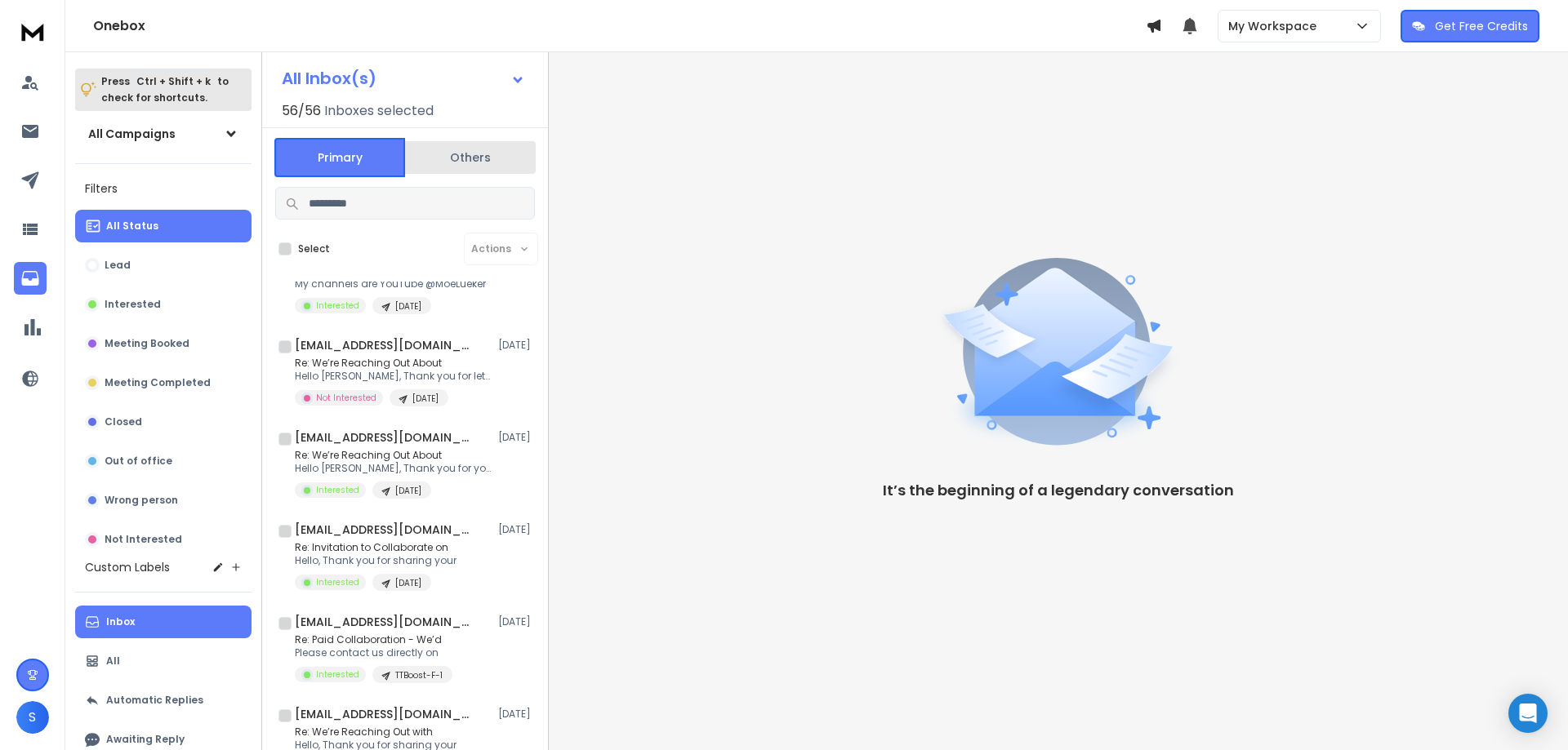
click at [608, 217] on div "It’s the beginning of a legendary conversation" at bounding box center [1058, 371] width 1019 height 638
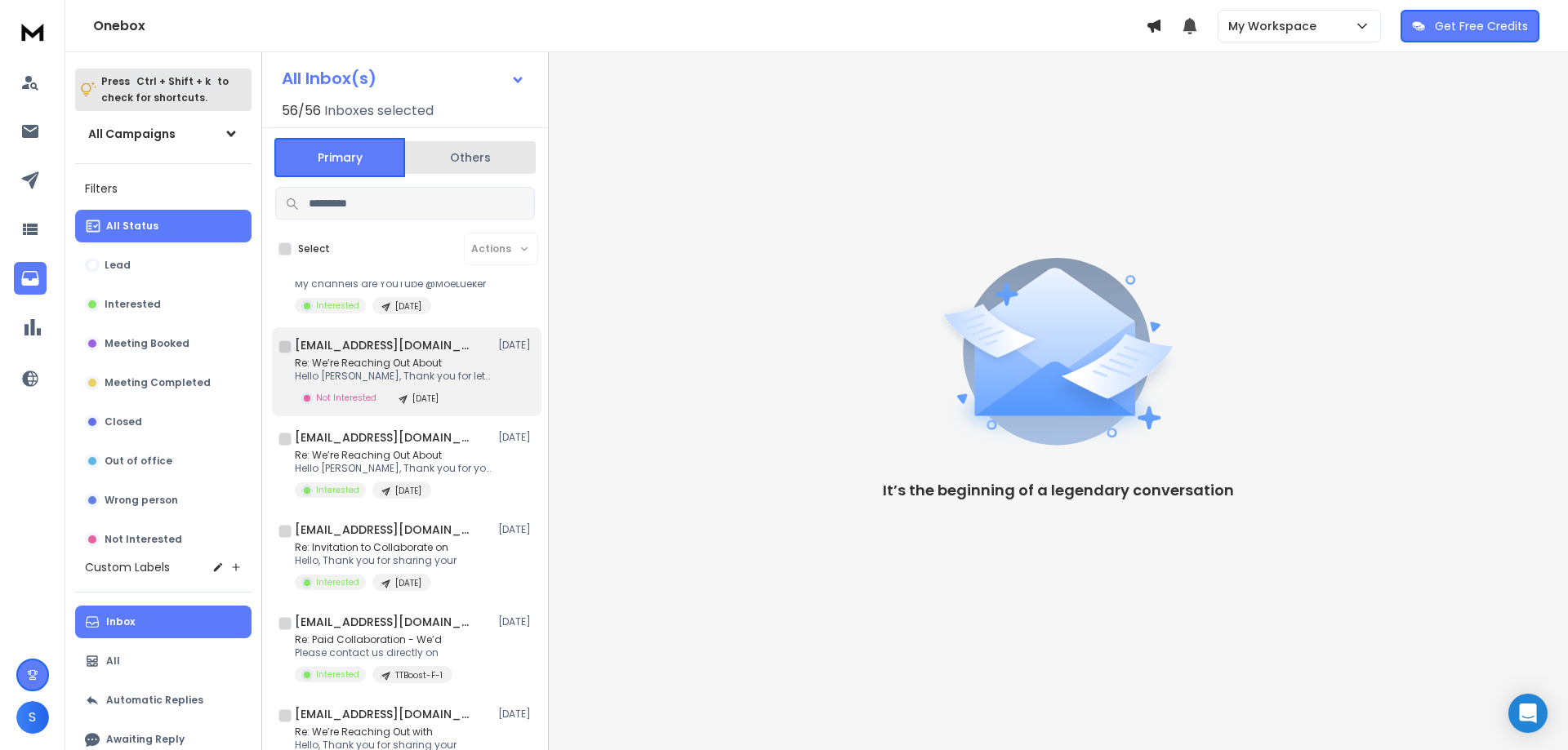
click at [405, 362] on p "Re: We’re Reaching Out About" at bounding box center [392, 363] width 196 height 13
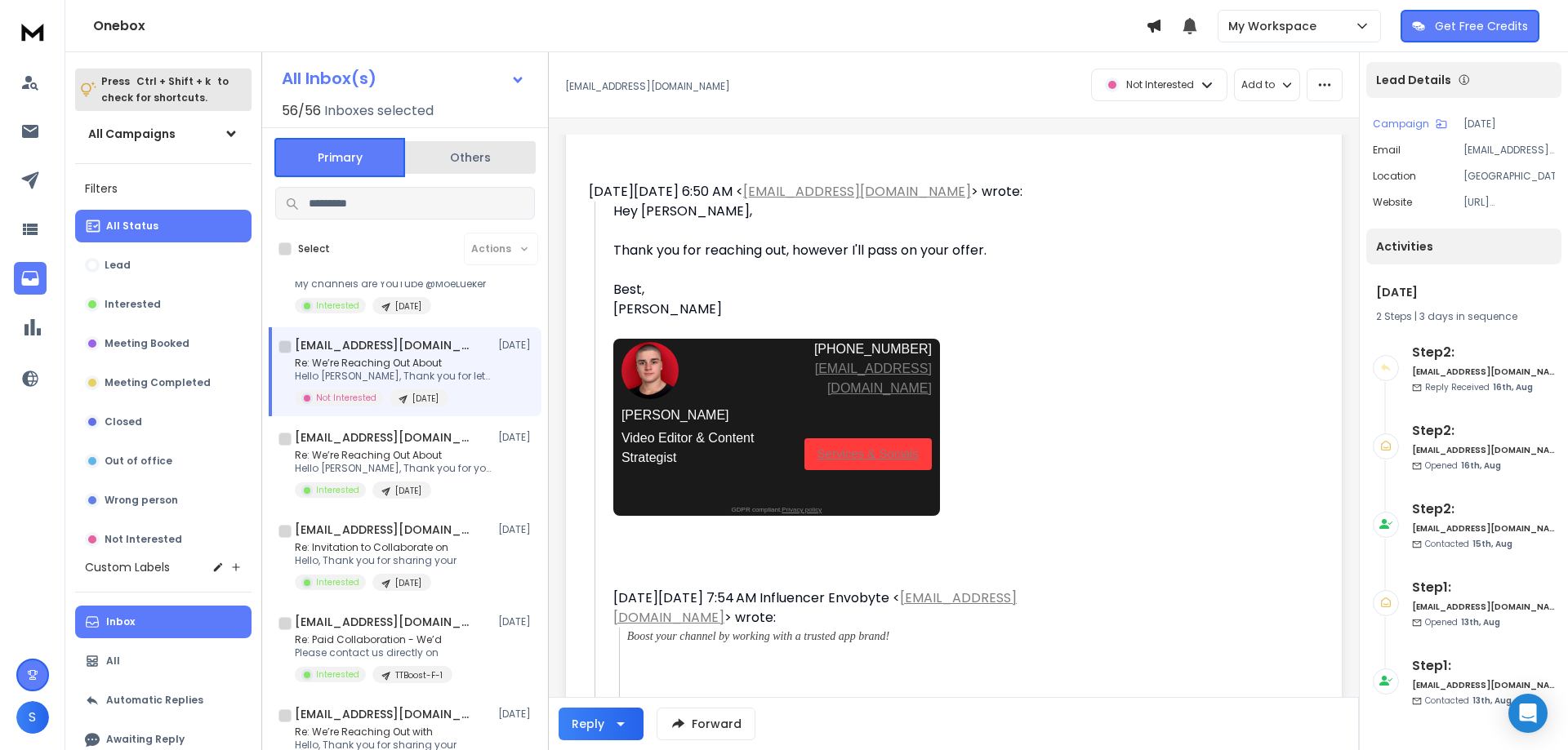
click at [851, 438] on link "Services & Socials" at bounding box center [868, 454] width 127 height 32
